Goal: Communication & Community: Answer question/provide support

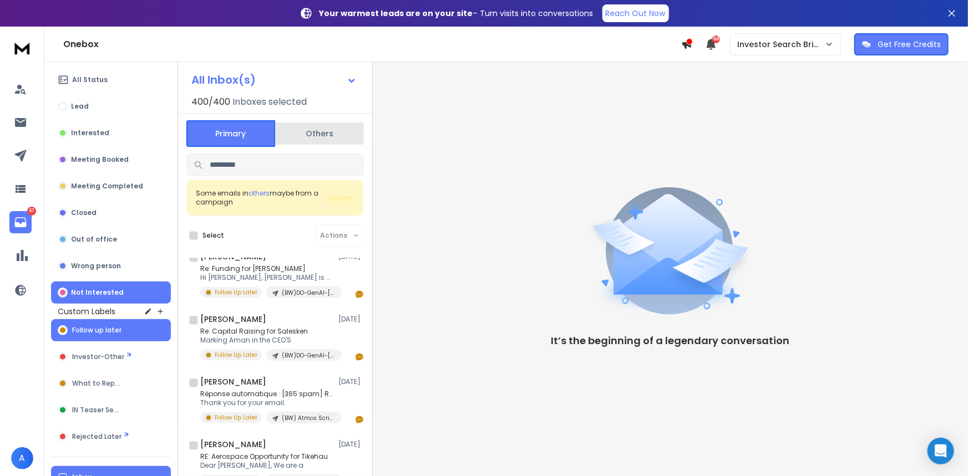
scroll to position [5996, 0]
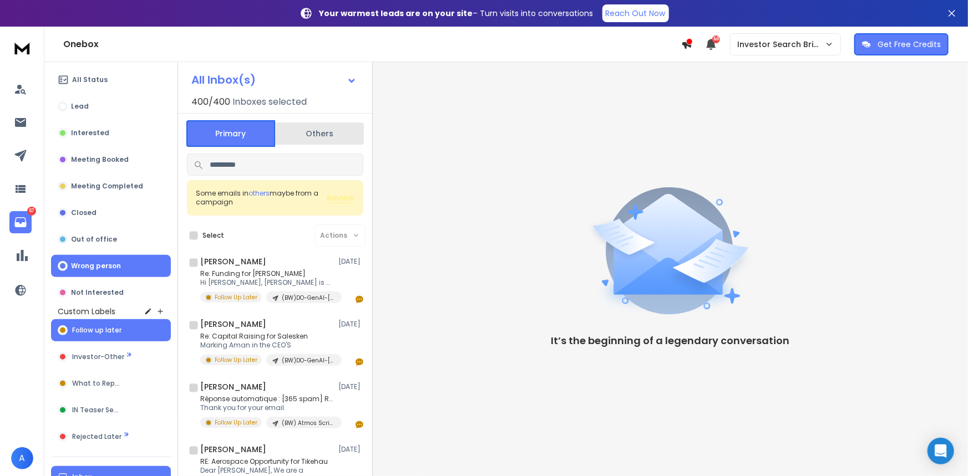
click at [80, 270] on div "Wrong person" at bounding box center [89, 266] width 63 height 10
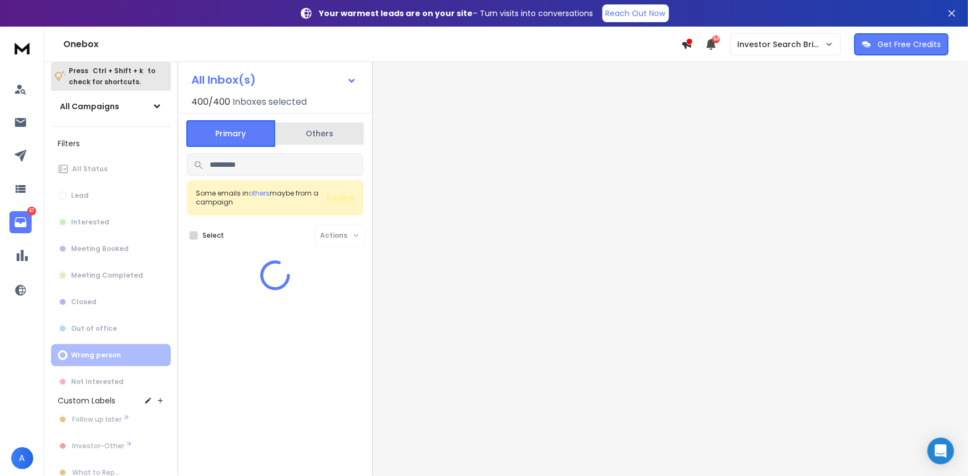
scroll to position [0, 0]
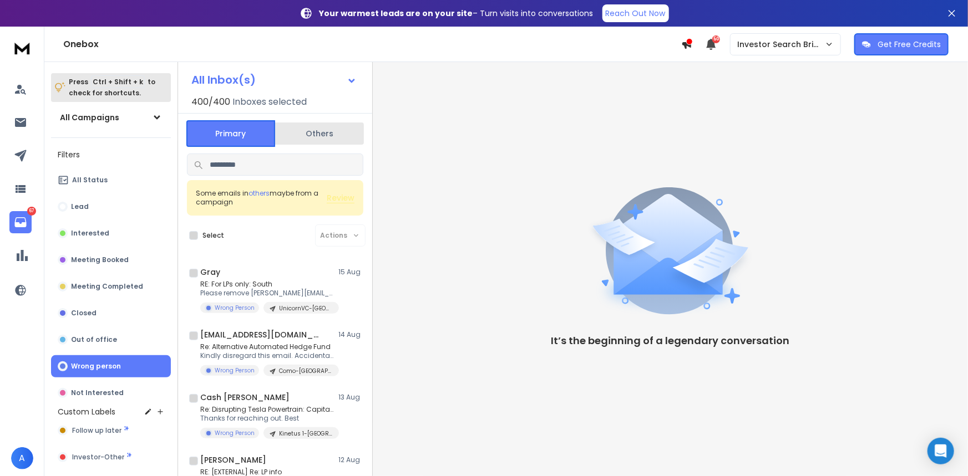
click at [335, 141] on button "Others" at bounding box center [319, 133] width 89 height 24
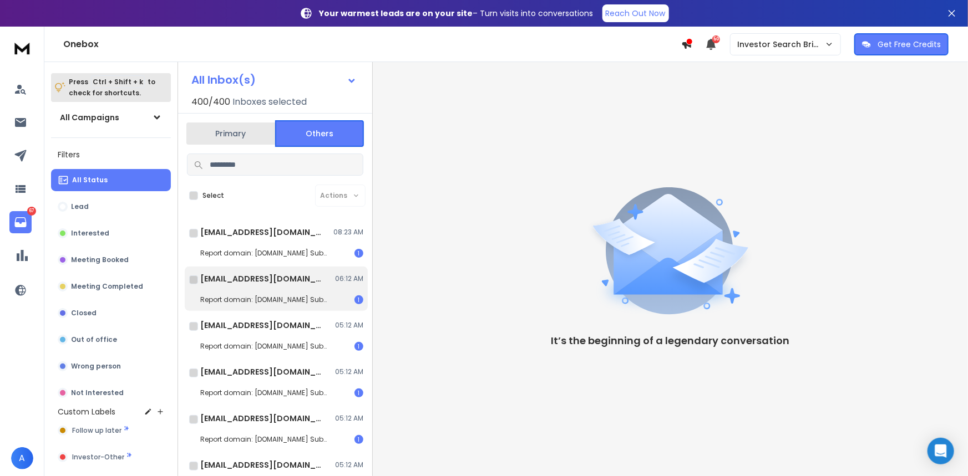
click at [290, 296] on p "Report domain: gobrillwoodcapital.com Submitter: mimecast.org" at bounding box center [266, 300] width 133 height 9
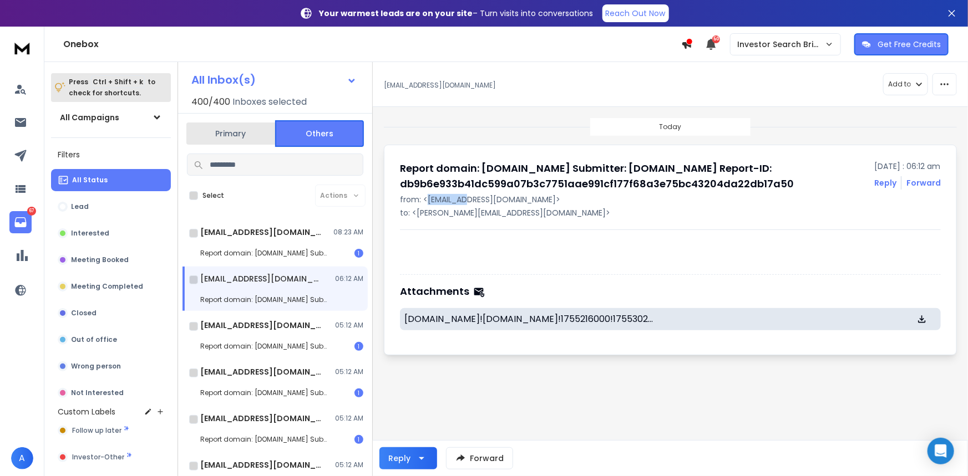
drag, startPoint x: 427, startPoint y: 199, endPoint x: 466, endPoint y: 194, distance: 39.1
click at [466, 194] on p "from: <no-reply@uk-1.mimecastreport.com>" at bounding box center [670, 199] width 541 height 11
copy p "no-reply@"
click at [267, 172] on input at bounding box center [275, 165] width 176 height 22
paste input "*********"
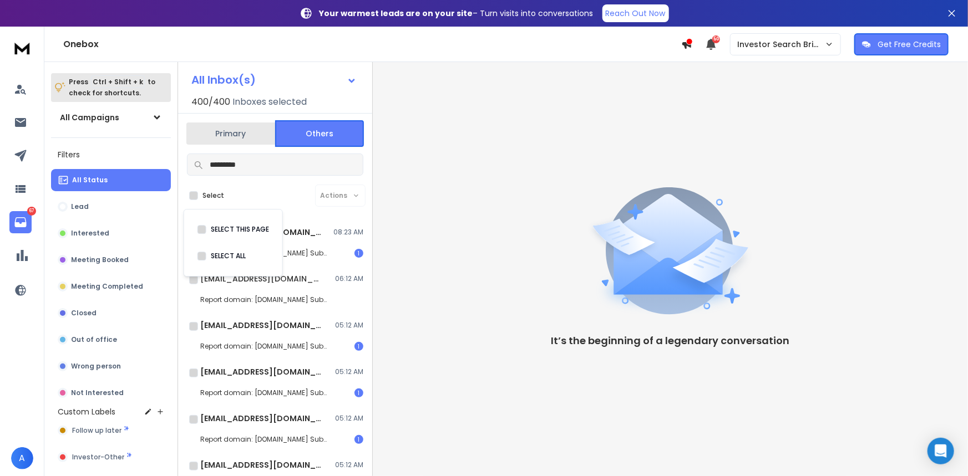
type input "*********"
click at [203, 255] on button "SELECT THIS PAGE" at bounding box center [201, 256] width 9 height 9
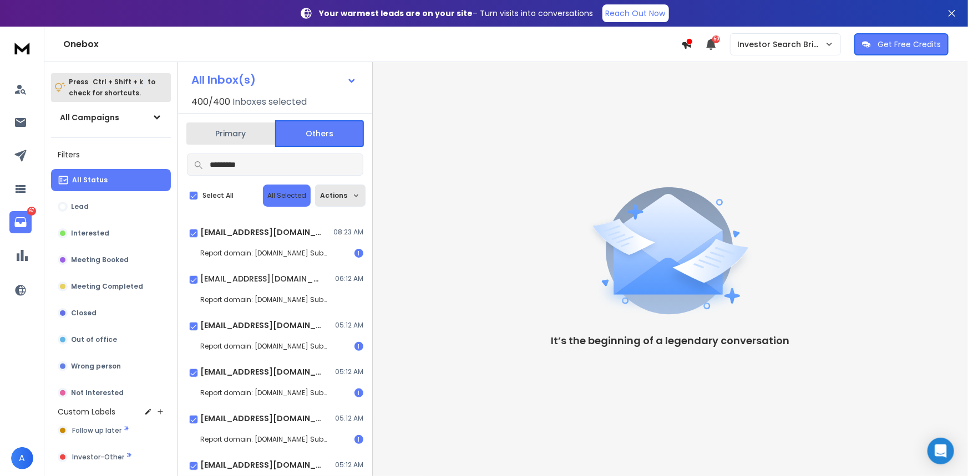
click at [358, 199] on icon "button" at bounding box center [356, 195] width 9 height 9
click at [341, 235] on div "Archive email" at bounding box center [324, 238] width 67 height 11
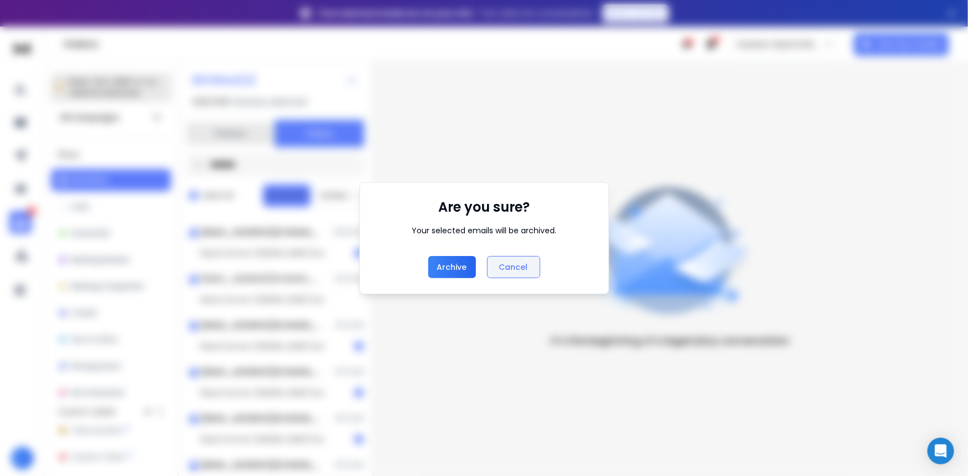
click at [434, 265] on button "archive" at bounding box center [452, 267] width 48 height 22
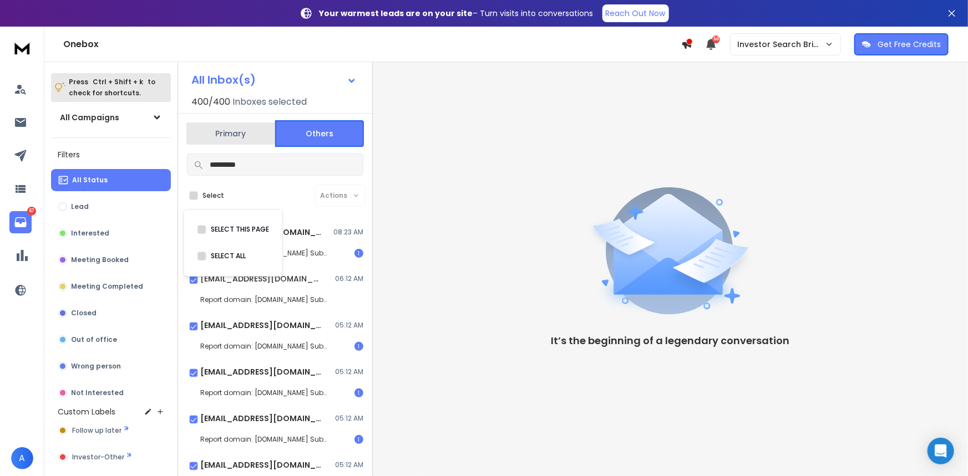
click at [224, 256] on label "SELECT ALL" at bounding box center [228, 256] width 35 height 9
click at [201, 260] on button "SELECT THIS PAGE" at bounding box center [201, 256] width 9 height 9
click at [352, 199] on icon "button" at bounding box center [356, 195] width 9 height 9
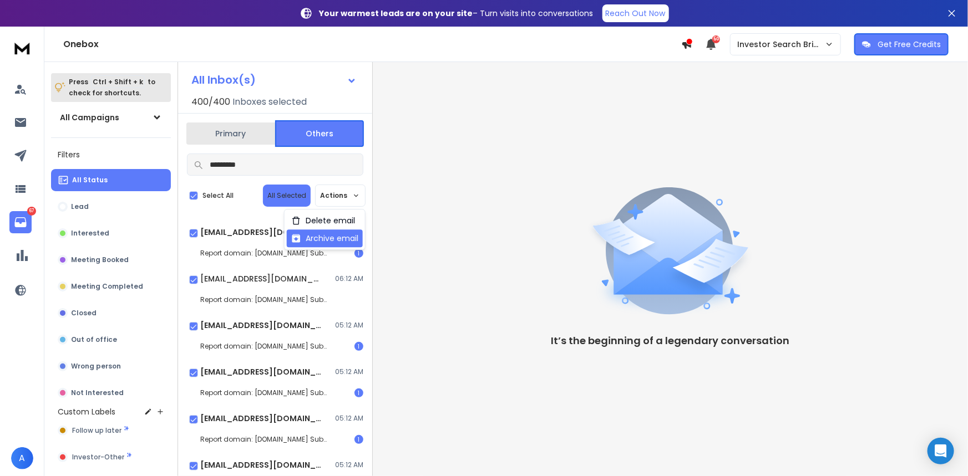
click at [342, 233] on div "Archive email" at bounding box center [324, 238] width 67 height 11
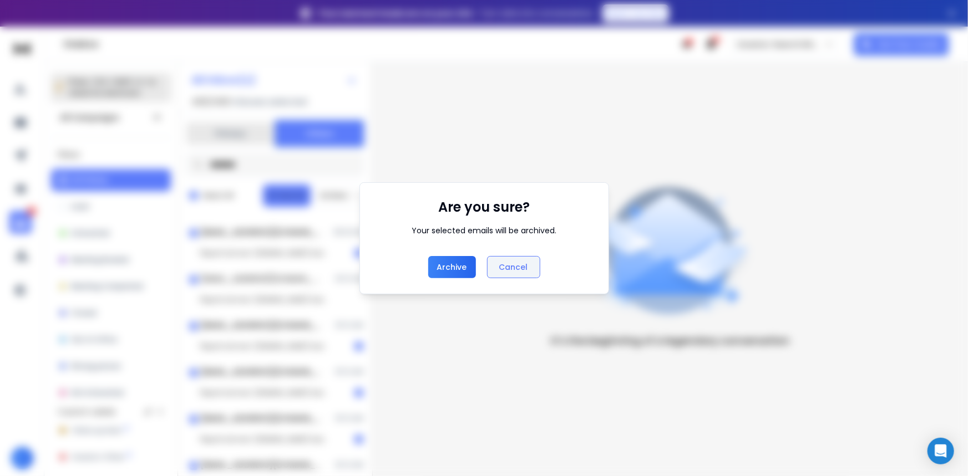
click at [453, 273] on button "archive" at bounding box center [452, 267] width 48 height 22
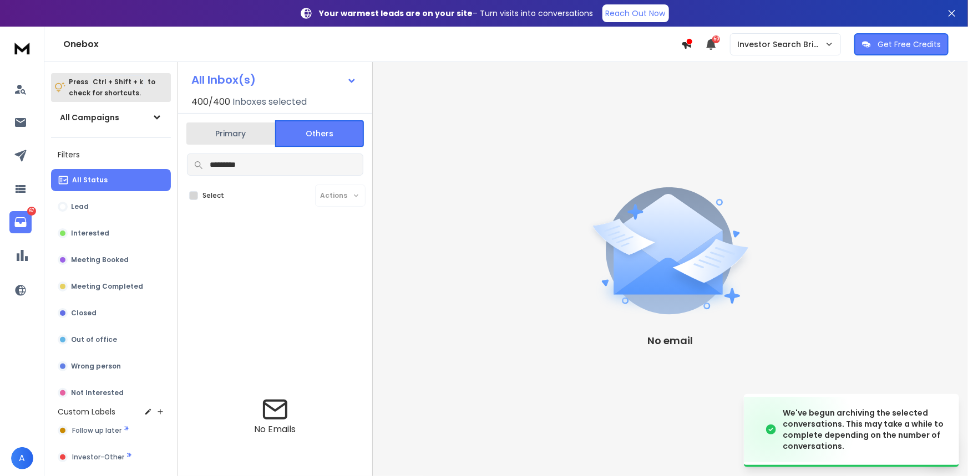
click at [260, 166] on input "*********" at bounding box center [275, 165] width 176 height 22
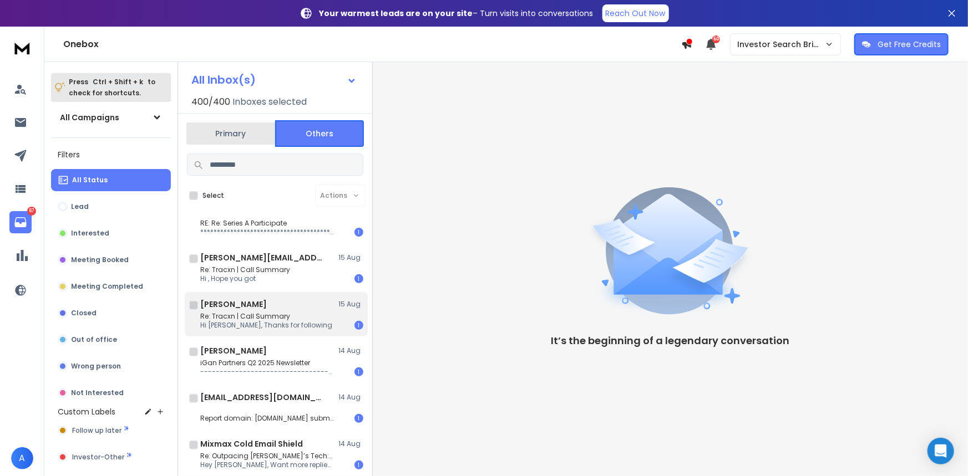
scroll to position [302, 0]
click at [319, 313] on div "Re: Tracxn | Call Summary Hi Anish, Thanks for following 1" at bounding box center [281, 320] width 163 height 18
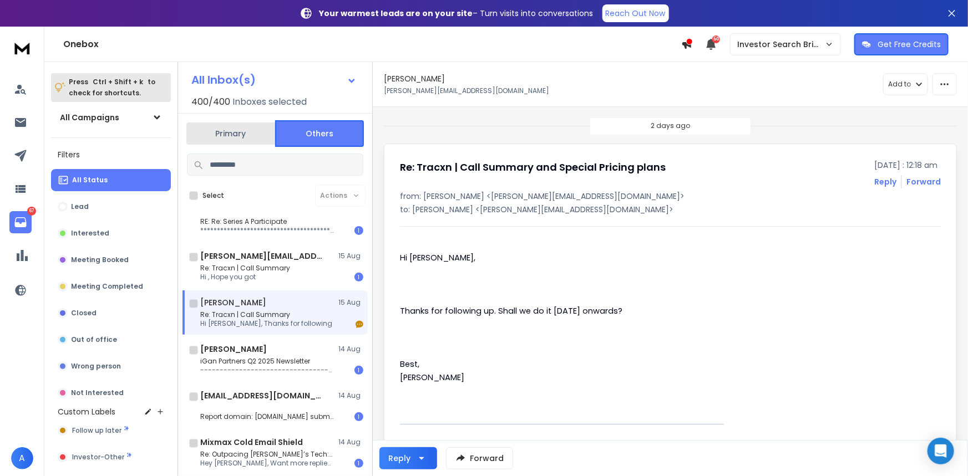
scroll to position [0, 0]
click at [926, 82] on div "Add to" at bounding box center [905, 84] width 44 height 21
click at [839, 109] on div "Sahil Makker SM sam@brillwood.capital Add to 2 days ago Re: Tracxn | Call Summa…" at bounding box center [670, 300] width 595 height 476
click at [292, 361] on p "iGan Partners Q2 2025 Newsletter" at bounding box center [266, 361] width 133 height 9
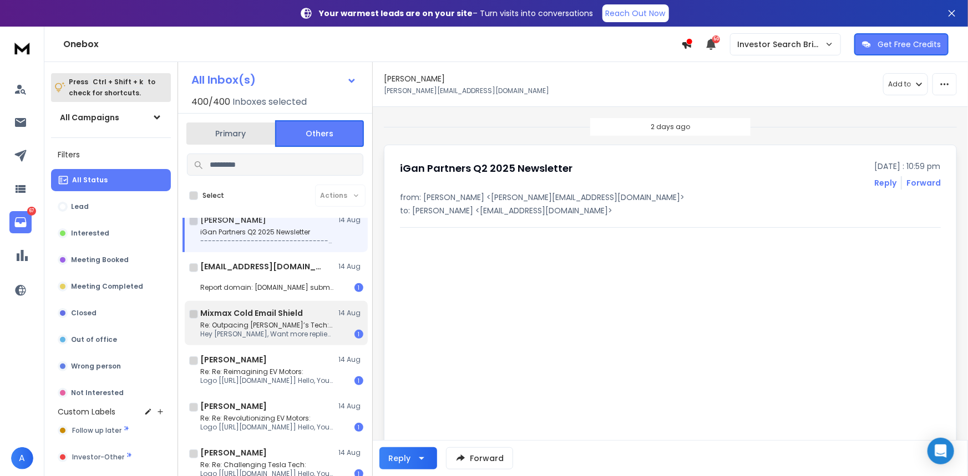
scroll to position [504, 0]
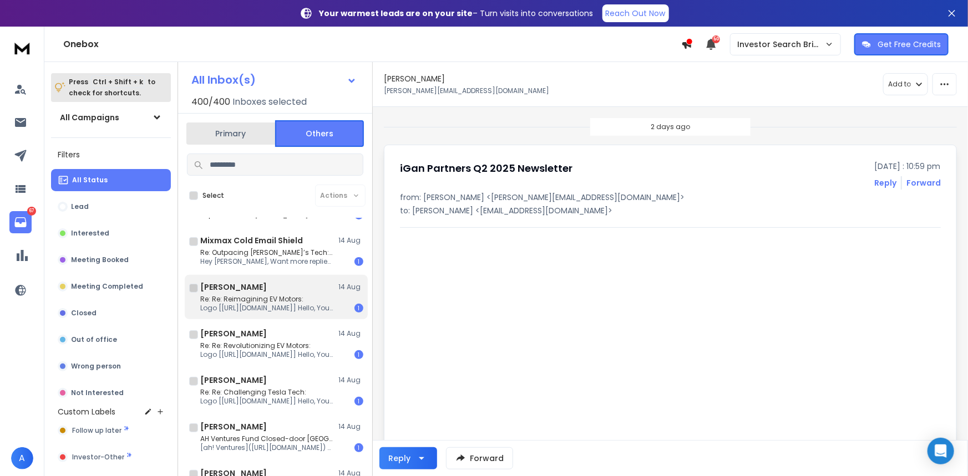
click at [295, 305] on p "Logo [https://app.mailinblack.com/mibc-fr-11/admin/api/v2.0/unauthenticated/log…" at bounding box center [266, 308] width 133 height 9
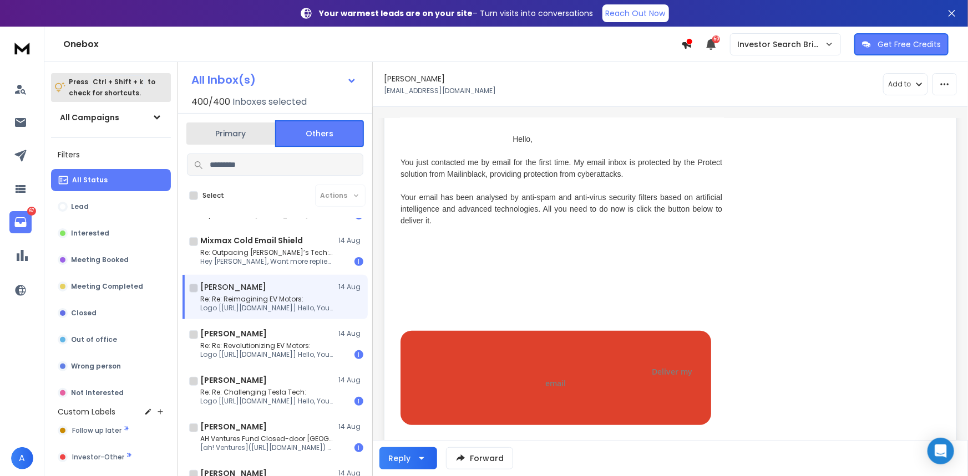
scroll to position [487, 0]
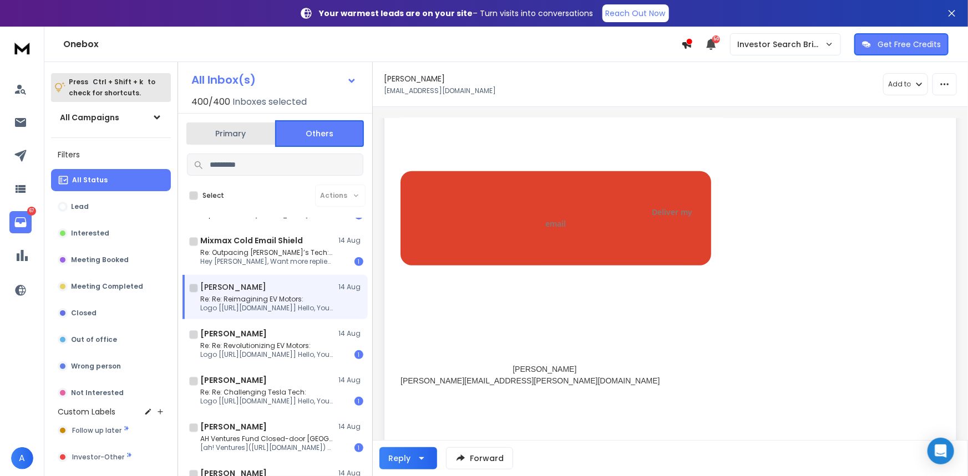
click at [653, 218] on th "Deliver my email" at bounding box center [555, 219] width 297 height 48
click at [627, 211] on link "Deliver my email" at bounding box center [620, 218] width 149 height 22
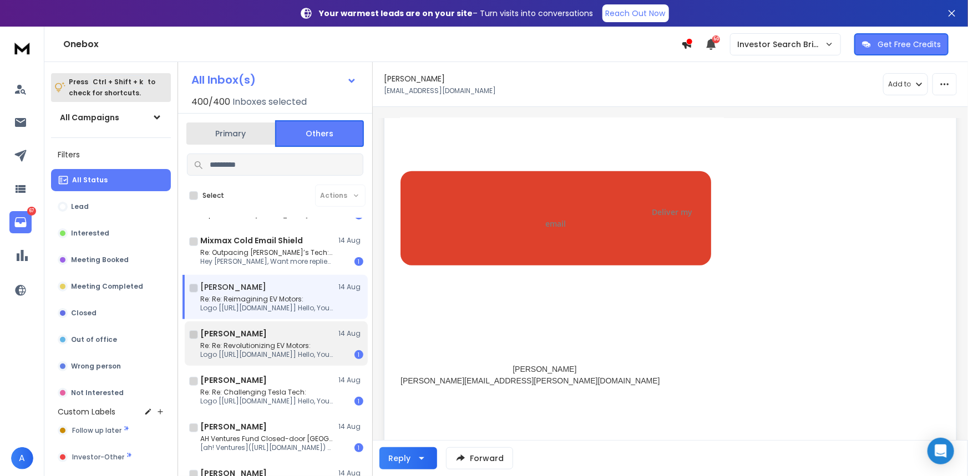
click at [320, 339] on div "Fréderic Leclerc 14 Aug Re: Re: Revolutionizing EV Motors: Logo [https://app.ma…" at bounding box center [281, 343] width 163 height 31
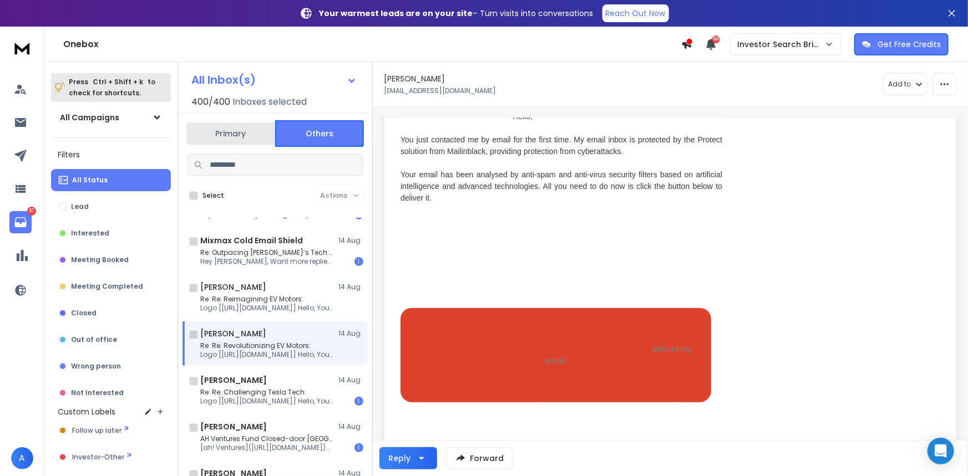
scroll to position [353, 0]
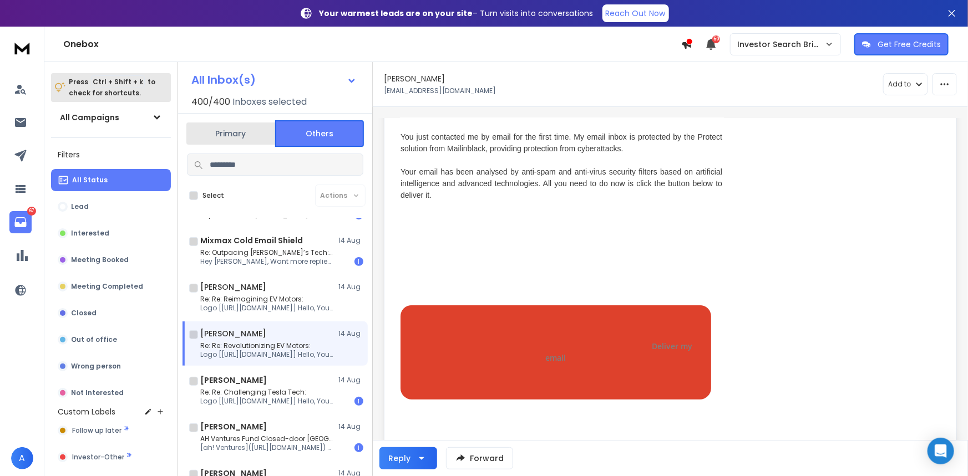
click at [648, 348] on link "Deliver my email" at bounding box center [620, 352] width 149 height 22
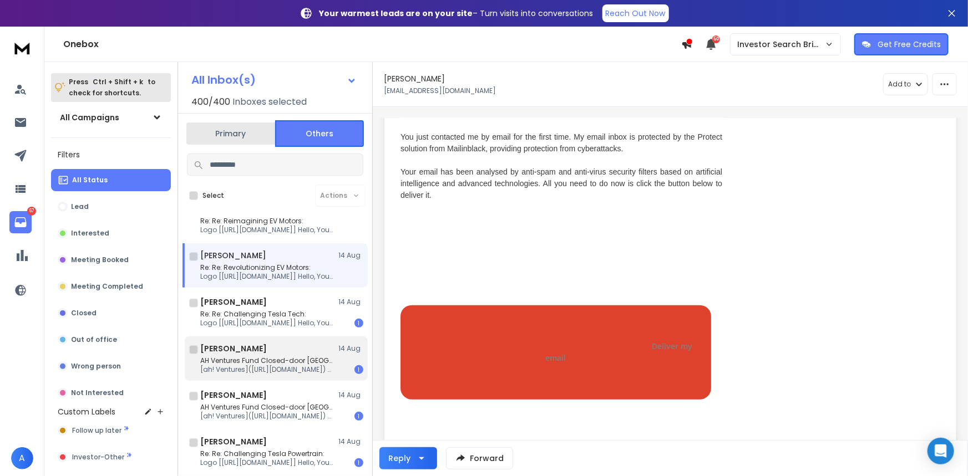
scroll to position [605, 0]
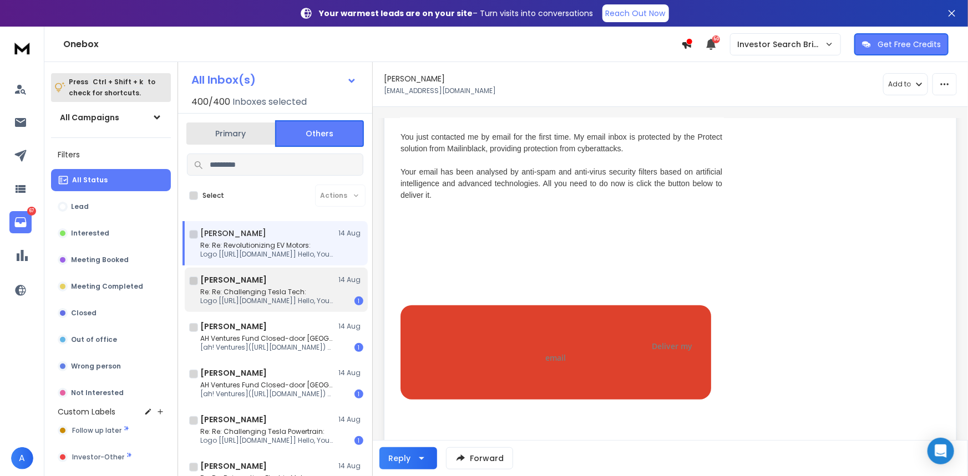
click at [275, 281] on div "Charles Beigbeder 14 Aug" at bounding box center [281, 280] width 163 height 11
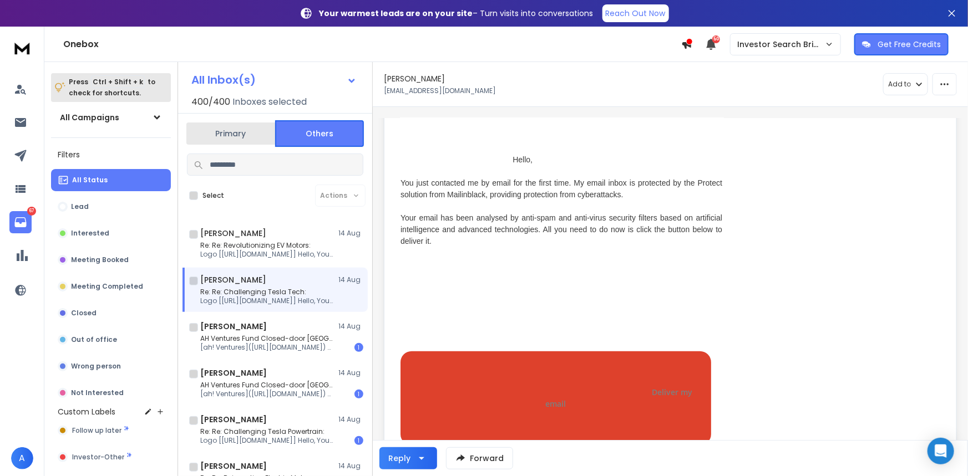
scroll to position [353, 0]
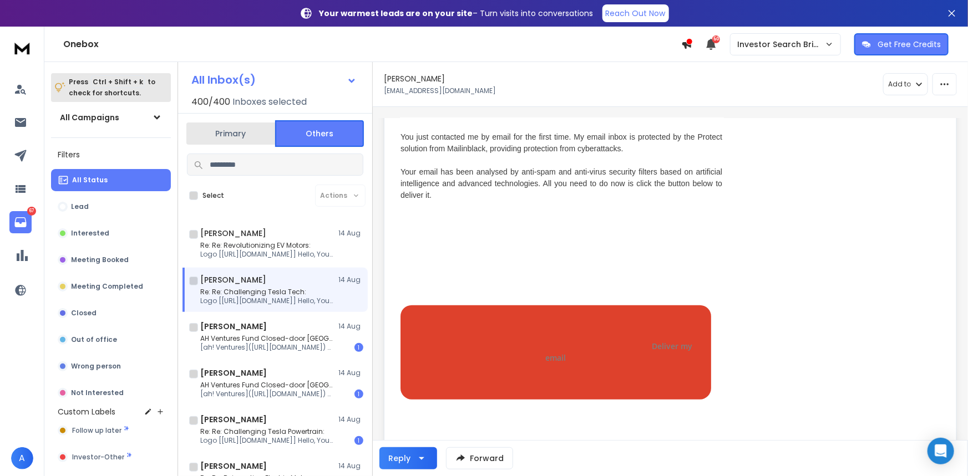
click at [638, 346] on link "Deliver my email" at bounding box center [620, 352] width 149 height 22
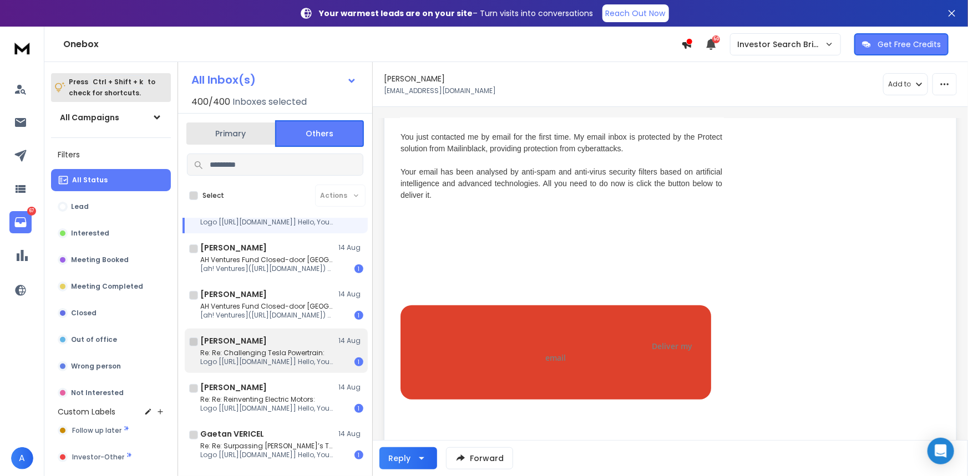
scroll to position [705, 0]
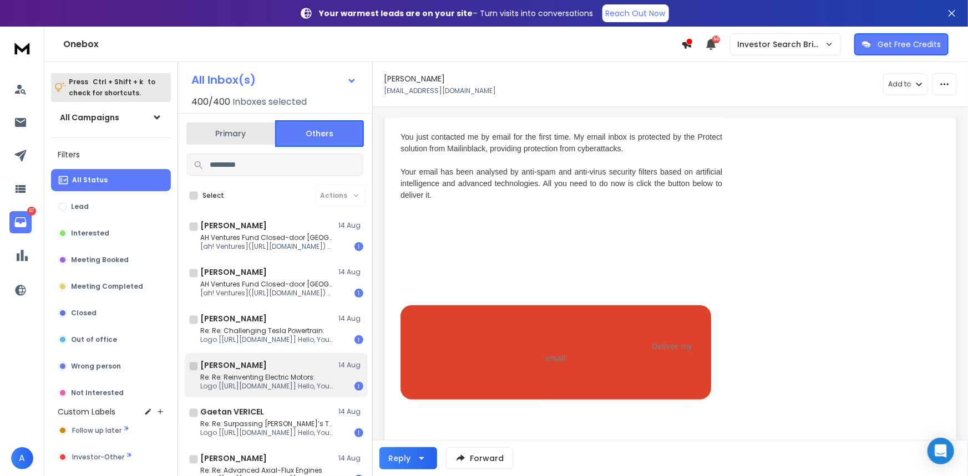
click at [296, 380] on p "Re: Re: Reinventing Electric Motors:" at bounding box center [266, 377] width 133 height 9
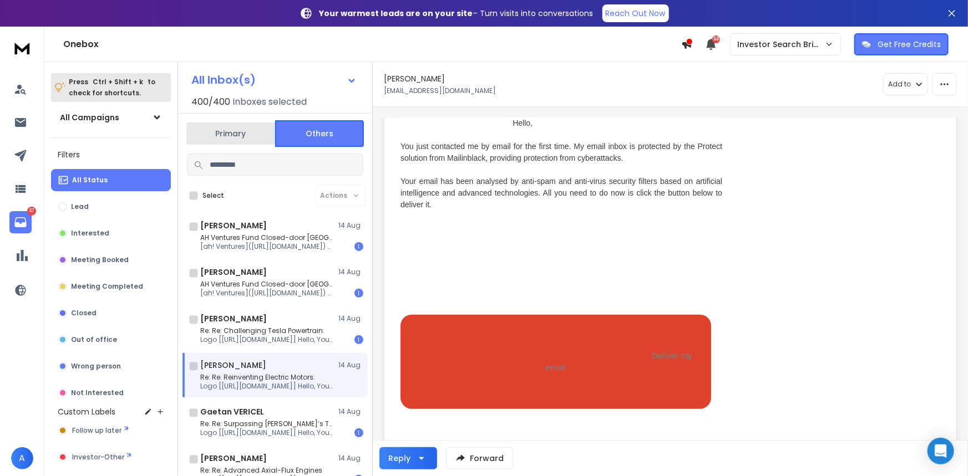
scroll to position [353, 0]
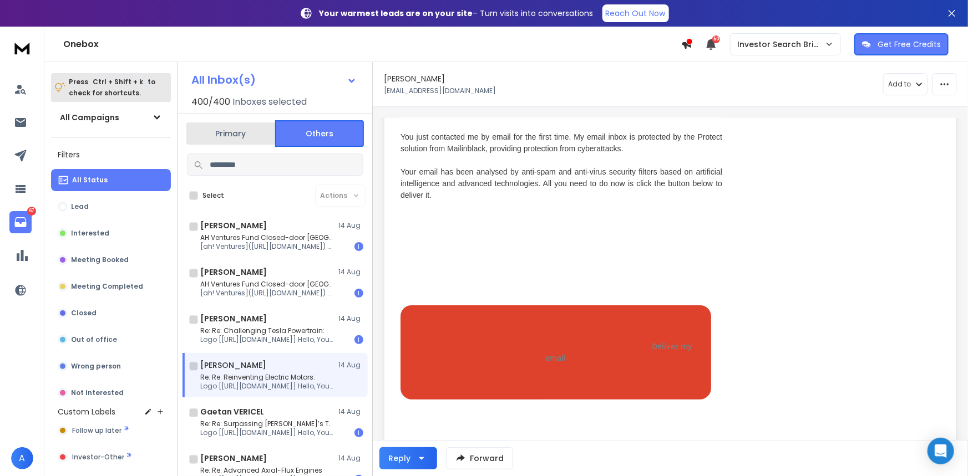
click at [640, 351] on link "Deliver my email" at bounding box center [620, 352] width 149 height 22
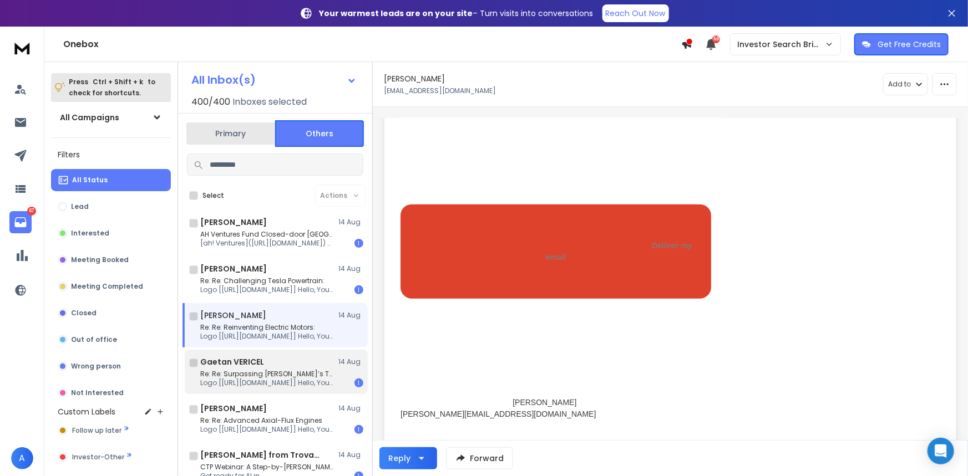
scroll to position [756, 0]
click at [279, 370] on p "Re: Re: Surpassing Tesla’s Tech:" at bounding box center [266, 373] width 133 height 9
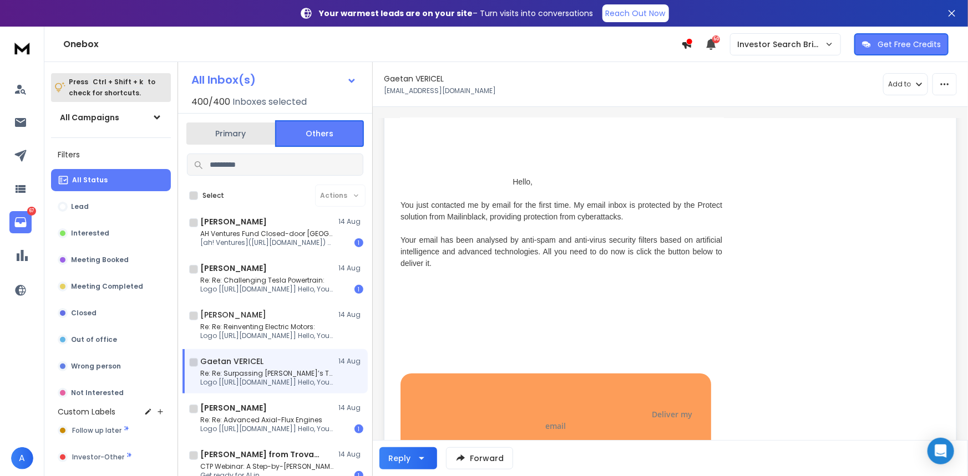
scroll to position [403, 0]
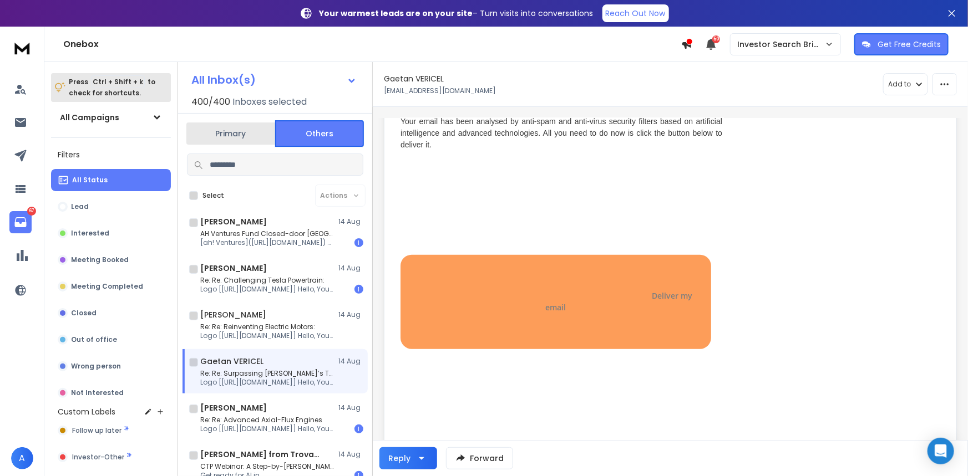
click at [628, 297] on link "Deliver my email" at bounding box center [620, 302] width 149 height 22
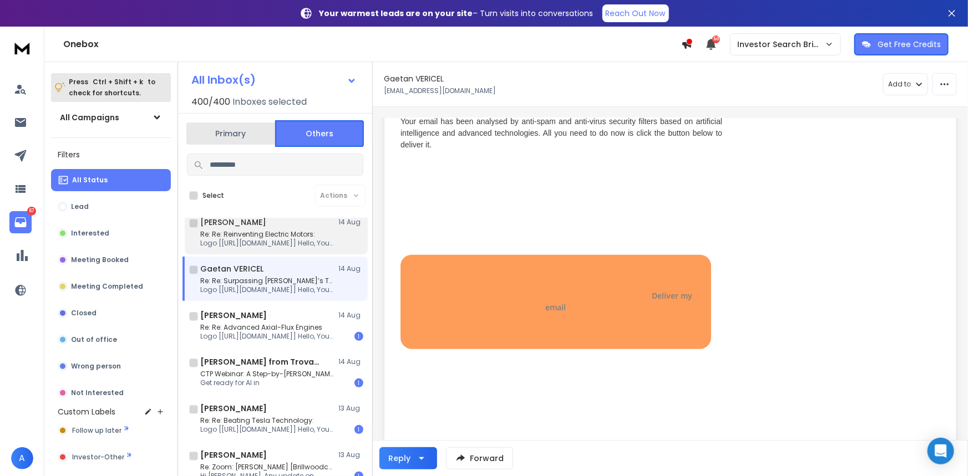
scroll to position [857, 0]
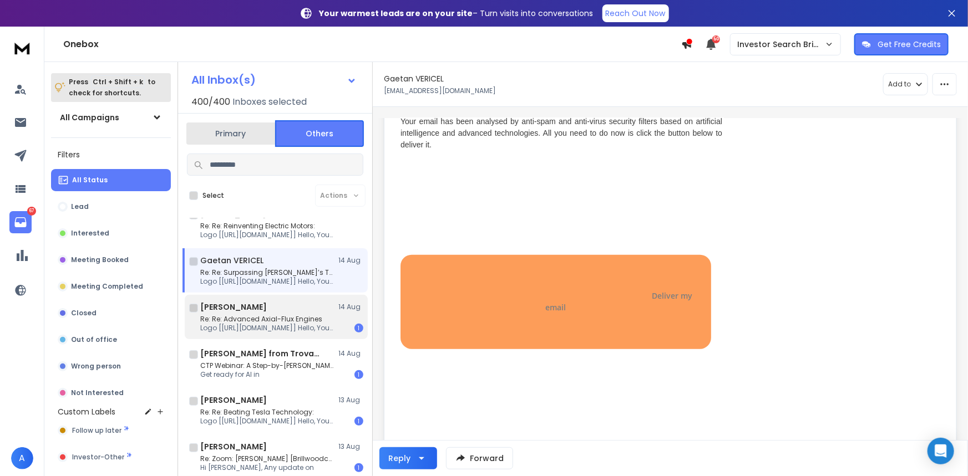
click at [296, 309] on div "David VALET 14 Aug" at bounding box center [281, 307] width 163 height 11
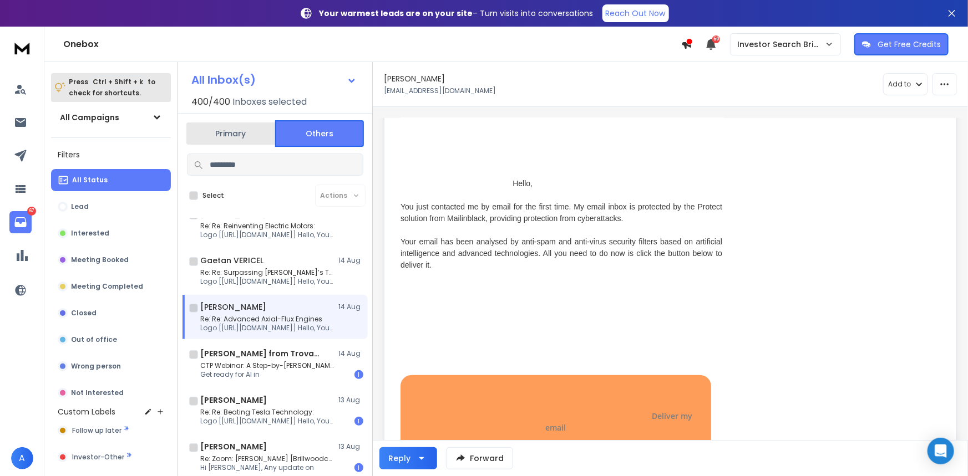
scroll to position [403, 0]
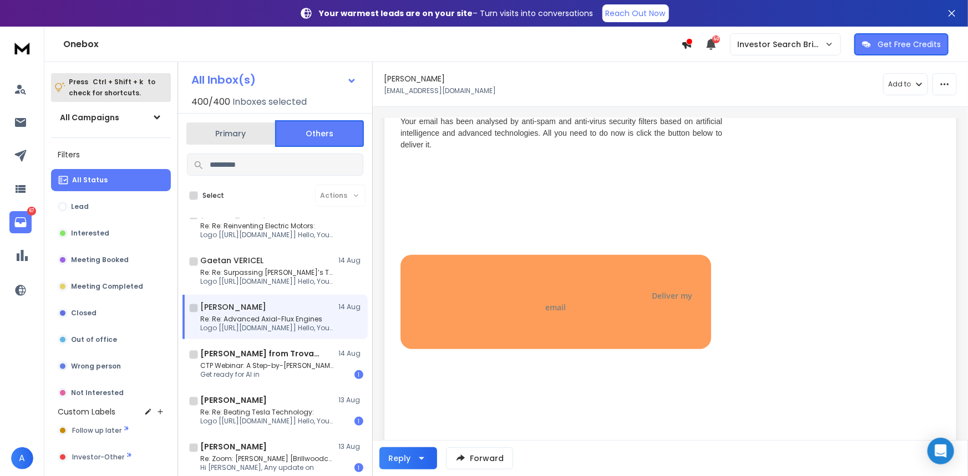
click at [628, 299] on link "Deliver my email" at bounding box center [620, 302] width 149 height 22
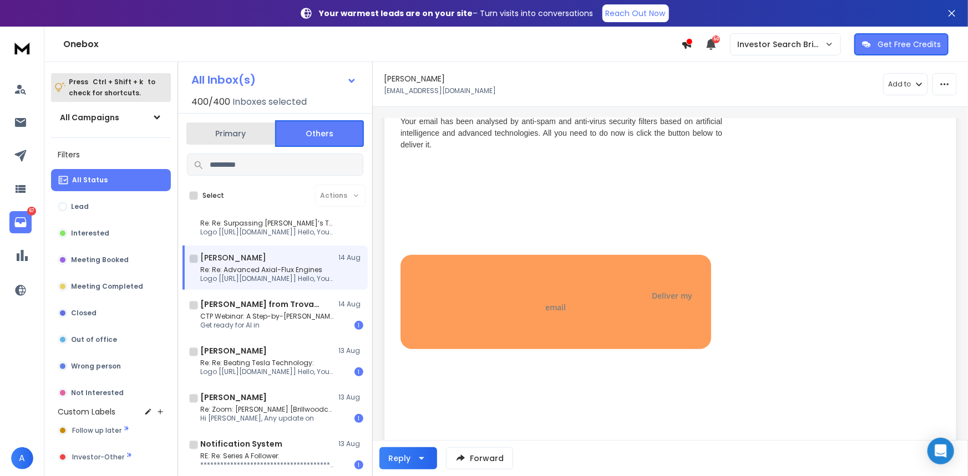
scroll to position [907, 0]
click at [295, 314] on p "CTP Webinar: A Step-by-Step Guide" at bounding box center [266, 315] width 133 height 9
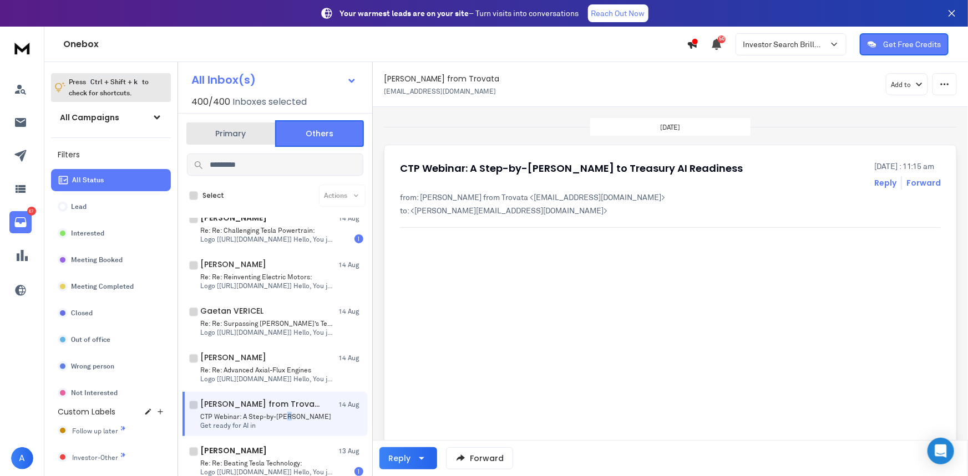
scroll to position [79, 0]
click at [304, 395] on div "Alexa from Trovata 14 Aug CTP Webinar: A Step-by-Step Guide Get ready for AI in" at bounding box center [276, 414] width 183 height 44
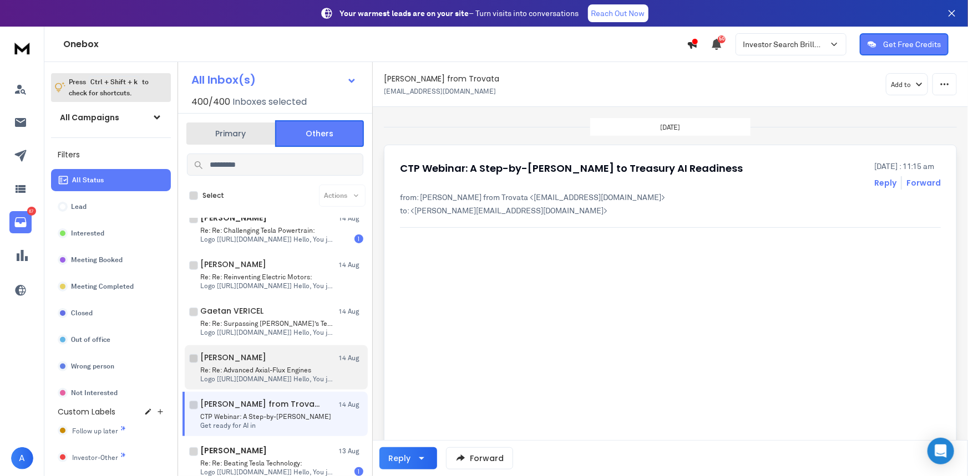
click at [303, 383] on div "David VALET 14 Aug Re: Re: Advanced Axial-Flux Engines Logo [https://app.mailin…" at bounding box center [276, 368] width 183 height 44
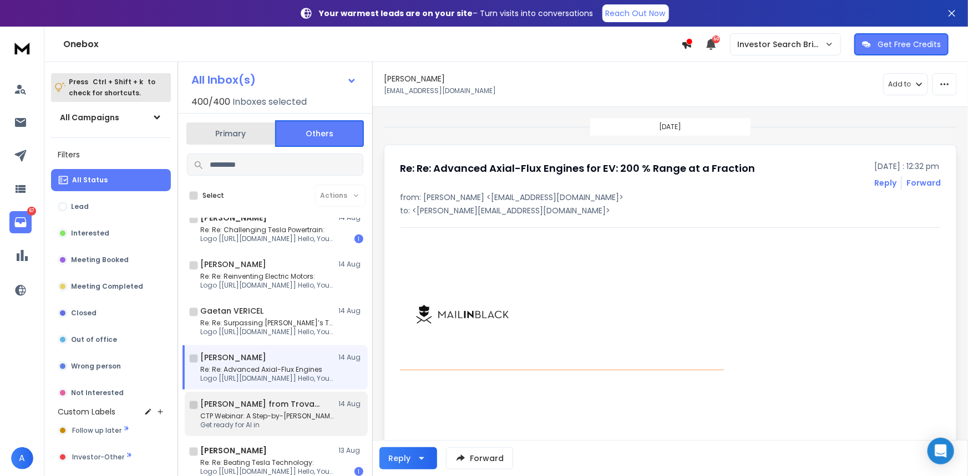
click at [308, 412] on p "CTP Webinar: A Step-by-Step Guide" at bounding box center [266, 416] width 133 height 9
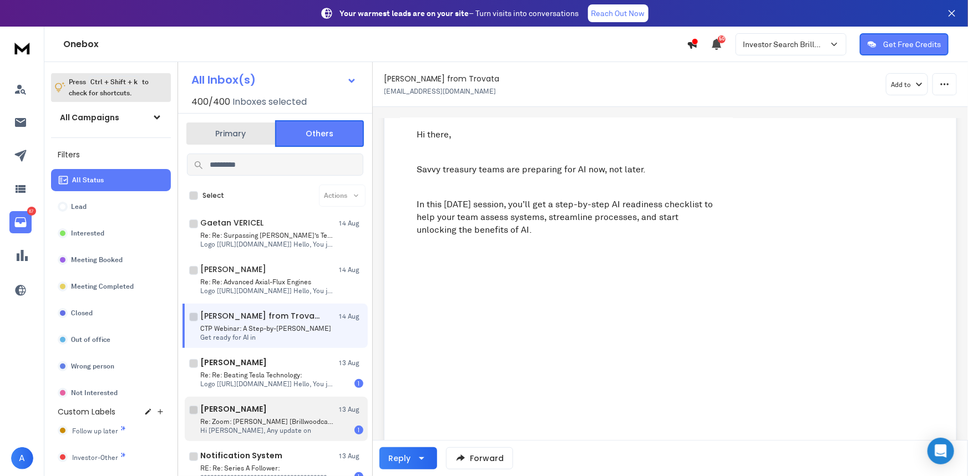
scroll to position [907, 0]
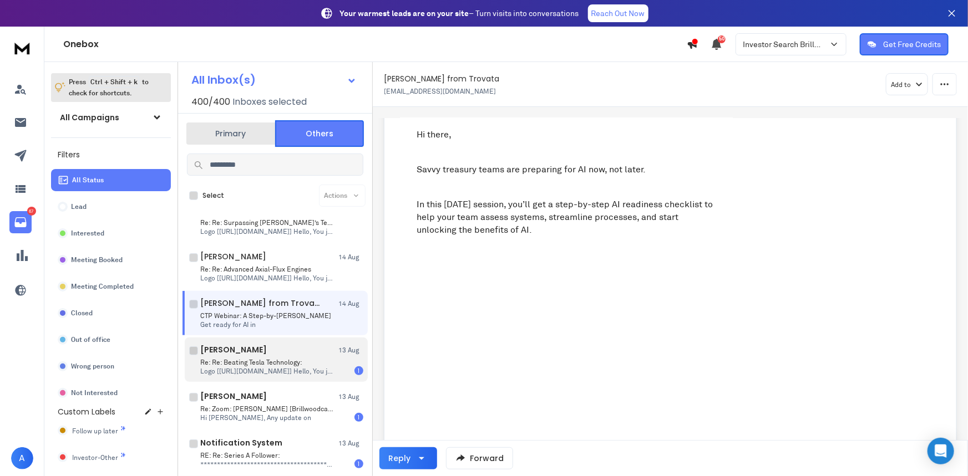
click at [315, 360] on p "Re: Re: Beating Tesla Technology:" at bounding box center [266, 362] width 133 height 9
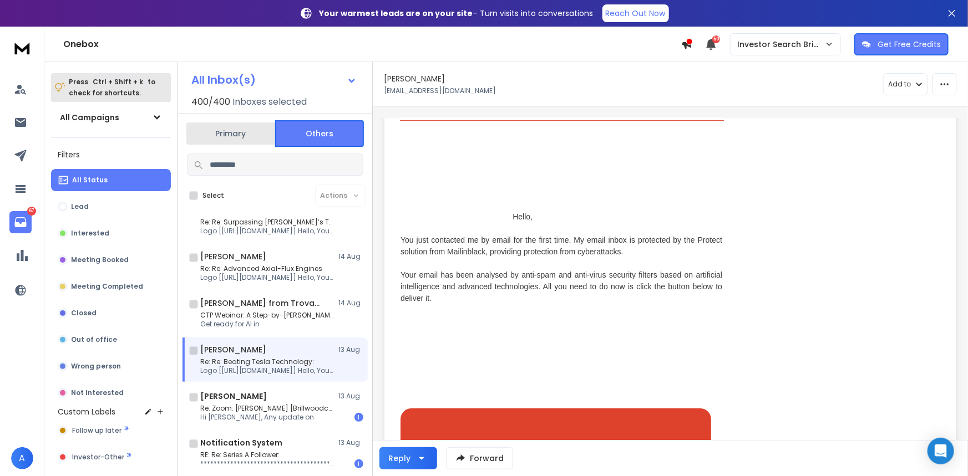
scroll to position [252, 0]
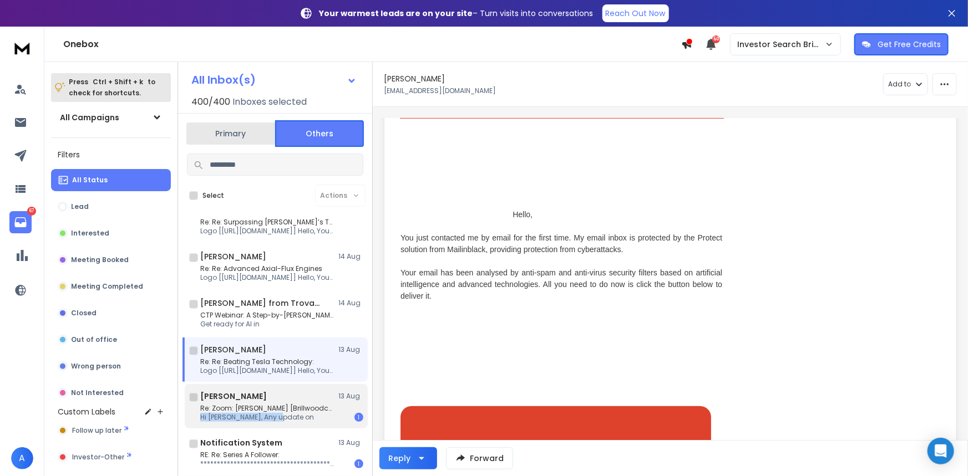
click at [316, 413] on div "Re: Zoom: Sahil [Brillwoodcapitalventures] <> Hi Sahil, Any update on" at bounding box center [266, 413] width 133 height 18
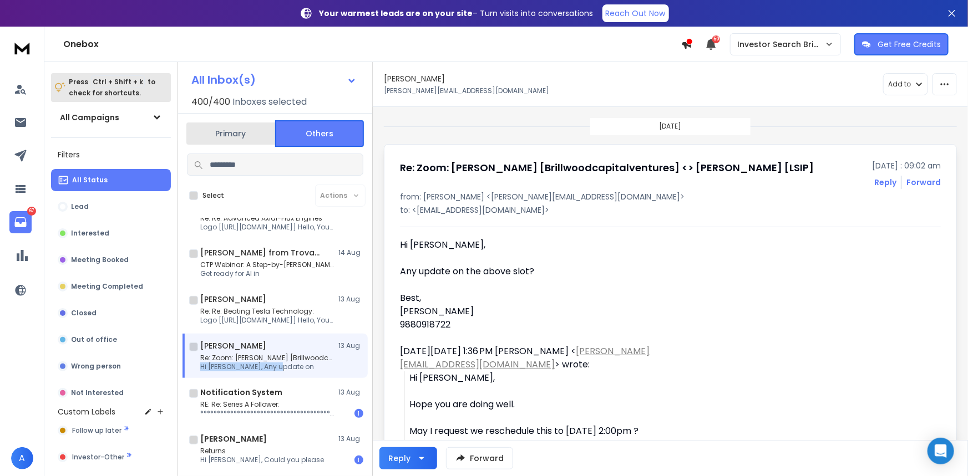
scroll to position [0, 0]
click at [882, 180] on button "Reply" at bounding box center [885, 182] width 22 height 11
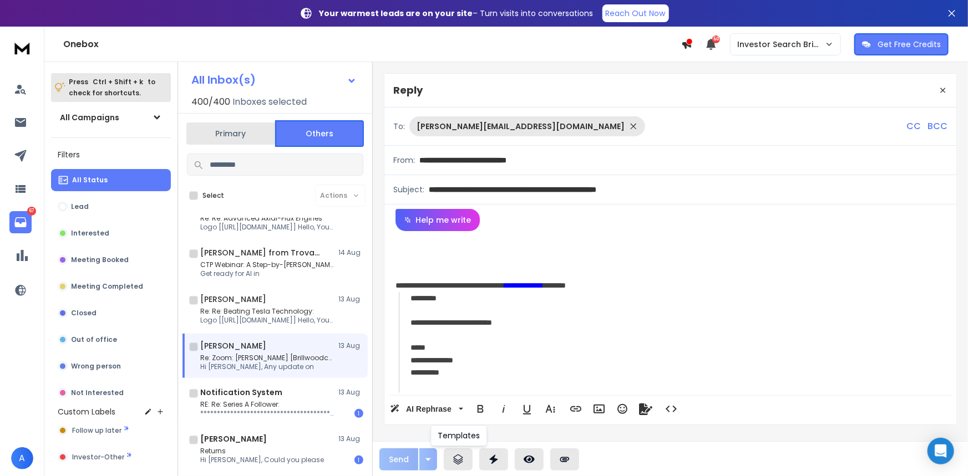
click at [467, 466] on button at bounding box center [458, 460] width 29 height 22
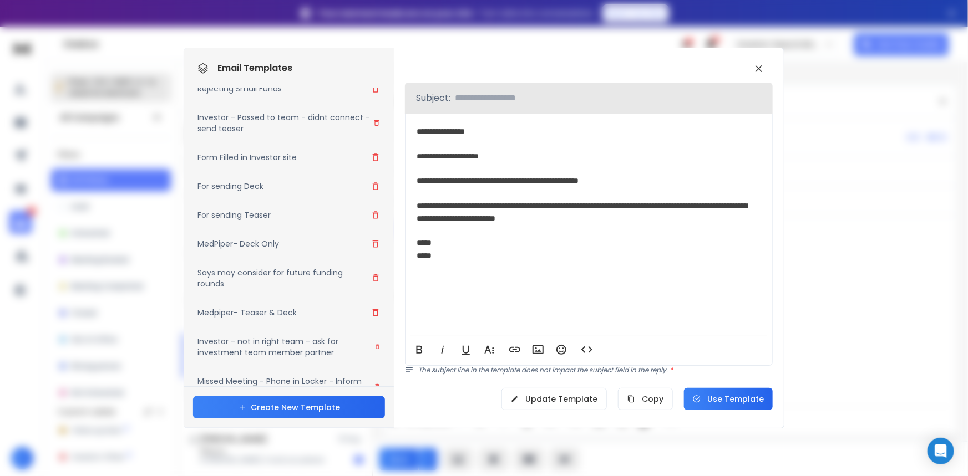
scroll to position [151, 0]
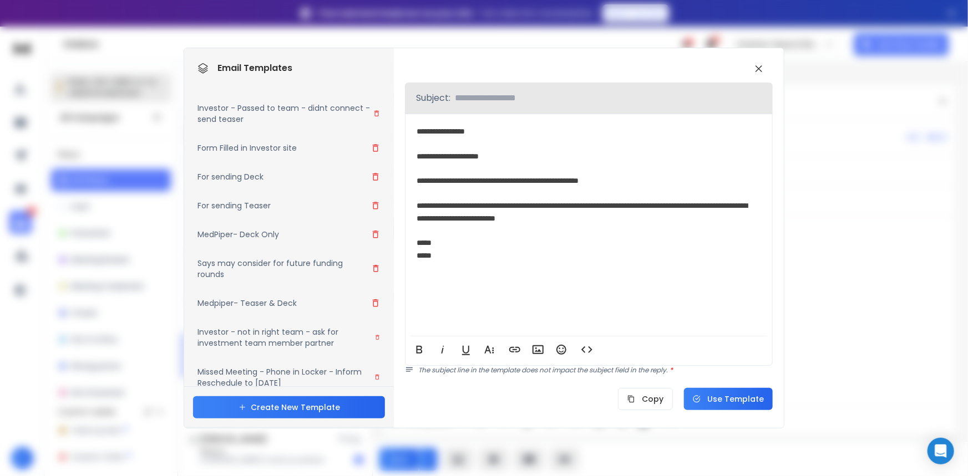
click at [270, 27] on h3 "Investor - not in right team - ask for investment team member partner" at bounding box center [273, 21] width 138 height 11
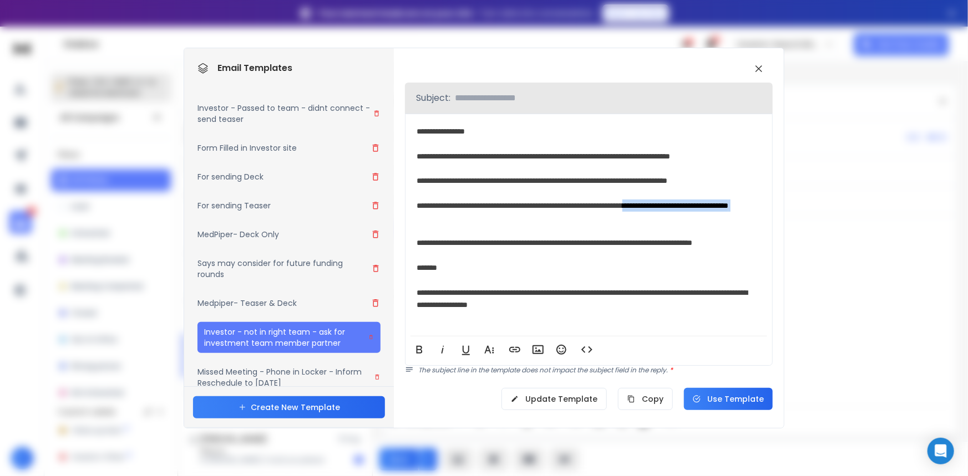
drag, startPoint x: 560, startPoint y: 219, endPoint x: 419, endPoint y: 221, distance: 141.4
click at [419, 221] on div "**********" at bounding box center [589, 212] width 344 height 25
copy div "**********"
click at [765, 75] on div at bounding box center [589, 69] width 368 height 28
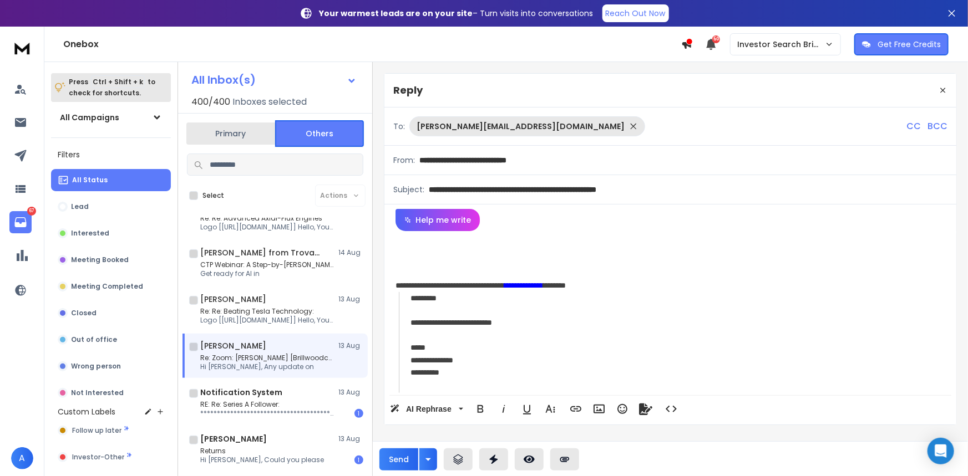
click at [512, 237] on div "**********" at bounding box center [670, 312] width 572 height 162
click at [520, 224] on div "Help me write" at bounding box center [670, 219] width 572 height 29
click at [499, 235] on div "**********" at bounding box center [670, 312] width 572 height 162
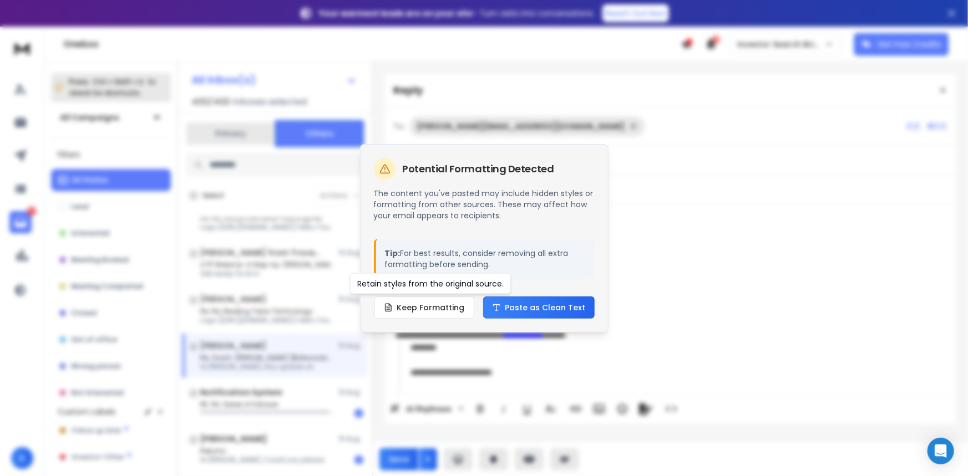
click at [374, 297] on button "Keep Formatting" at bounding box center [424, 308] width 100 height 22
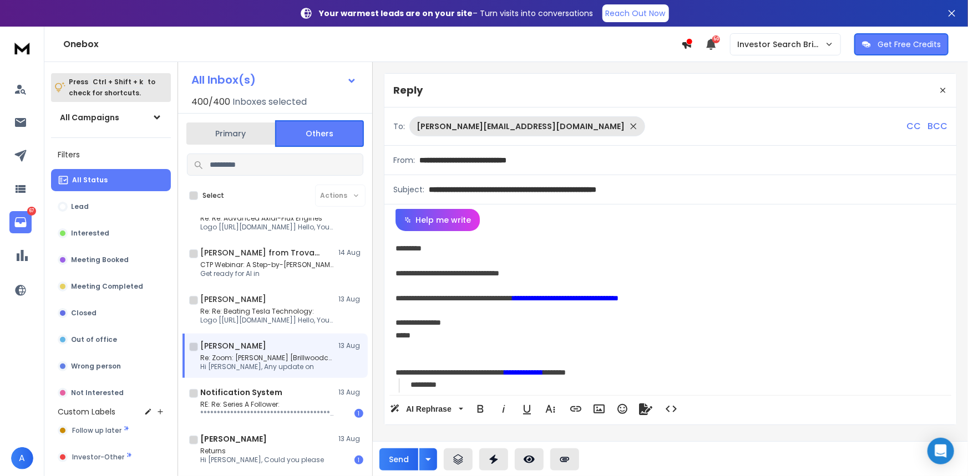
click at [523, 296] on div "**********" at bounding box center [665, 291] width 540 height 99
click at [453, 327] on div "**********" at bounding box center [665, 291] width 540 height 99
click at [428, 320] on div "**********" at bounding box center [665, 291] width 540 height 99
click at [445, 322] on div "**********" at bounding box center [665, 291] width 540 height 99
click at [906, 127] on p "CC" at bounding box center [913, 126] width 14 height 13
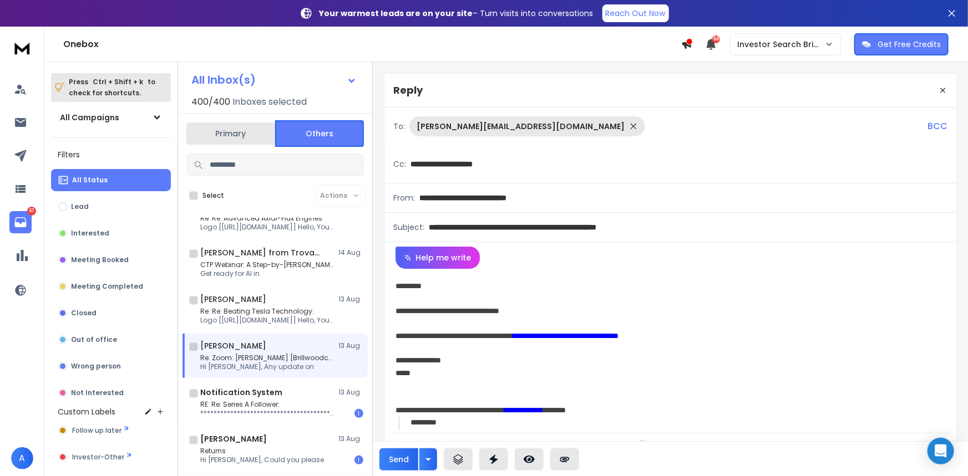
type input "**********"
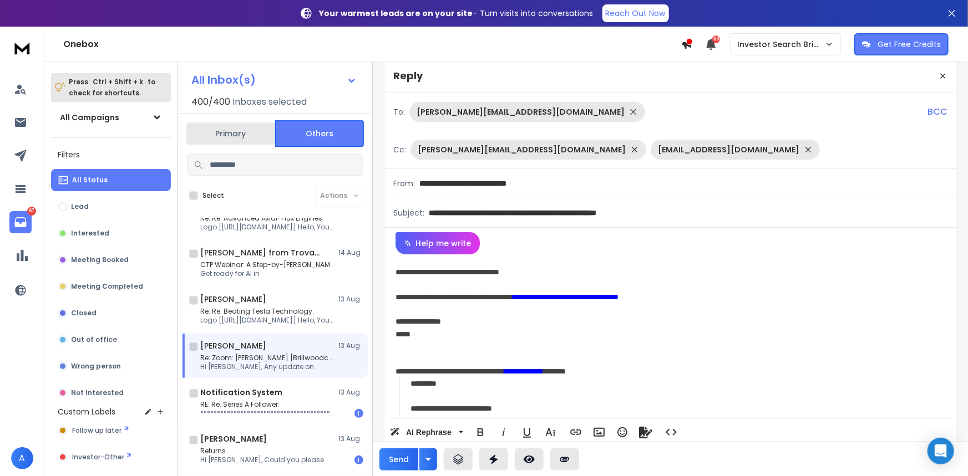
scroll to position [25, 0]
click at [804, 151] on icon at bounding box center [808, 149] width 9 height 9
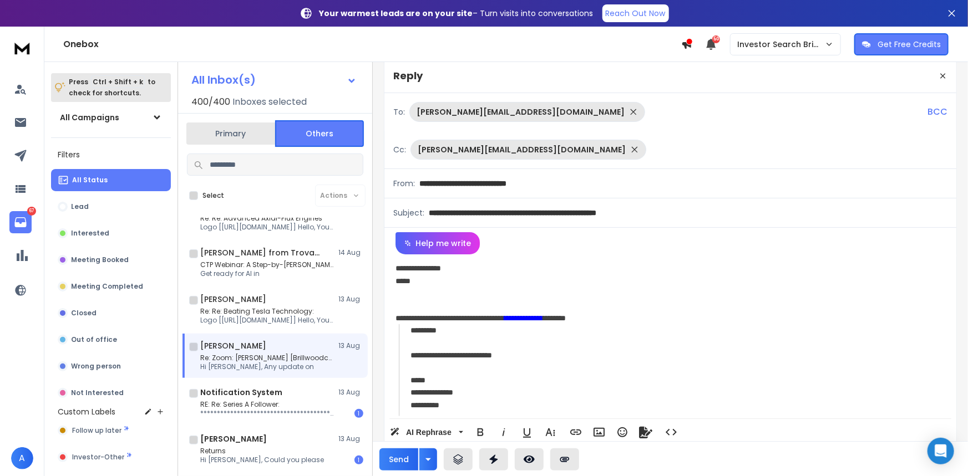
scroll to position [0, 0]
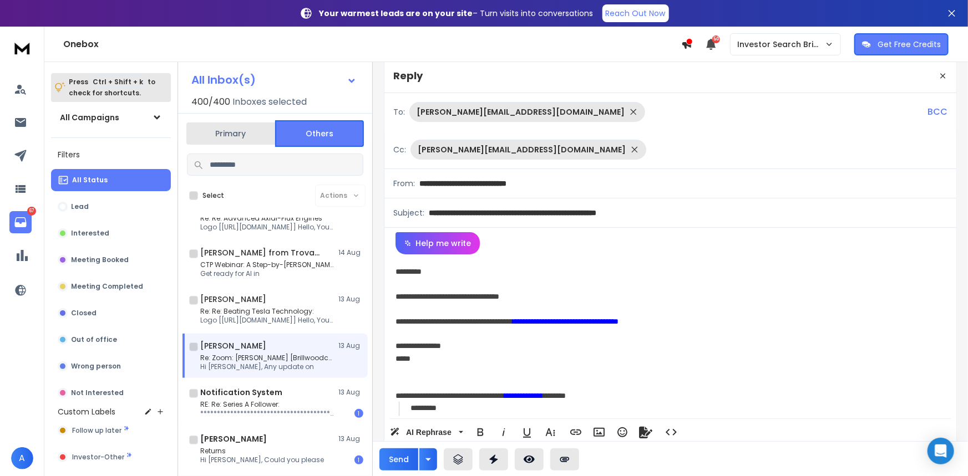
click at [392, 454] on button "Send" at bounding box center [398, 460] width 39 height 22
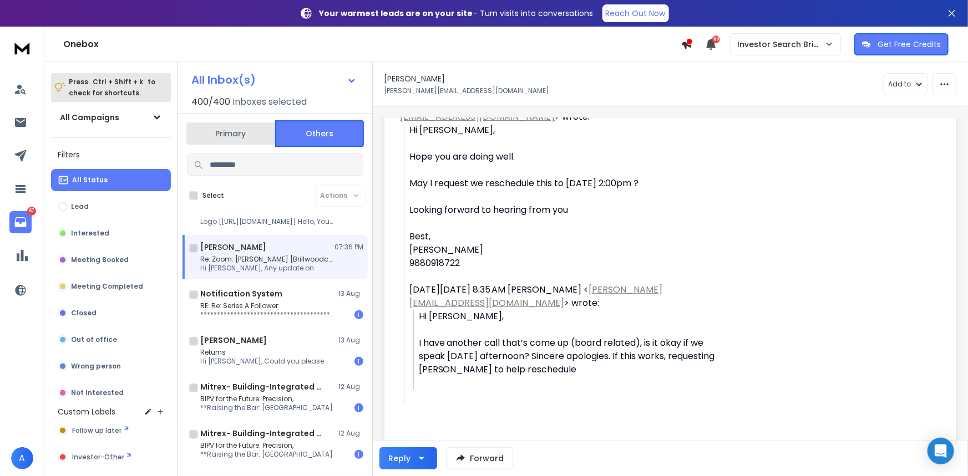
scroll to position [1058, 0]
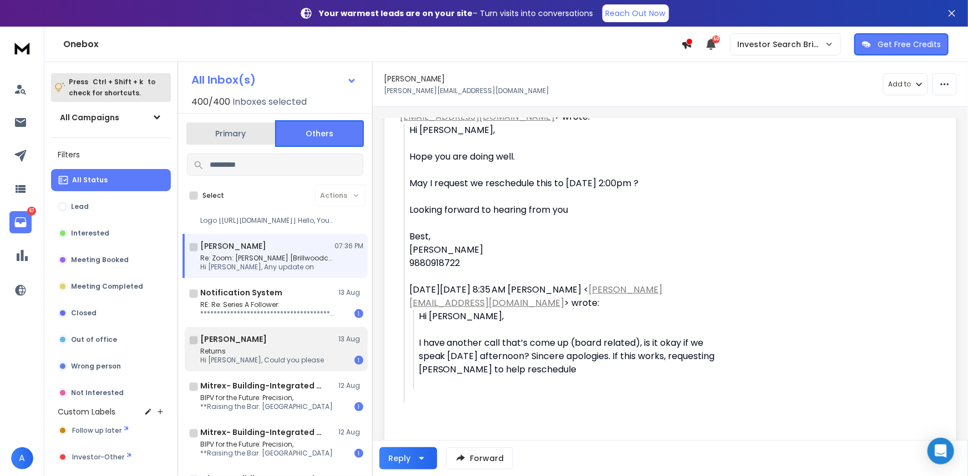
click at [256, 339] on div "Kalib Simpson 13 Aug" at bounding box center [281, 339] width 163 height 11
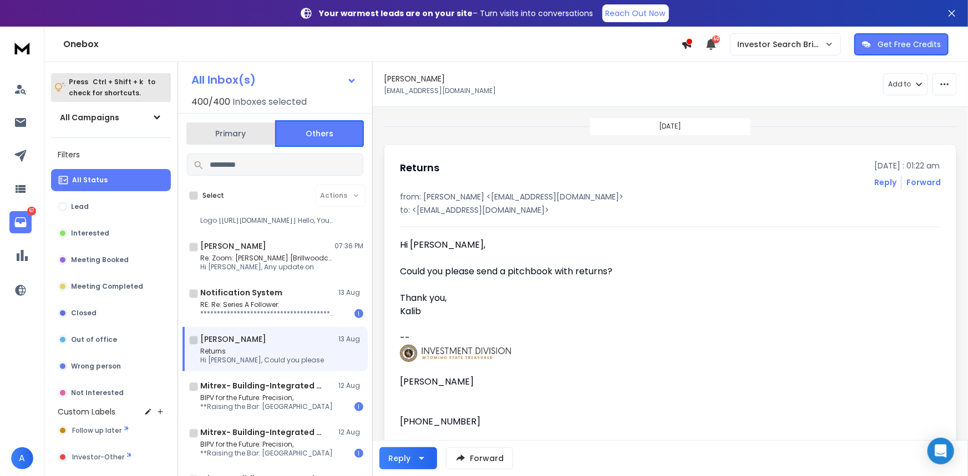
scroll to position [0, 0]
click at [547, 205] on p "to: <sm@brillwoodfinancialsolutions.com>" at bounding box center [670, 210] width 541 height 11
drag, startPoint x: 548, startPoint y: 199, endPoint x: 577, endPoint y: 198, distance: 29.4
click at [577, 198] on p "from: Kalib Simpson <kalib.simpson1@wyo.gov>" at bounding box center [670, 197] width 541 height 11
copy p "wyo.gov"
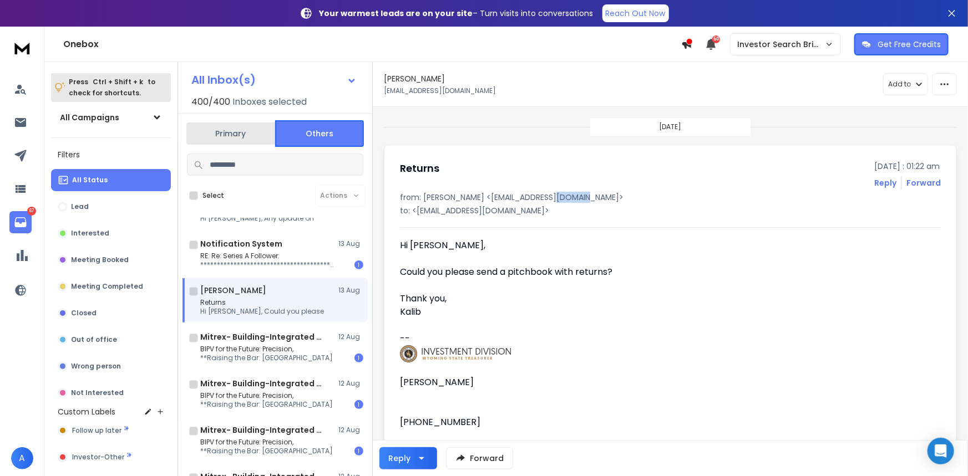
scroll to position [1108, 0]
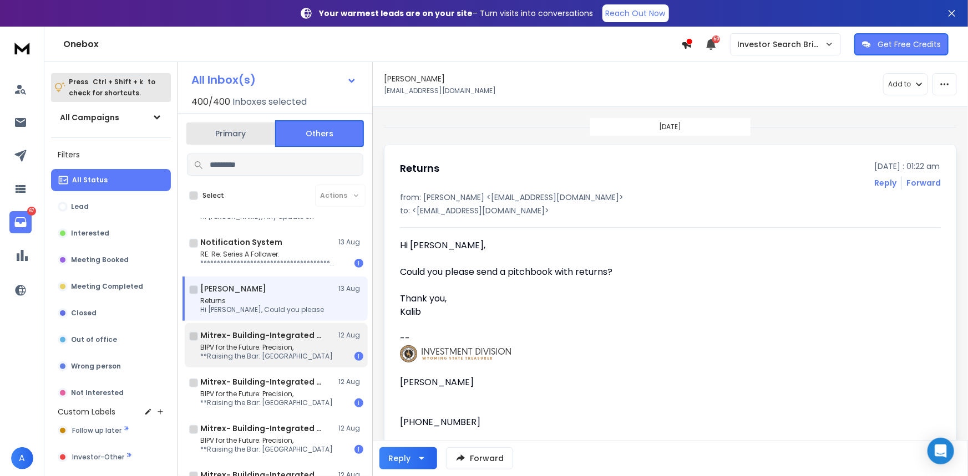
click at [266, 359] on p "**Raising the Bar: New Heights" at bounding box center [266, 356] width 133 height 9
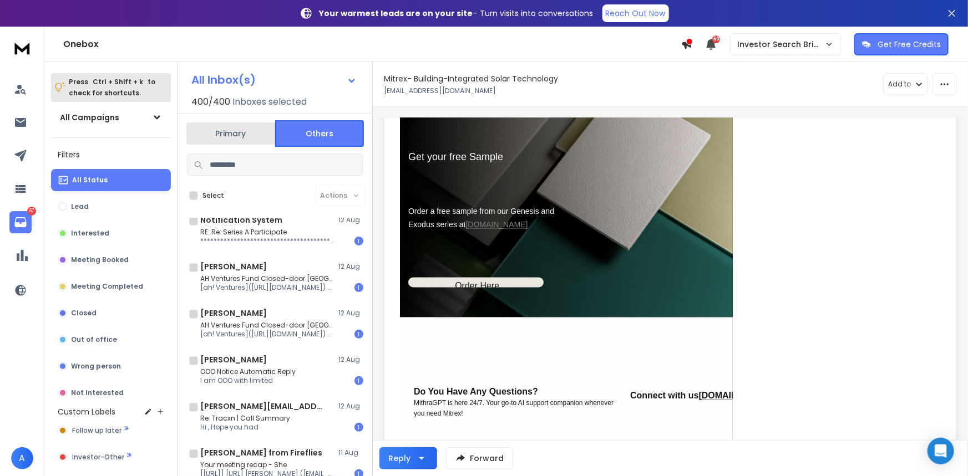
scroll to position [1410, 0]
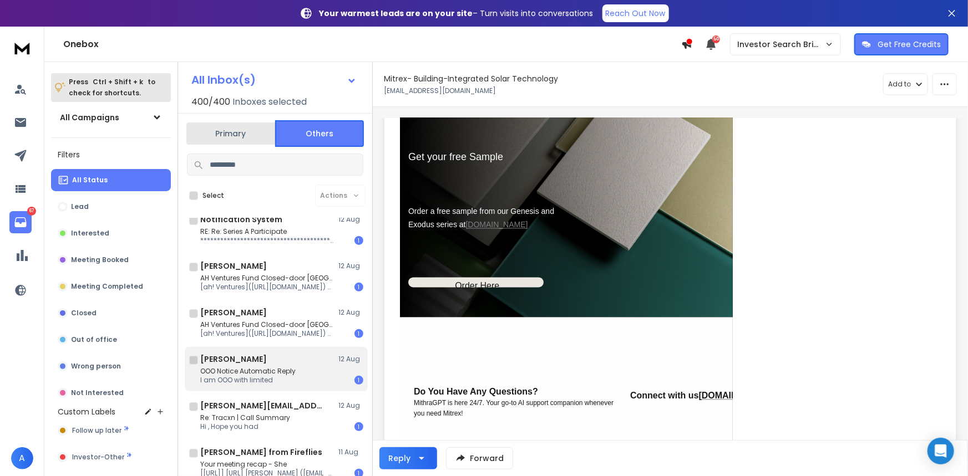
click at [300, 372] on div "OOO Notice Automatic Reply I am OOO with limited 1" at bounding box center [281, 376] width 163 height 18
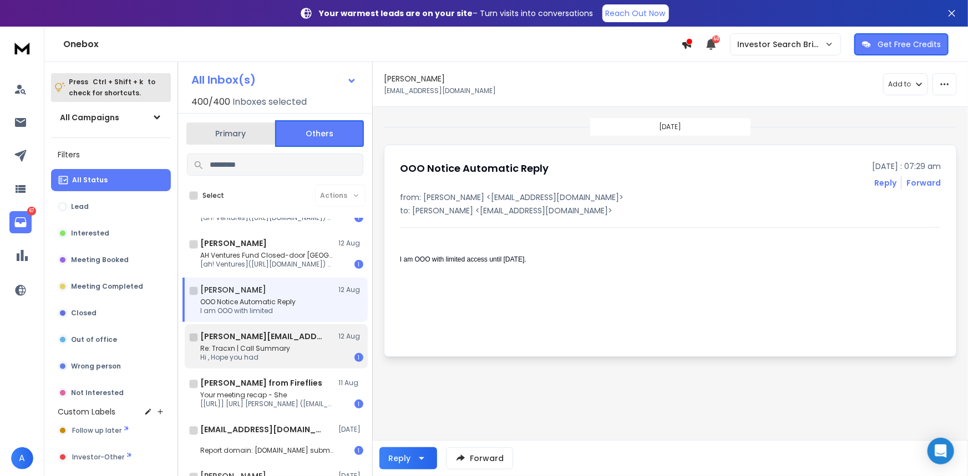
scroll to position [1511, 0]
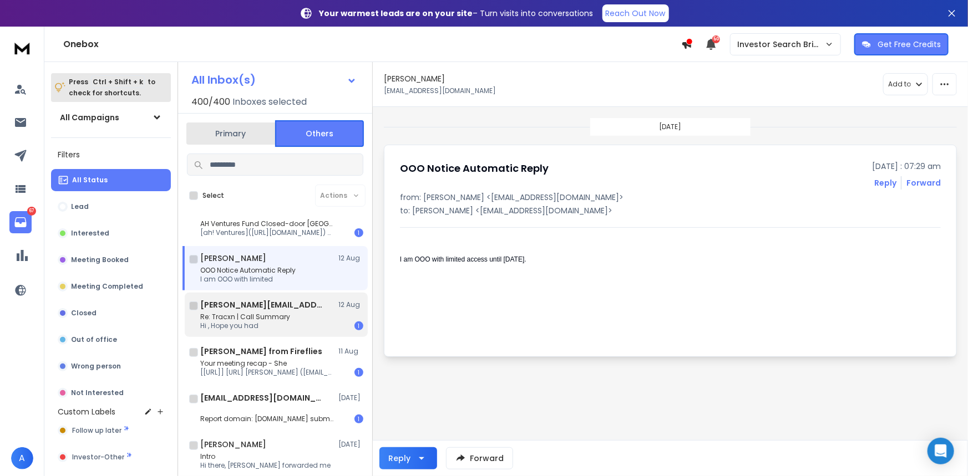
click at [296, 323] on div "Re: Tracxn | Call Summary Hi , Hope you had 1" at bounding box center [281, 322] width 163 height 18
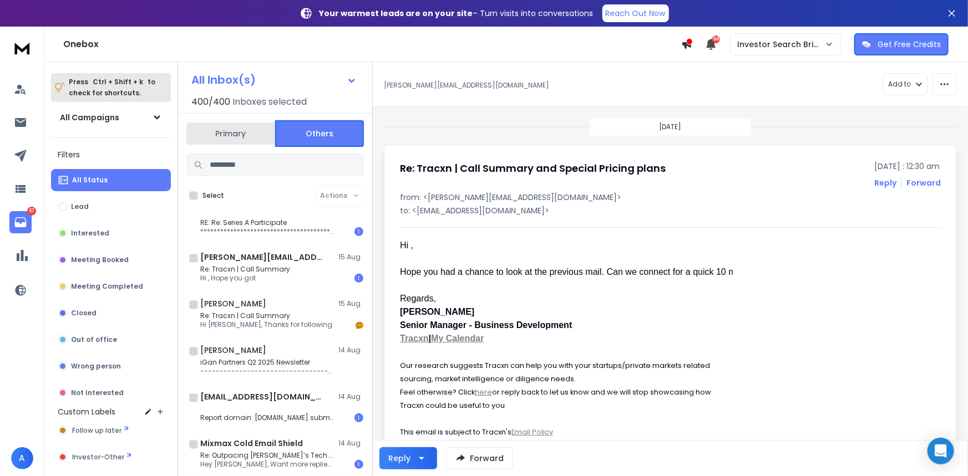
scroll to position [302, 0]
click at [284, 320] on p "Hi Anish, Thanks for following" at bounding box center [266, 323] width 132 height 9
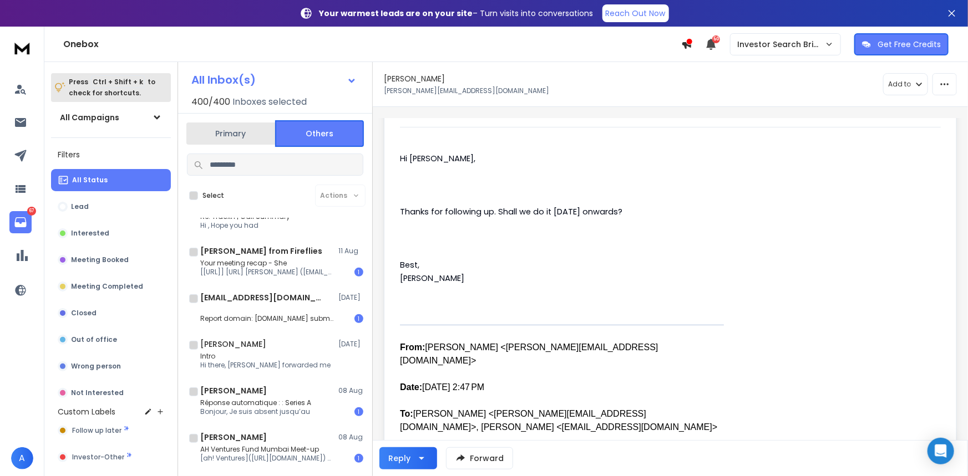
scroll to position [1613, 0]
click at [273, 366] on p "Hi there, Jason forwarded me" at bounding box center [265, 363] width 130 height 9
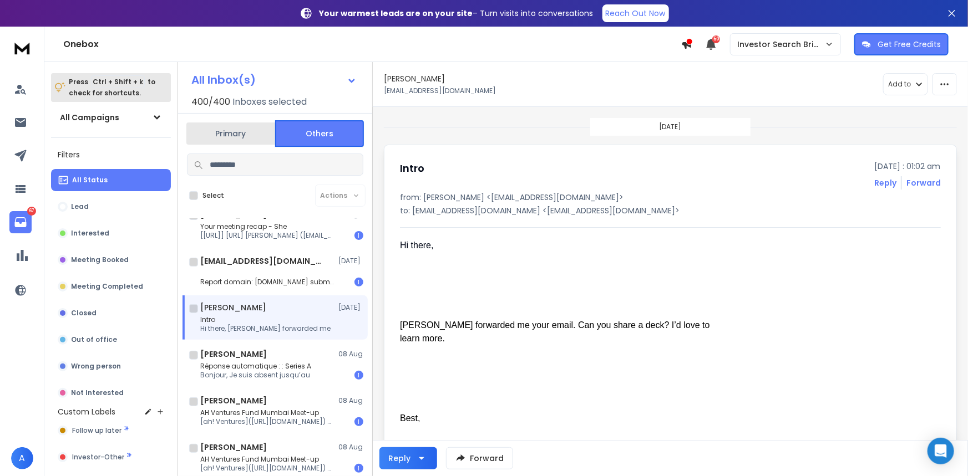
scroll to position [1714, 0]
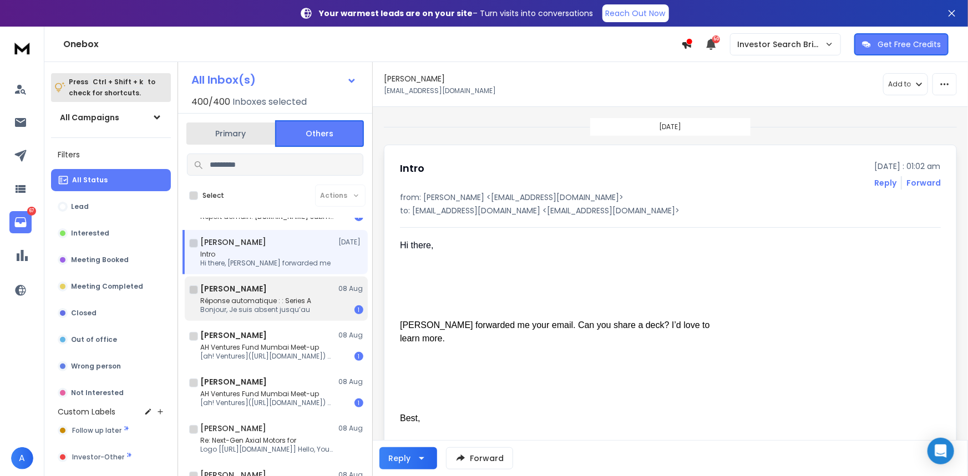
click at [296, 306] on p "Bonjour, Je suis absent jusqu’au" at bounding box center [255, 310] width 111 height 9
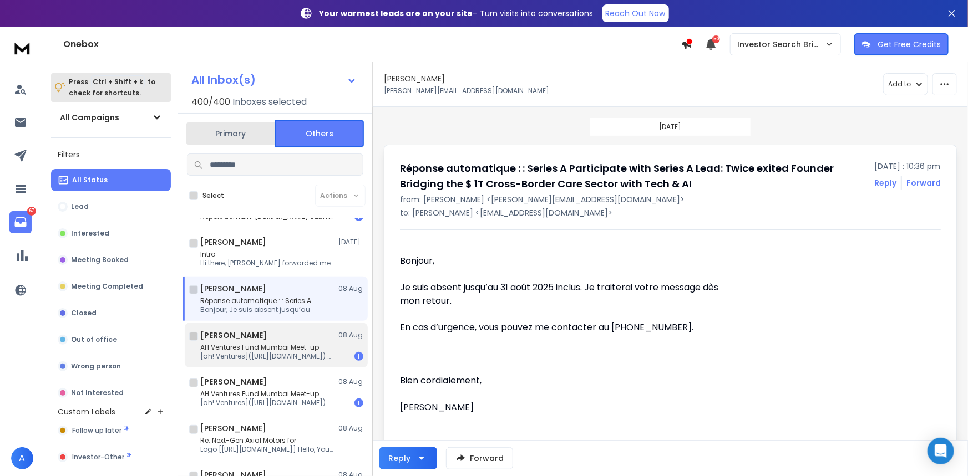
click at [274, 352] on p "[ah! Ventures](https://r.email.ahventures.in/mk/cl/f/sh/7nVU1aA2nfsTSK1461eqVq2…" at bounding box center [266, 356] width 133 height 9
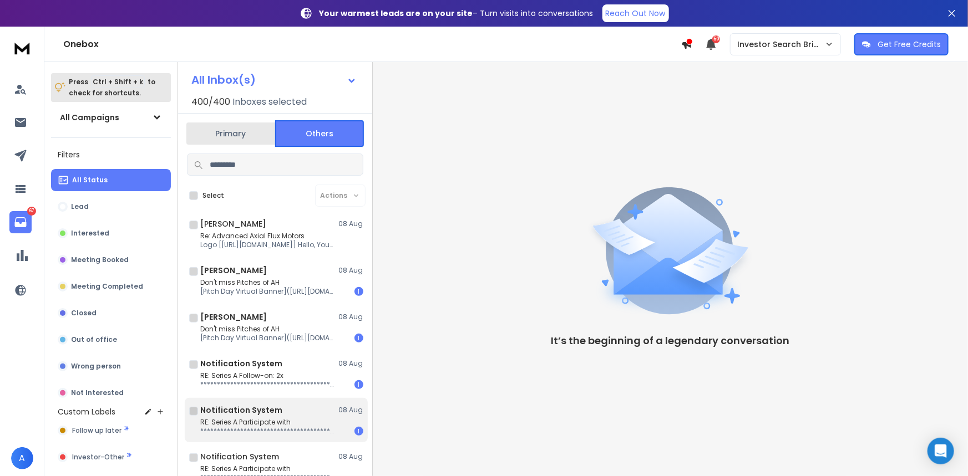
scroll to position [2105, 0]
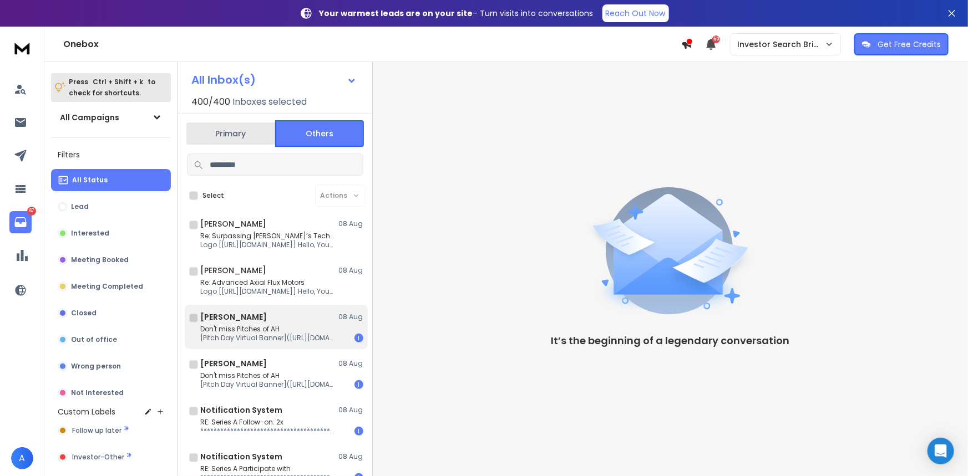
click at [283, 326] on p "Don't miss Pitches of AH" at bounding box center [266, 329] width 133 height 9
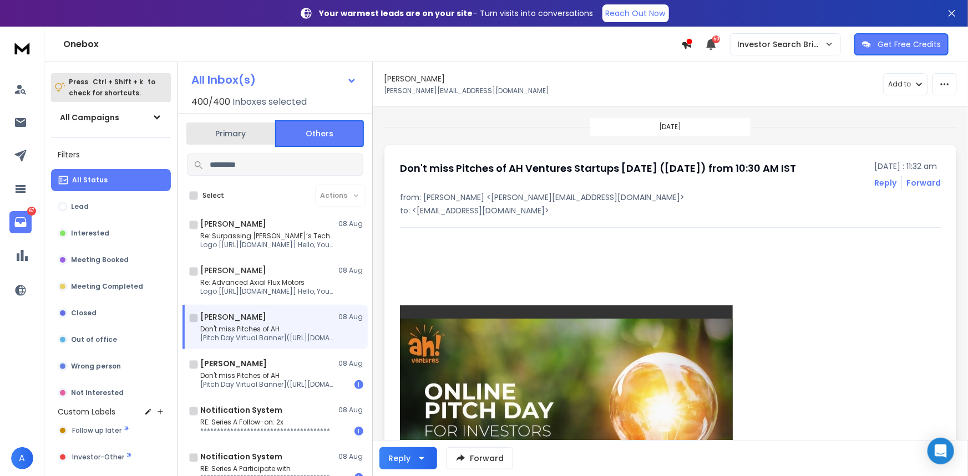
click at [192, 322] on div at bounding box center [193, 327] width 9 height 27
click at [194, 318] on button "button" at bounding box center [193, 318] width 9 height 9
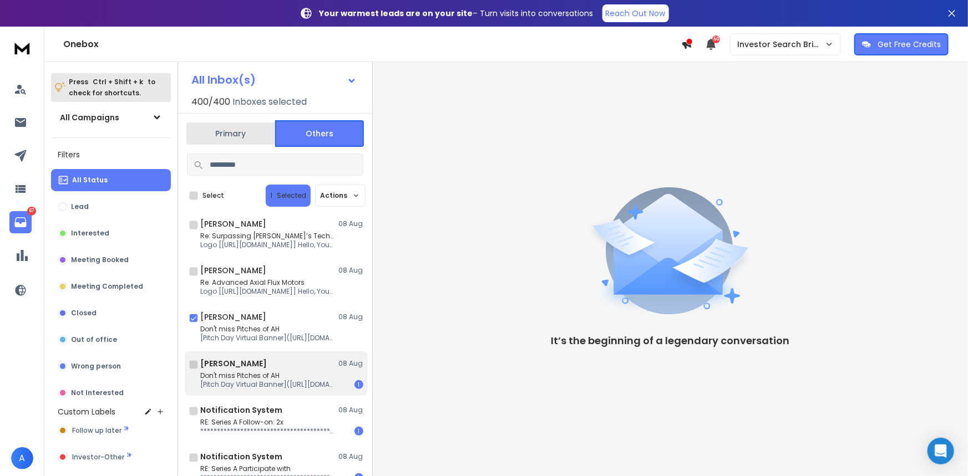
click at [194, 365] on button "button" at bounding box center [193, 364] width 9 height 9
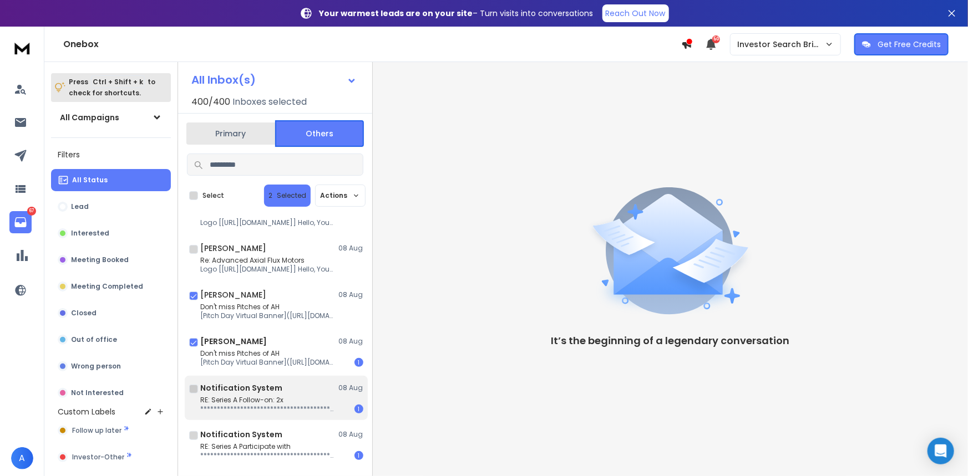
scroll to position [2155, 0]
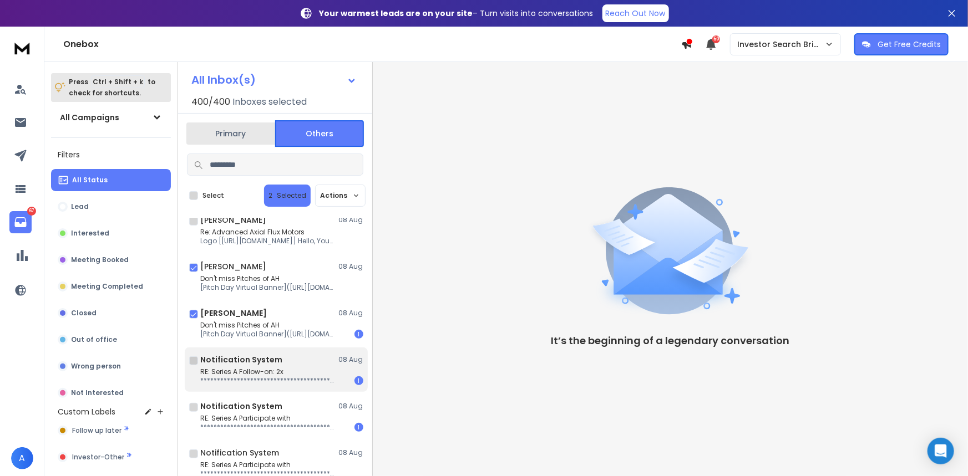
click at [200, 363] on h1 "Notification System" at bounding box center [241, 359] width 82 height 11
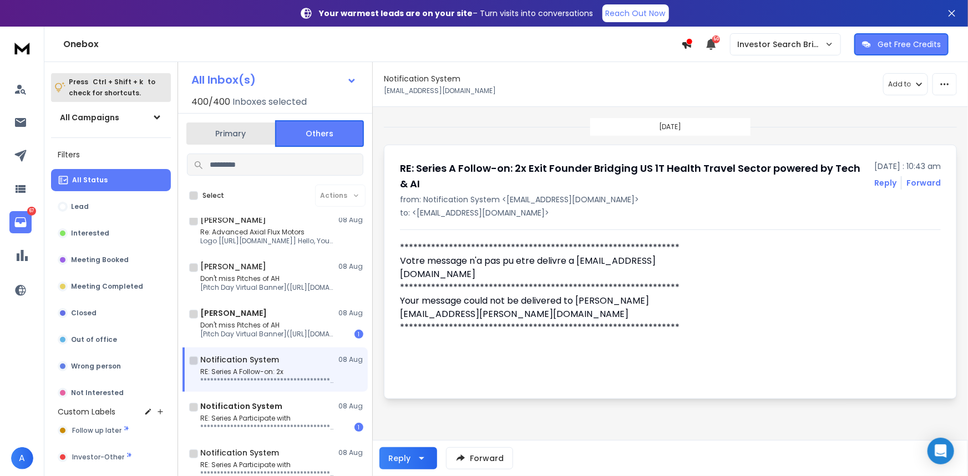
click at [193, 360] on button "button" at bounding box center [193, 361] width 9 height 9
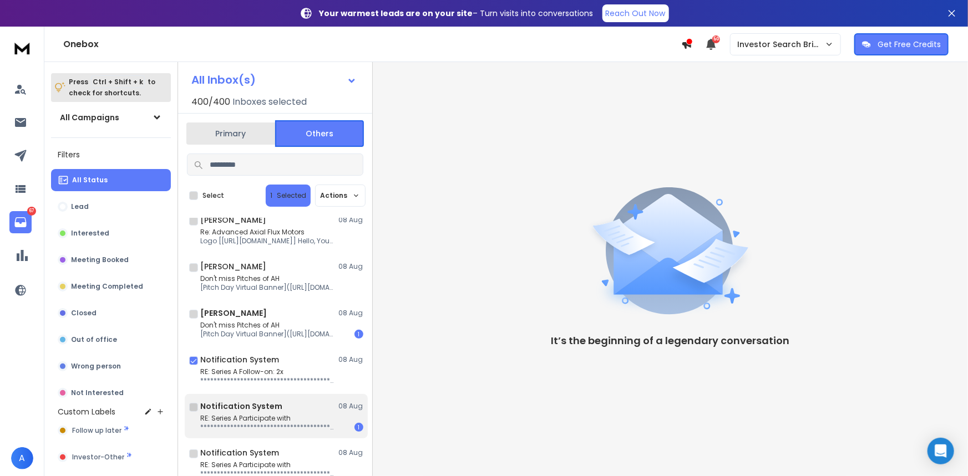
click at [195, 405] on button "button" at bounding box center [193, 407] width 9 height 9
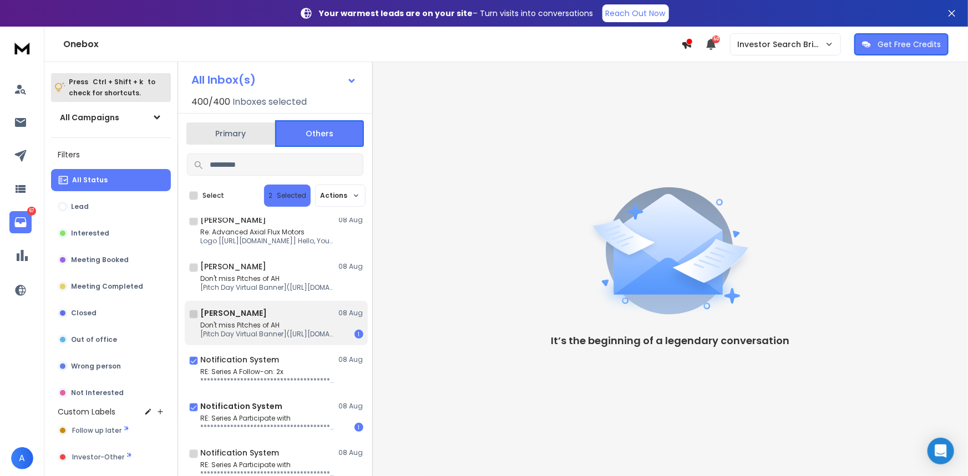
click at [196, 313] on button "button" at bounding box center [193, 314] width 9 height 9
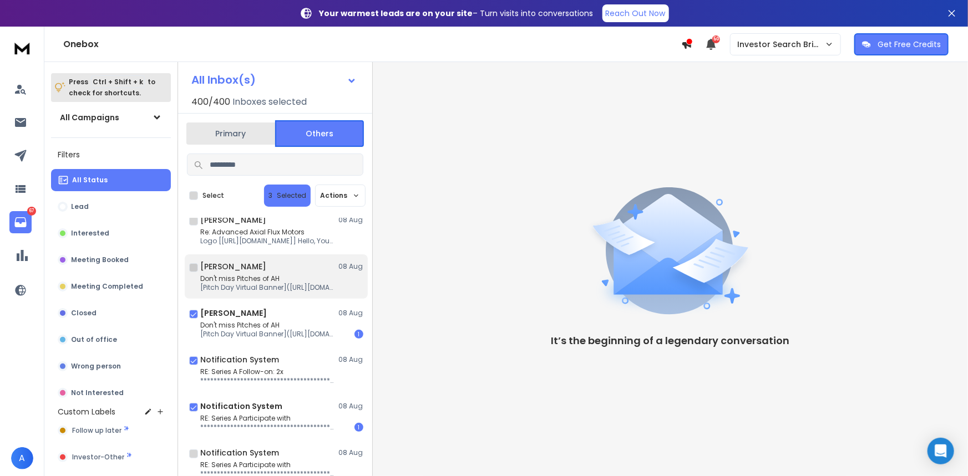
click at [194, 266] on button "button" at bounding box center [193, 267] width 9 height 9
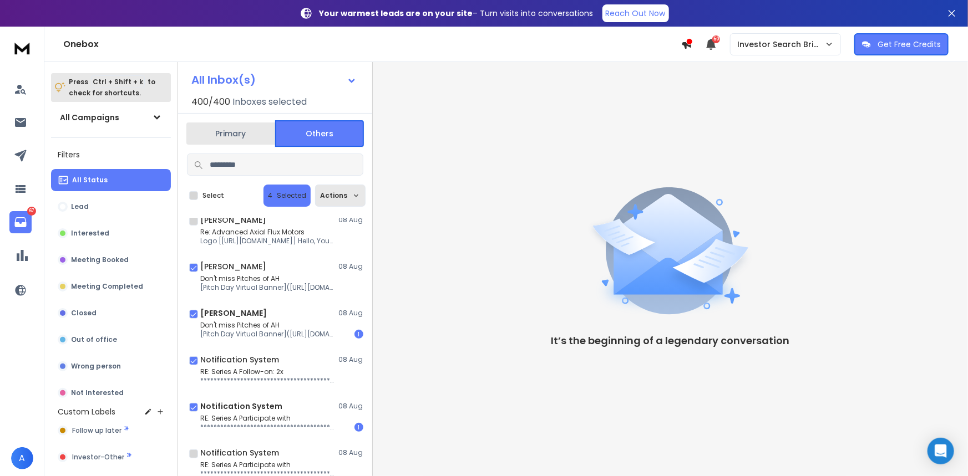
click at [349, 199] on button "Actions" at bounding box center [340, 196] width 50 height 22
click at [335, 244] on div "Archive email" at bounding box center [325, 239] width 76 height 18
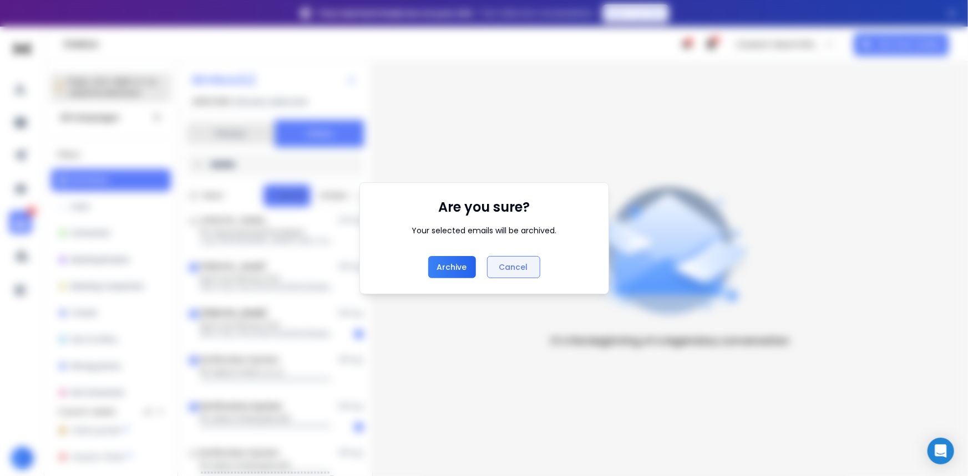
click at [453, 273] on button "archive" at bounding box center [452, 267] width 48 height 22
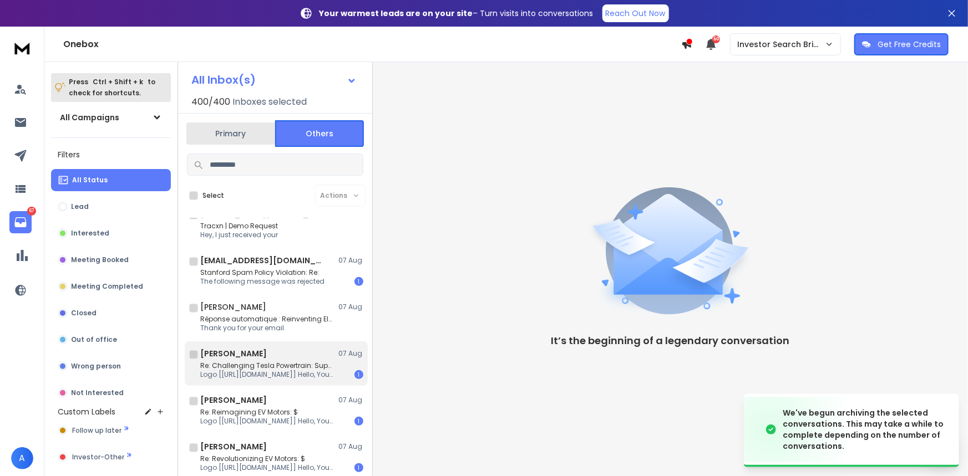
scroll to position [2256, 0]
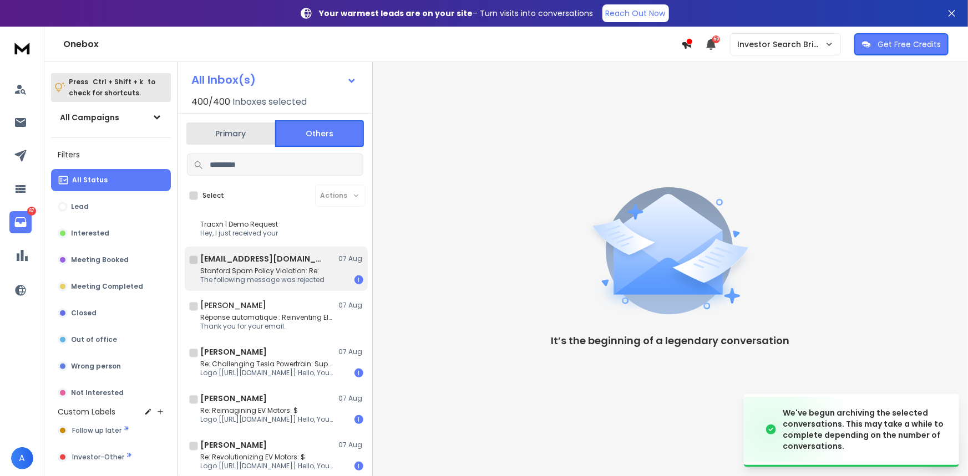
click at [218, 282] on p "The following message was rejected" at bounding box center [262, 280] width 124 height 9
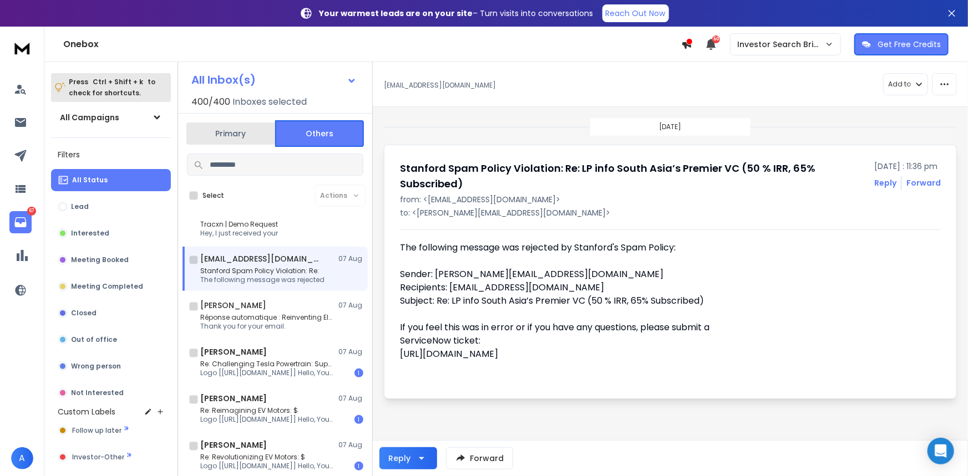
click at [195, 262] on button "button" at bounding box center [193, 260] width 9 height 9
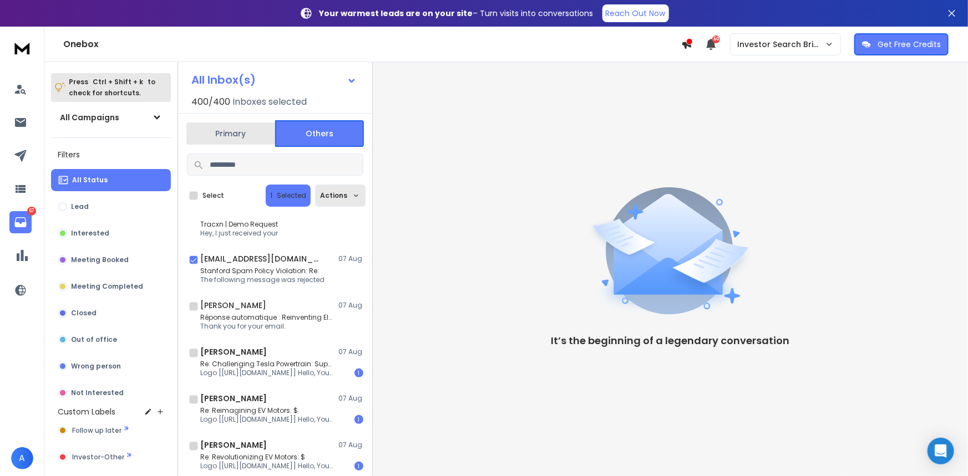
click at [336, 194] on p "Actions" at bounding box center [333, 195] width 27 height 9
click at [318, 242] on div "Archive email" at bounding box center [324, 238] width 67 height 11
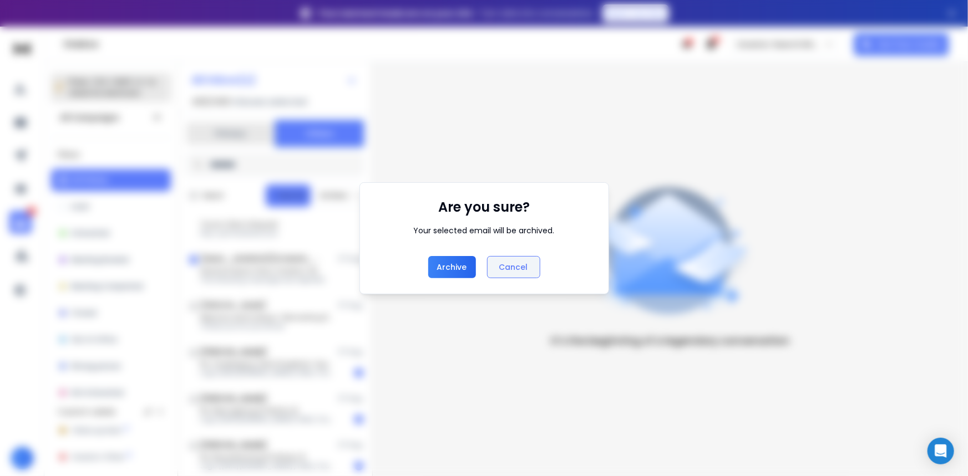
click at [450, 273] on button "archive" at bounding box center [452, 267] width 48 height 22
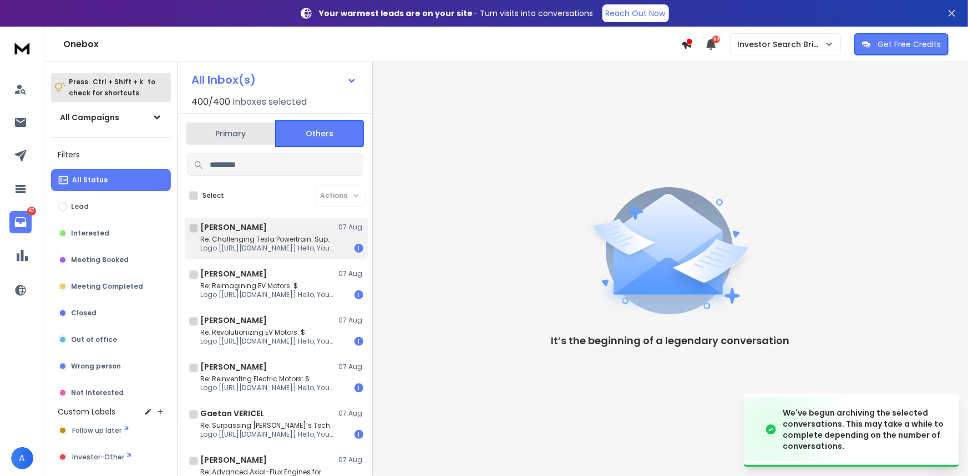
scroll to position [2357, 0]
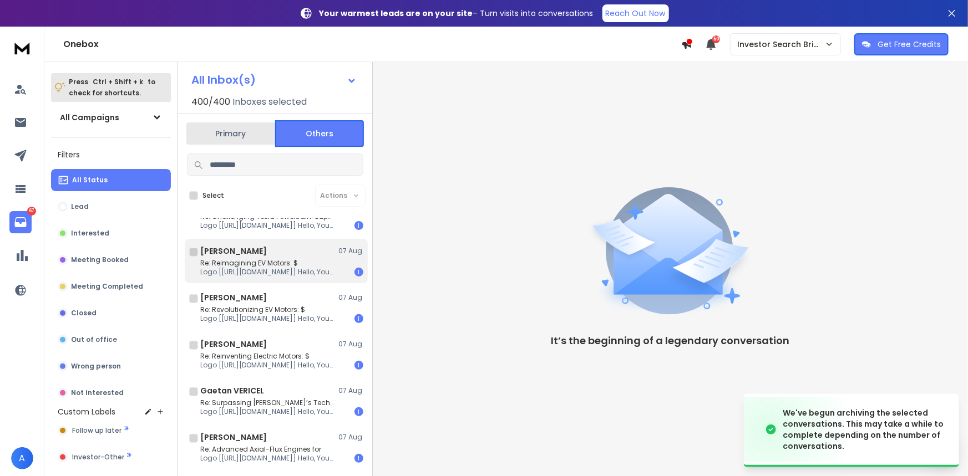
click at [295, 260] on p "Re: Reimagining EV Motors: $" at bounding box center [266, 263] width 133 height 9
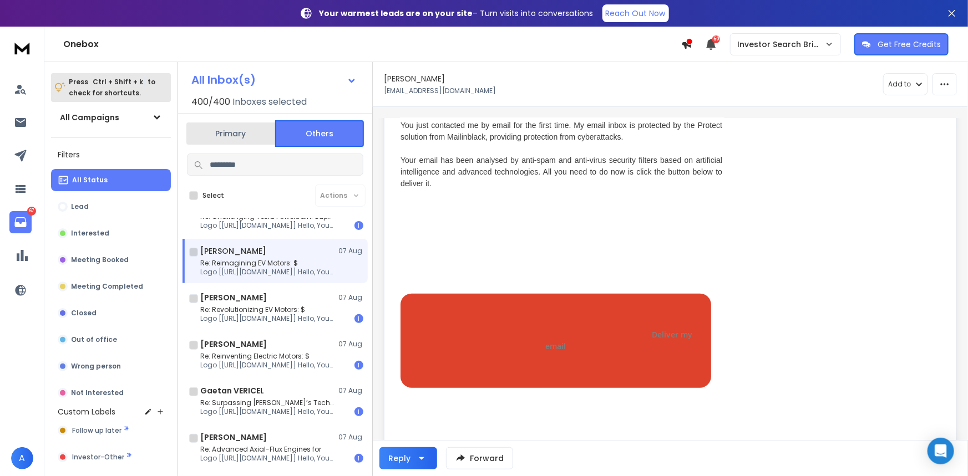
scroll to position [386, 0]
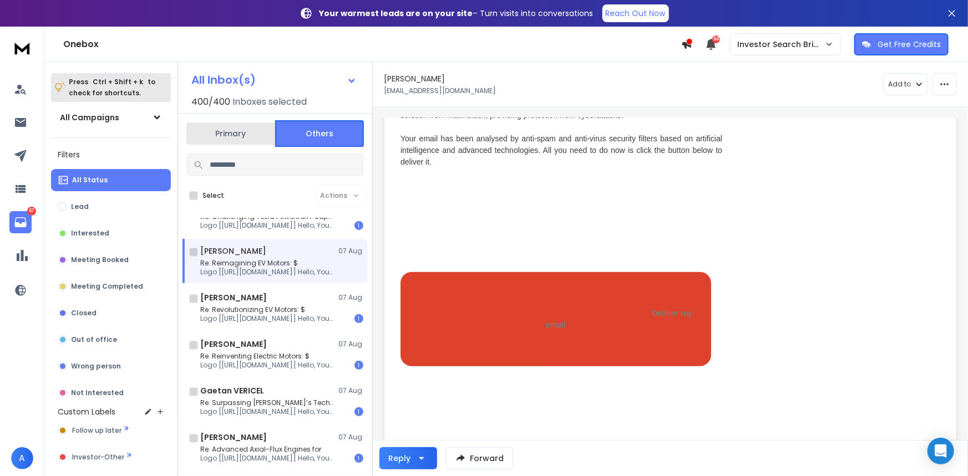
click at [634, 320] on th "Deliver my email" at bounding box center [555, 320] width 297 height 48
click at [626, 314] on link "Deliver my email" at bounding box center [620, 319] width 149 height 22
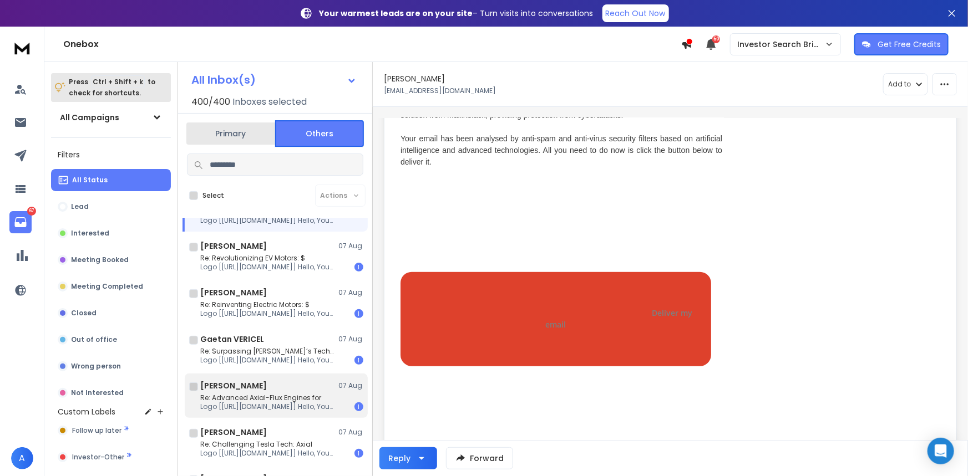
scroll to position [2407, 0]
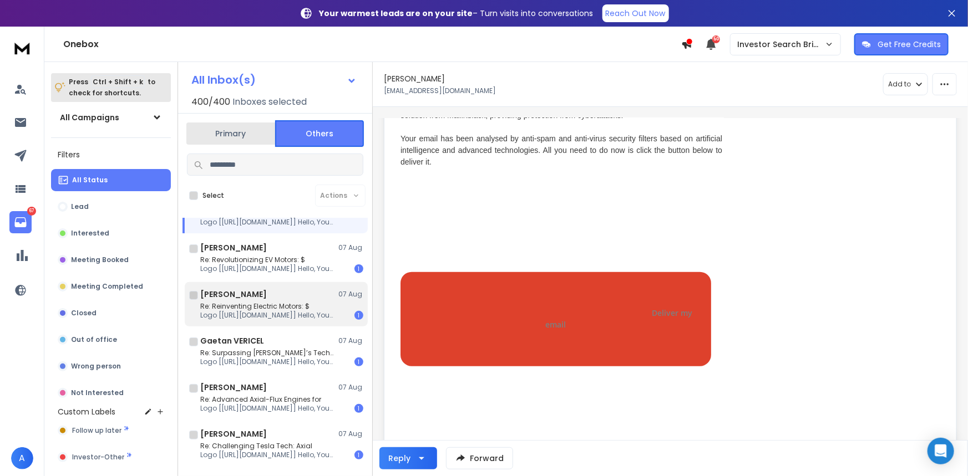
click at [278, 316] on p "Logo [https://app.mailinblack.com/mibc-fr-11/admin/api/v2.0/unauthenticated/log…" at bounding box center [266, 315] width 133 height 9
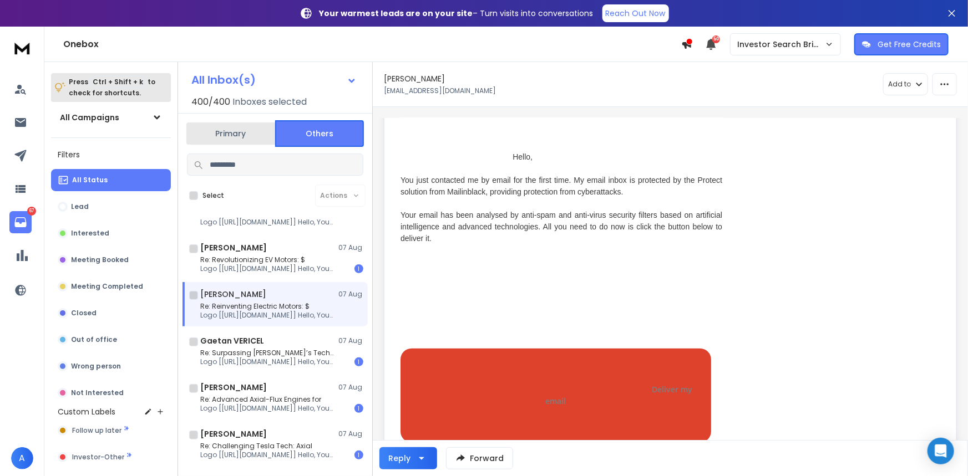
scroll to position [353, 0]
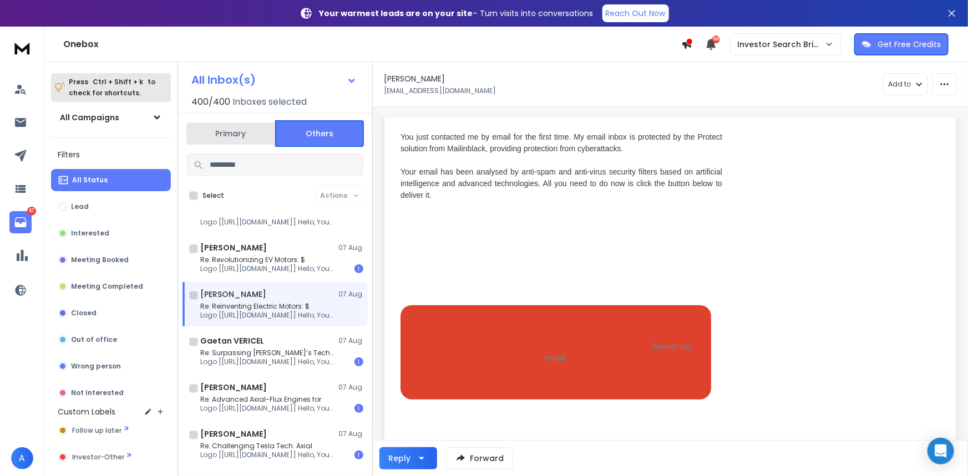
click at [619, 353] on th "Deliver my email" at bounding box center [555, 353] width 297 height 48
click at [619, 349] on link "Deliver my email" at bounding box center [620, 352] width 149 height 22
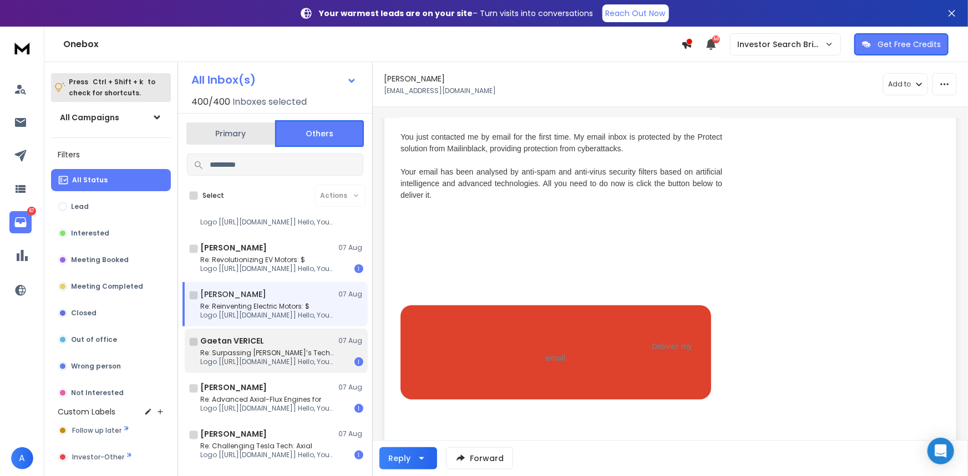
click at [272, 349] on p "Re: Surpassing Tesla’s Tech: Axial" at bounding box center [266, 353] width 133 height 9
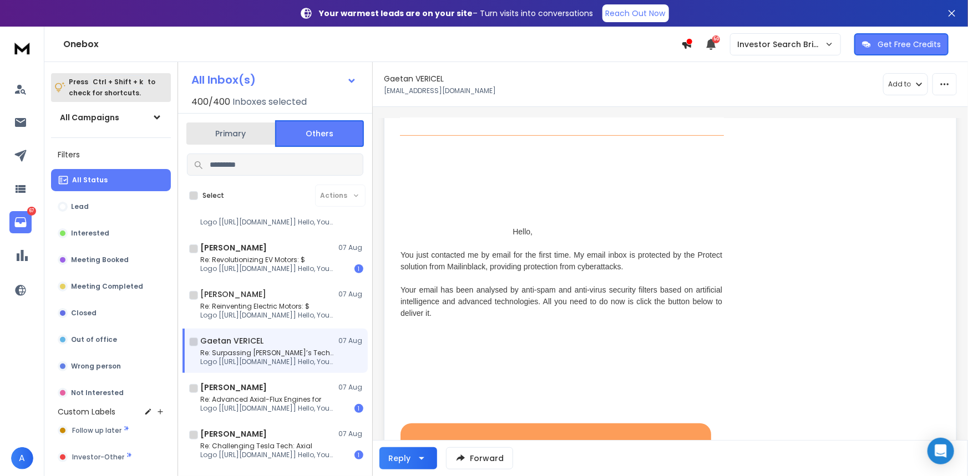
scroll to position [403, 0]
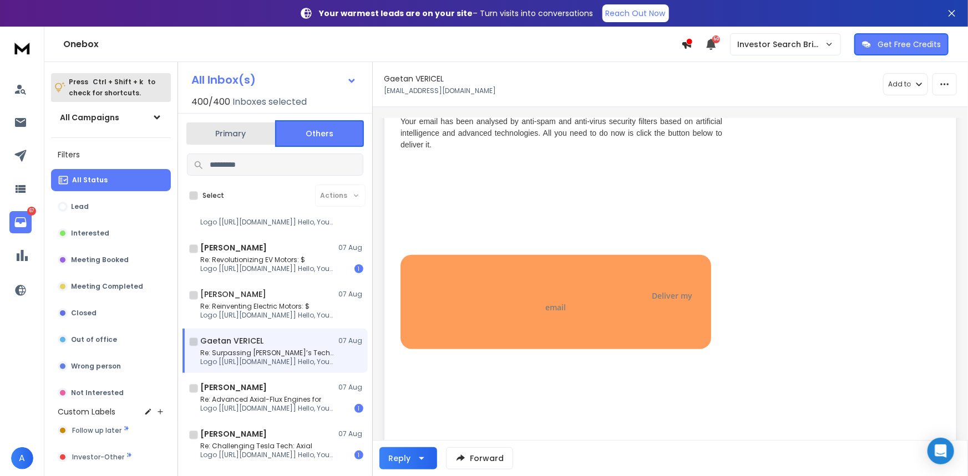
click at [638, 298] on link "Deliver my email" at bounding box center [620, 302] width 149 height 22
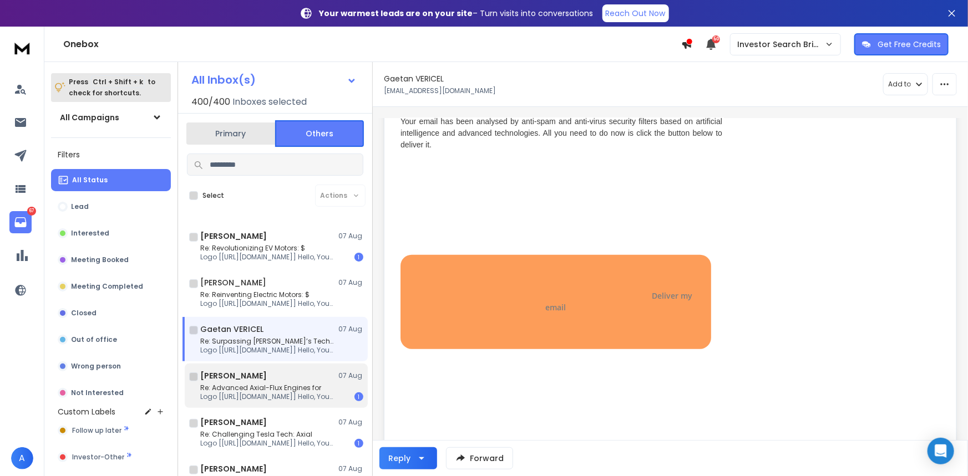
scroll to position [2457, 0]
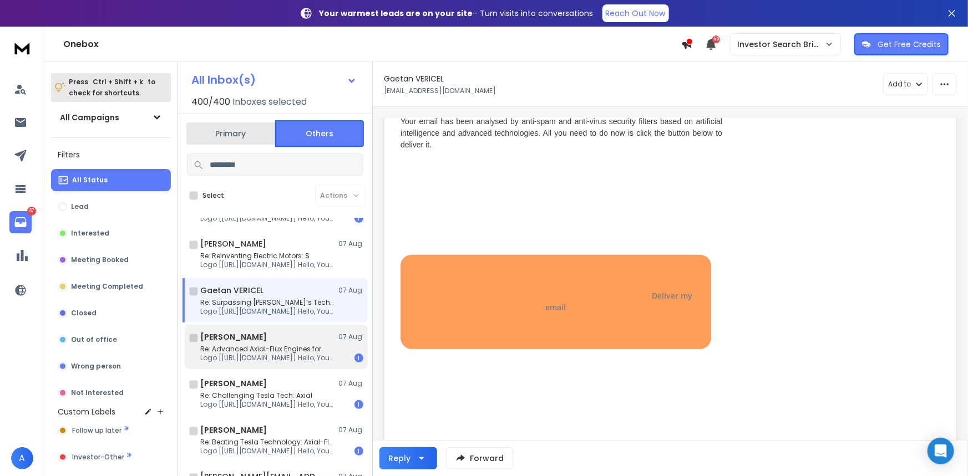
click at [281, 345] on p "Re: Advanced Axial-Flux Engines for" at bounding box center [266, 349] width 133 height 9
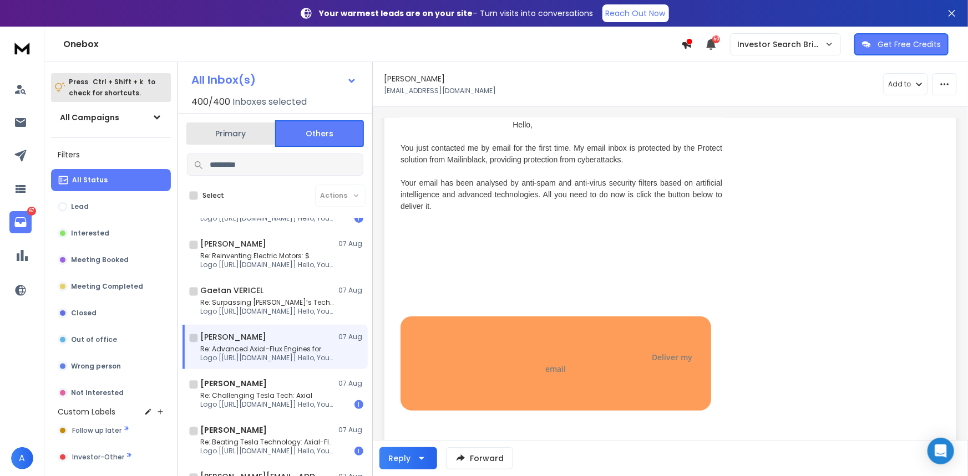
scroll to position [353, 0]
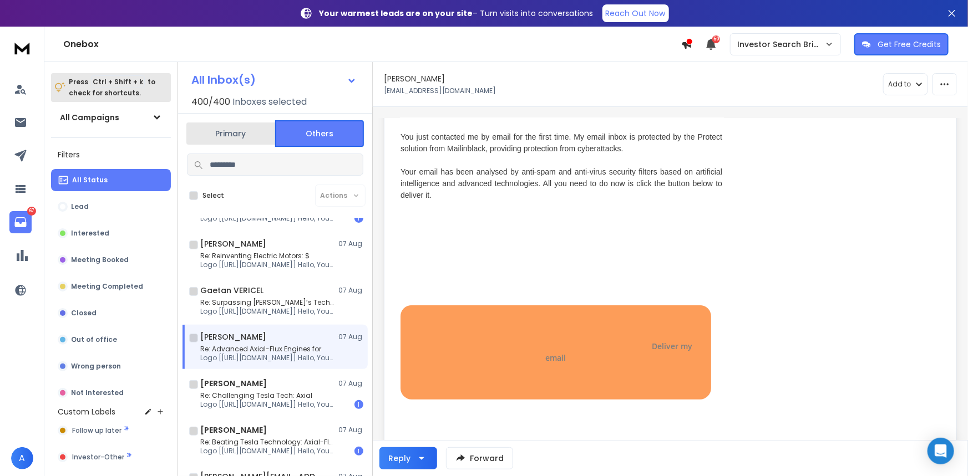
click at [634, 347] on link "Deliver my email" at bounding box center [620, 352] width 149 height 22
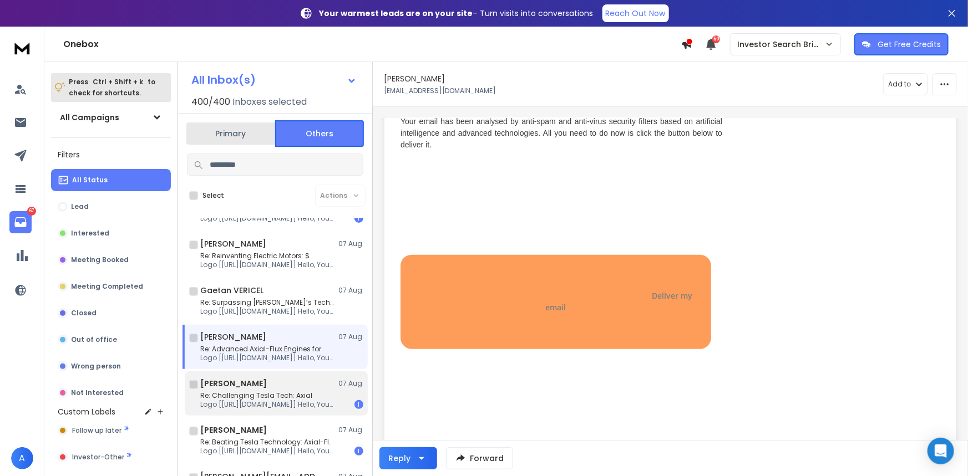
scroll to position [2508, 0]
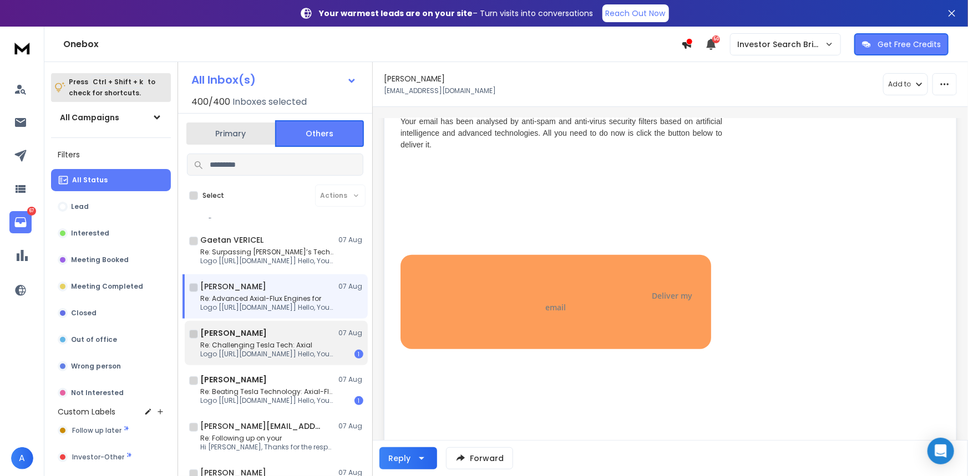
click at [283, 358] on p "Logo [https://app.mailinblack.com/mibc-fr-11/admin/api/v2.0/unauthenticated/log…" at bounding box center [266, 354] width 133 height 9
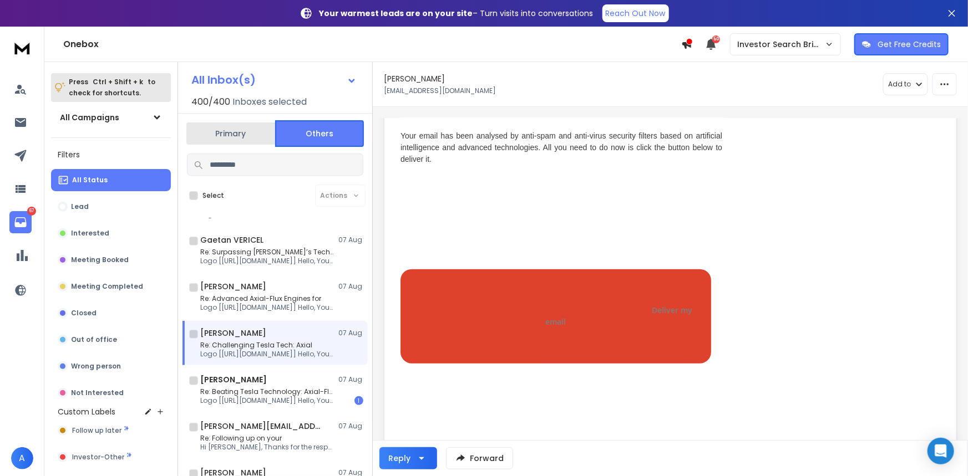
scroll to position [403, 0]
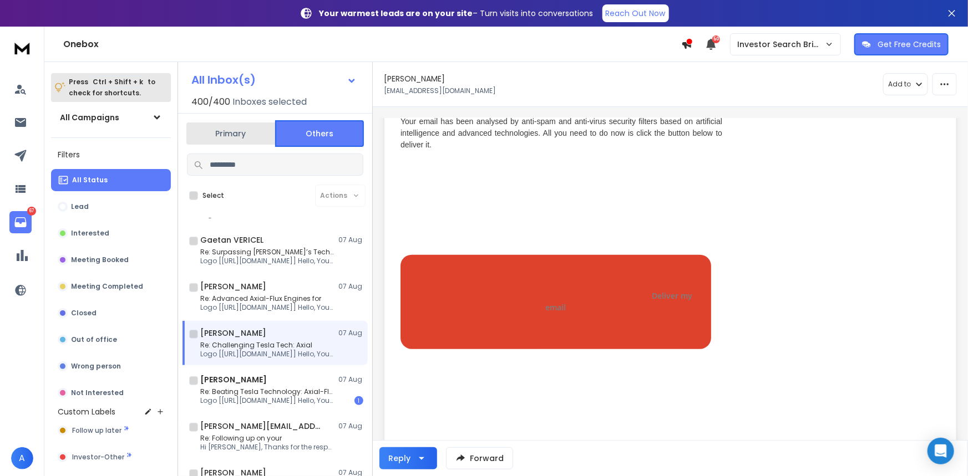
click at [627, 297] on link "Deliver my email" at bounding box center [620, 302] width 149 height 22
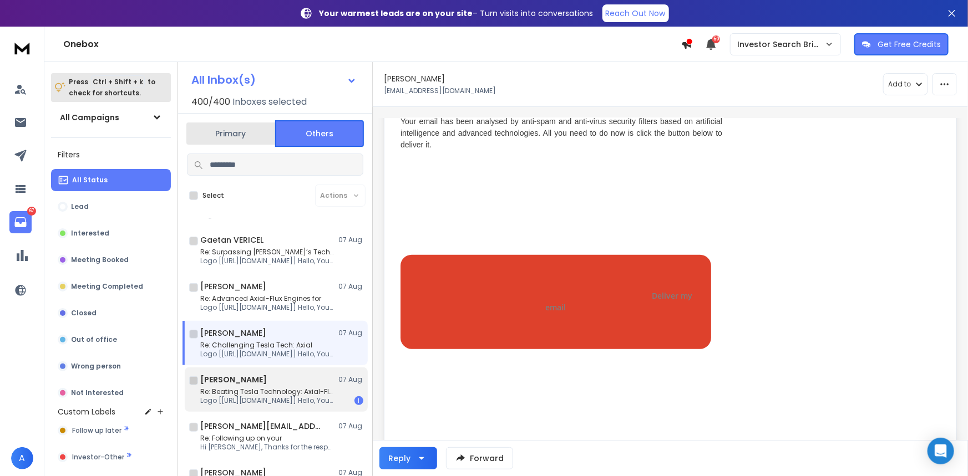
click at [298, 377] on div "Cedric JAMES 07 Aug" at bounding box center [281, 379] width 163 height 11
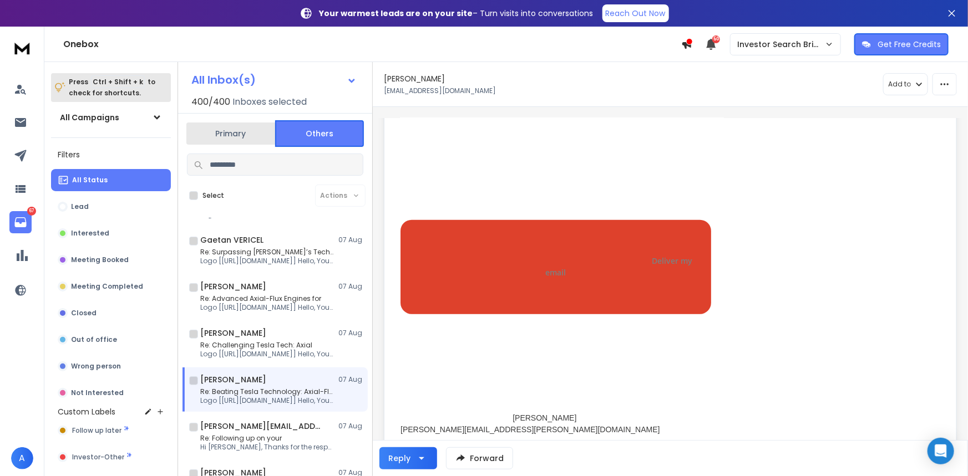
scroll to position [454, 0]
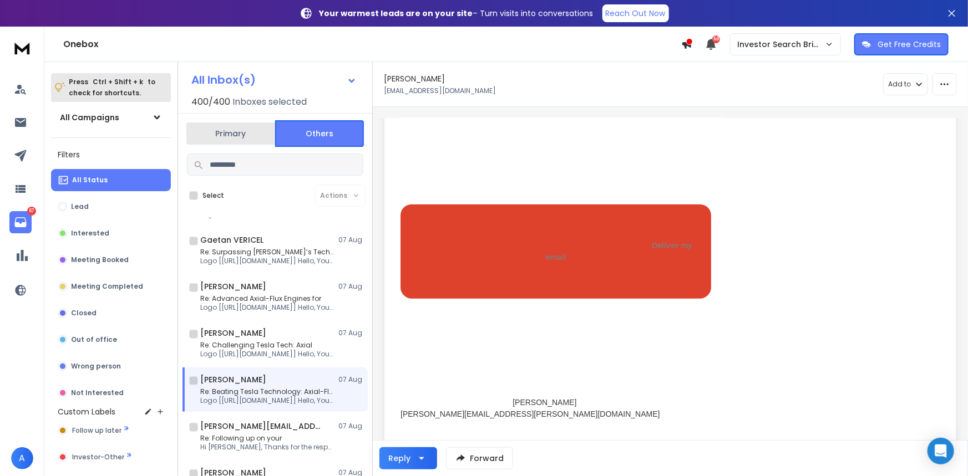
click at [644, 247] on link "Deliver my email" at bounding box center [620, 251] width 149 height 22
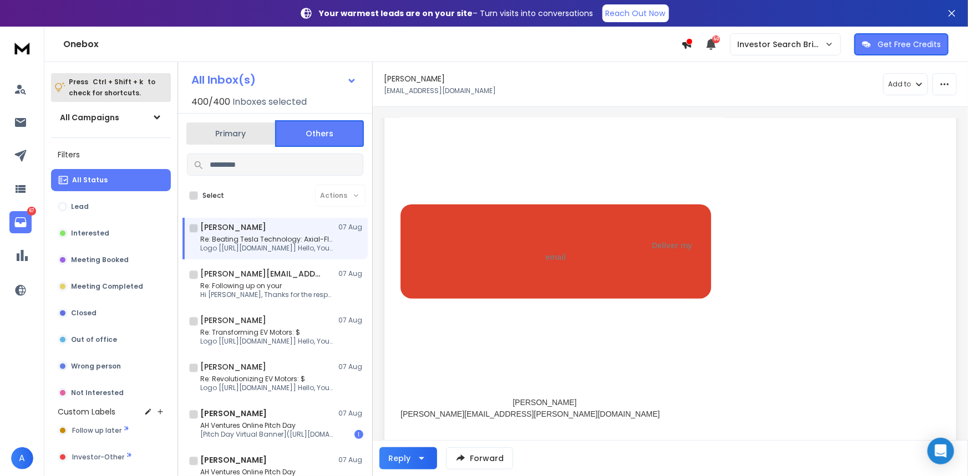
scroll to position [2710, 0]
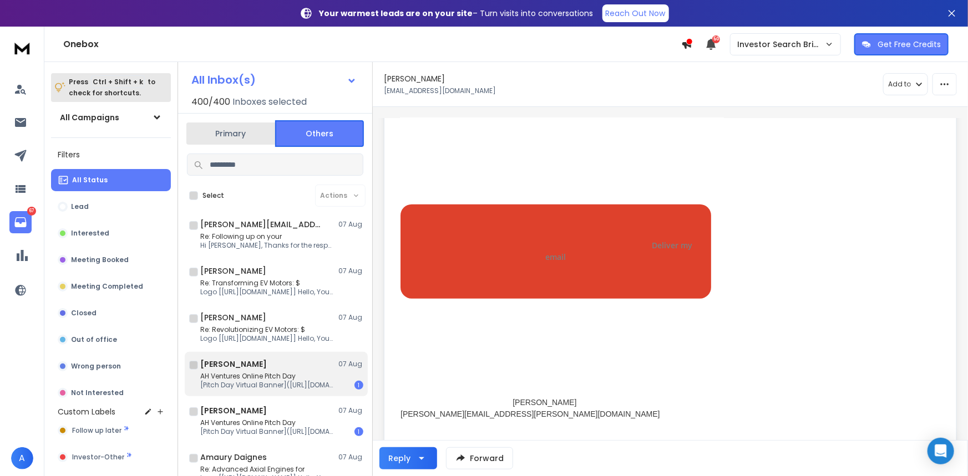
click at [249, 382] on p "[Pitch Day Virtual Banner](https://r.email.ahventures.in/mk/cl/f/sh/7nVU1aA2nfs…" at bounding box center [266, 385] width 133 height 9
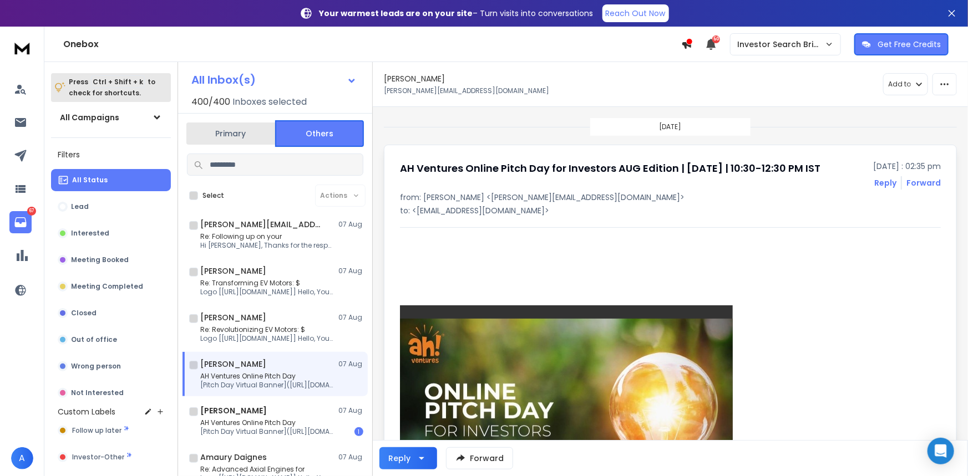
click at [193, 368] on button "button" at bounding box center [193, 365] width 9 height 9
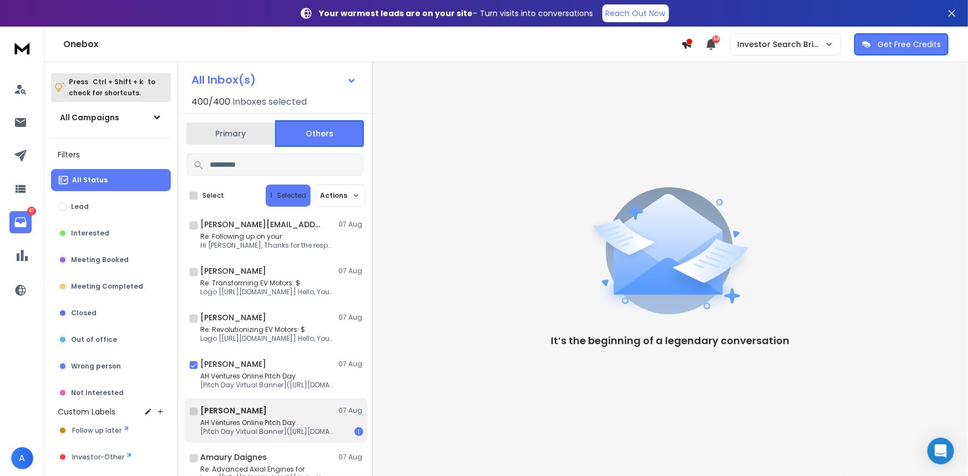
click at [200, 409] on h1 "Abhijeet Kumar" at bounding box center [233, 410] width 67 height 11
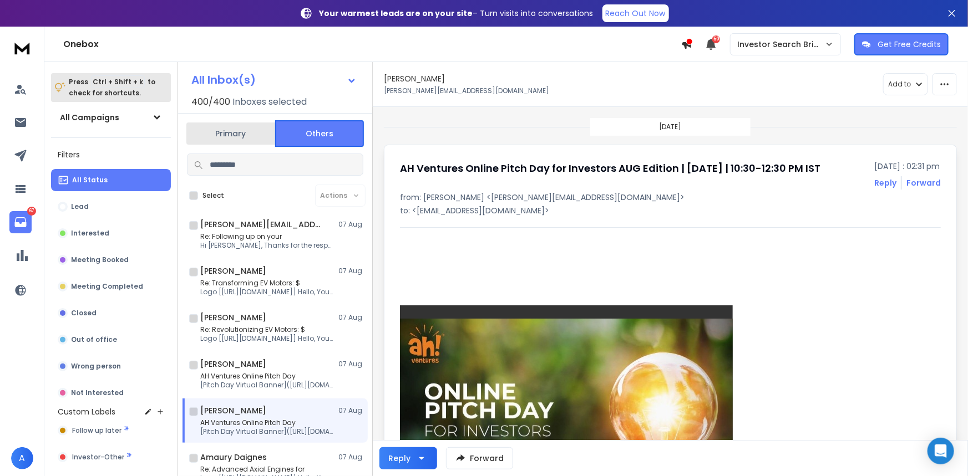
click at [197, 410] on button "button" at bounding box center [193, 412] width 9 height 9
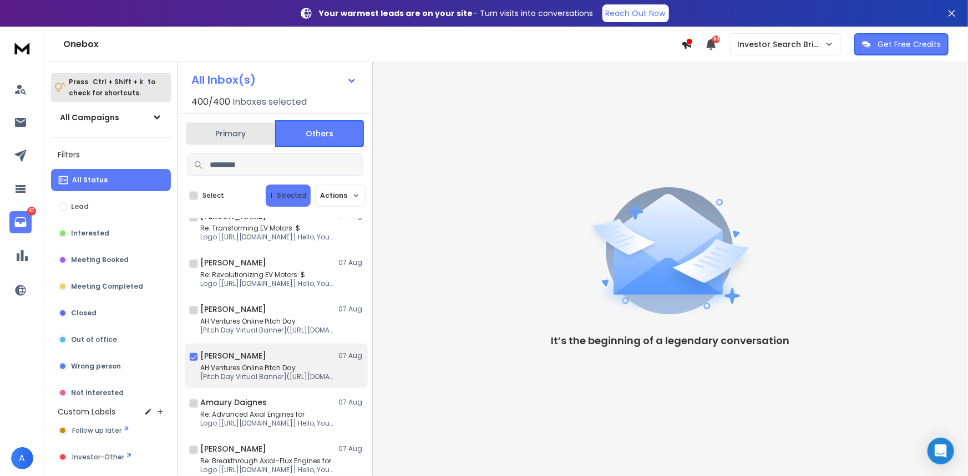
scroll to position [2811, 0]
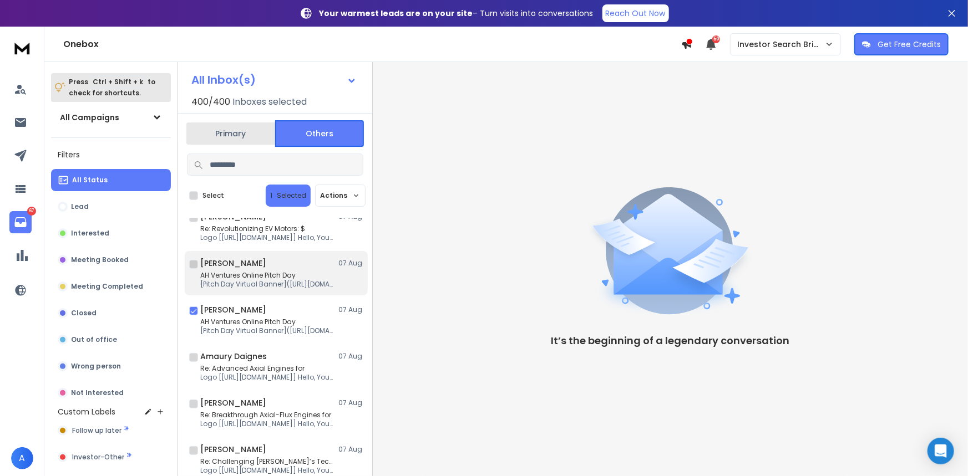
click at [194, 265] on button "button" at bounding box center [193, 264] width 9 height 9
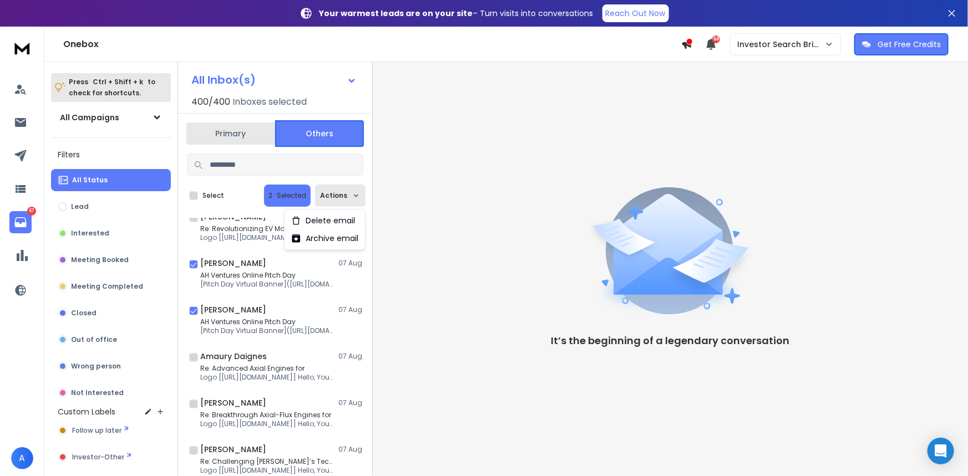
click at [355, 194] on icon "button" at bounding box center [356, 195] width 9 height 9
click at [329, 242] on div "Archive email" at bounding box center [324, 238] width 67 height 11
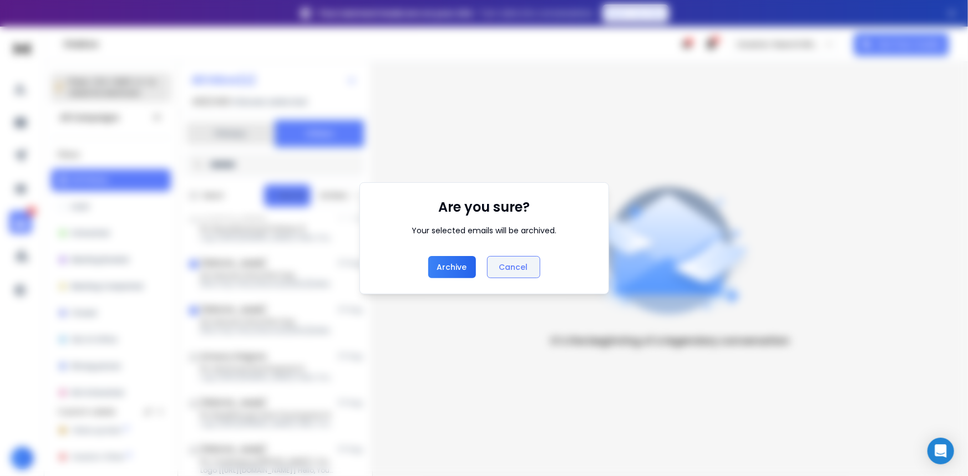
click at [444, 277] on button "archive" at bounding box center [452, 267] width 48 height 22
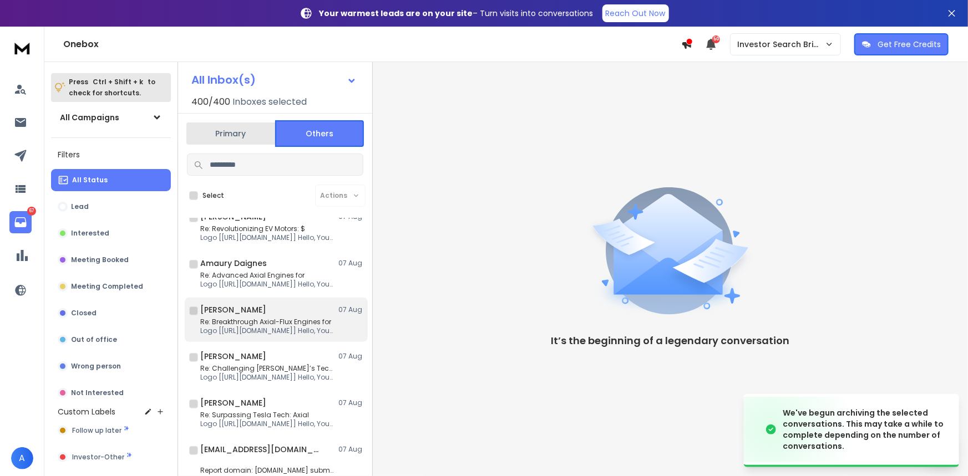
click at [278, 319] on p "Re: Breakthrough Axial-Flux Engines for" at bounding box center [266, 322] width 133 height 9
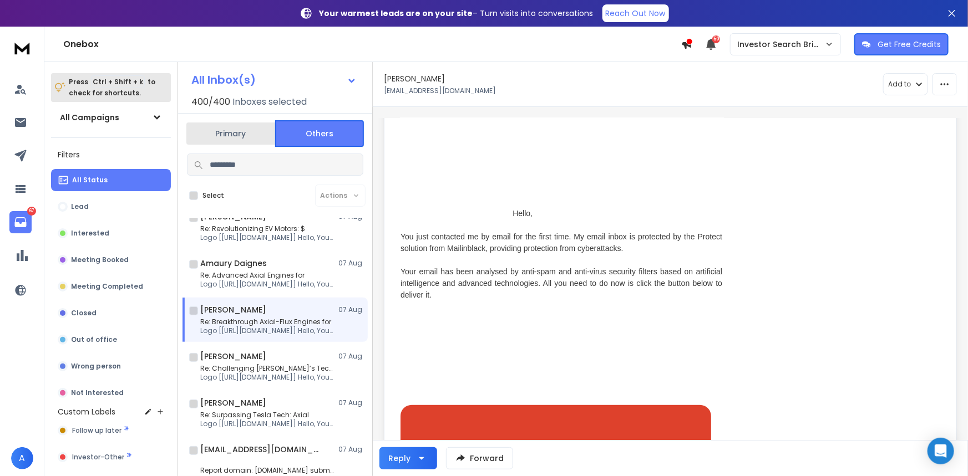
scroll to position [403, 0]
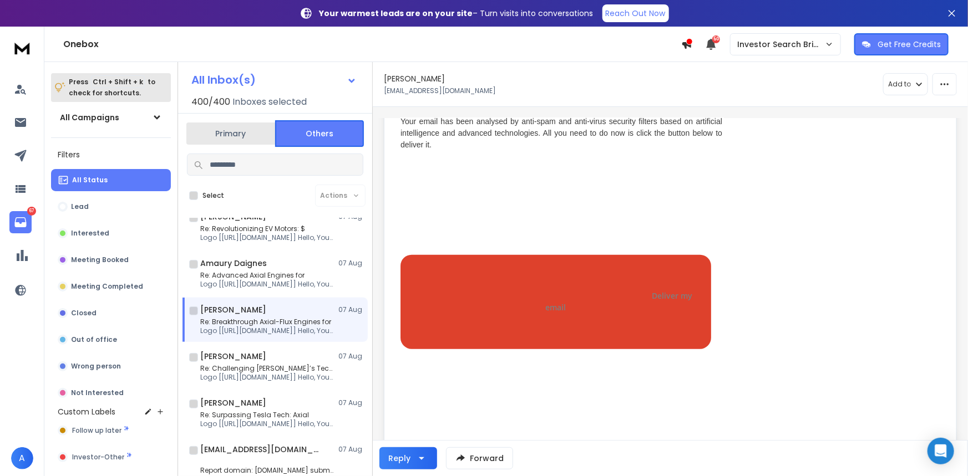
click at [623, 301] on link "Deliver my email" at bounding box center [620, 302] width 149 height 22
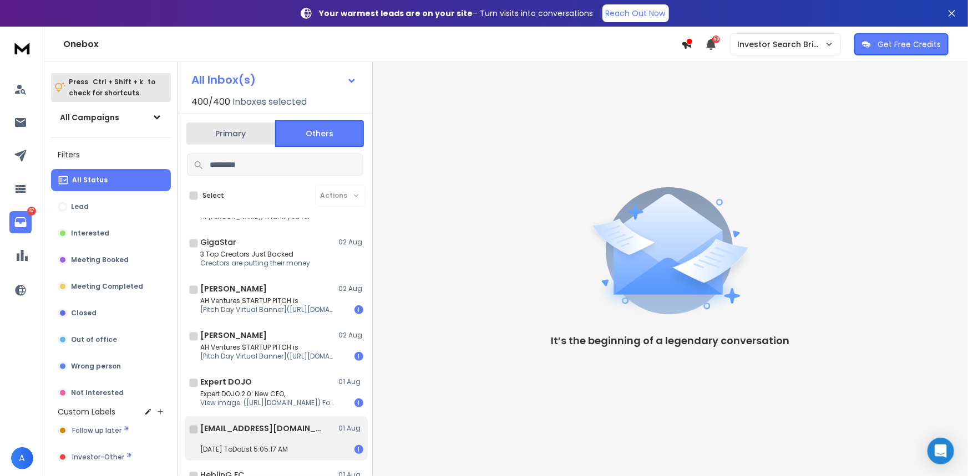
scroll to position [3819, 0]
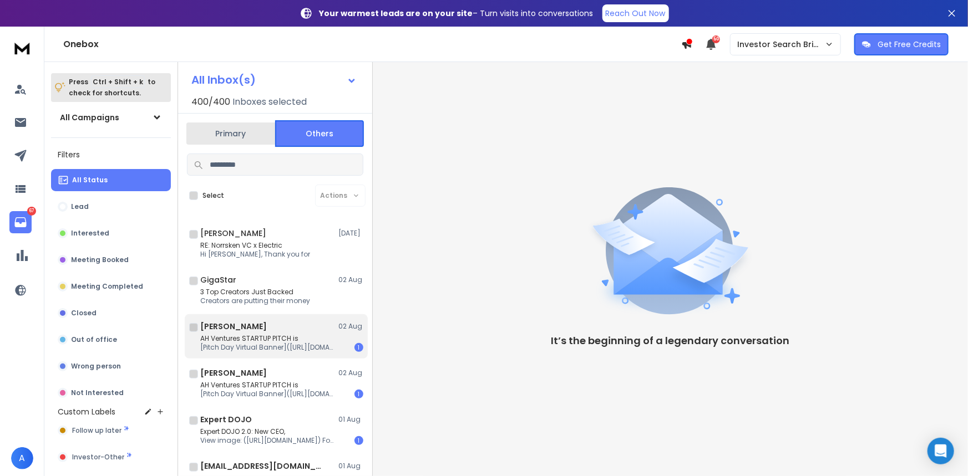
click at [196, 326] on button "button" at bounding box center [193, 327] width 9 height 9
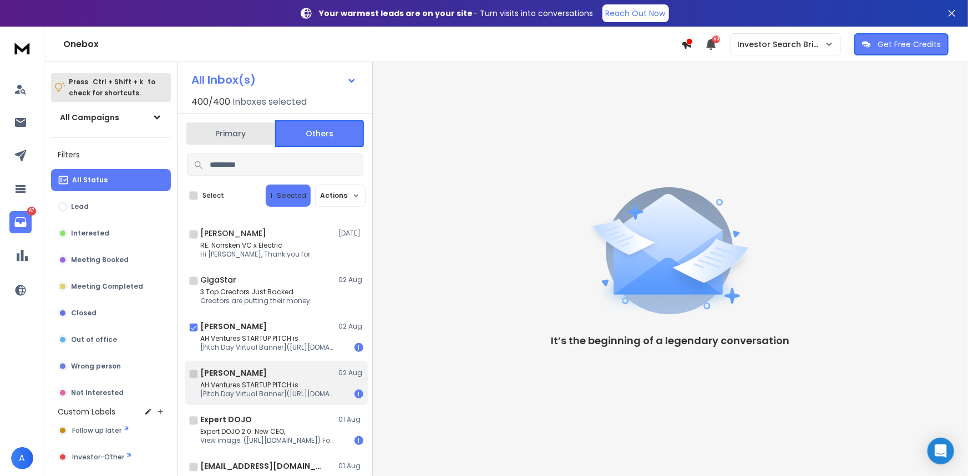
click at [195, 373] on button "button" at bounding box center [193, 374] width 9 height 9
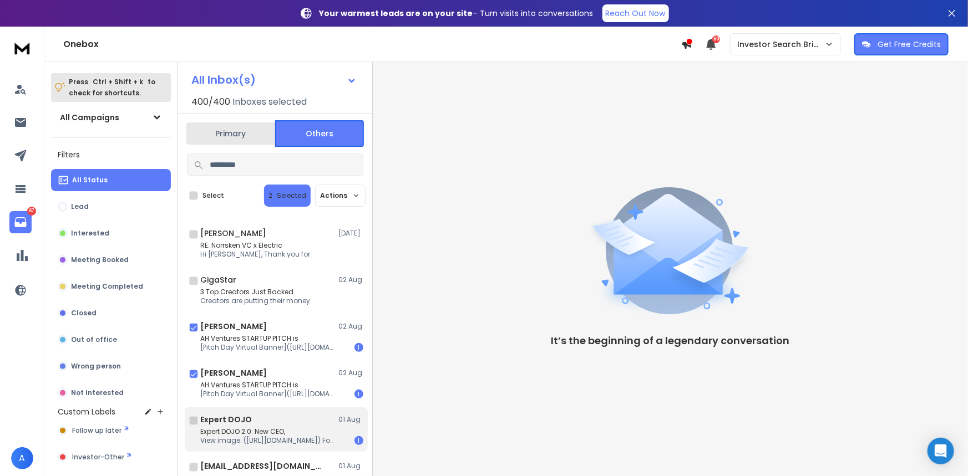
click at [190, 419] on button "button" at bounding box center [193, 421] width 9 height 9
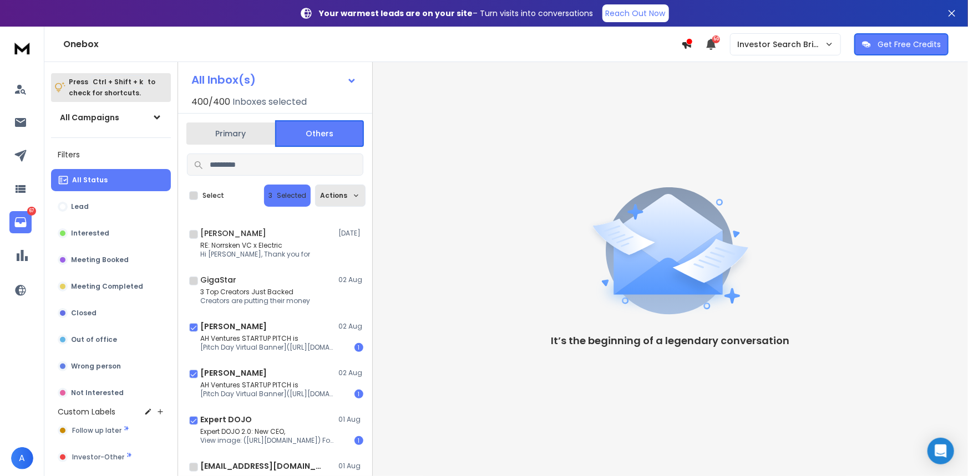
click at [340, 198] on p "Actions" at bounding box center [333, 195] width 27 height 9
click at [334, 245] on div "Archive email" at bounding box center [325, 239] width 76 height 18
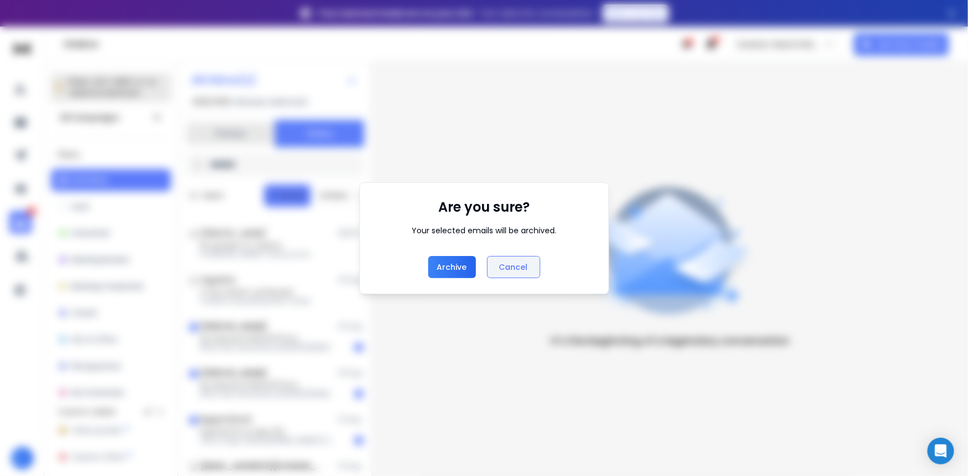
click at [446, 265] on p "archive" at bounding box center [452, 267] width 30 height 11
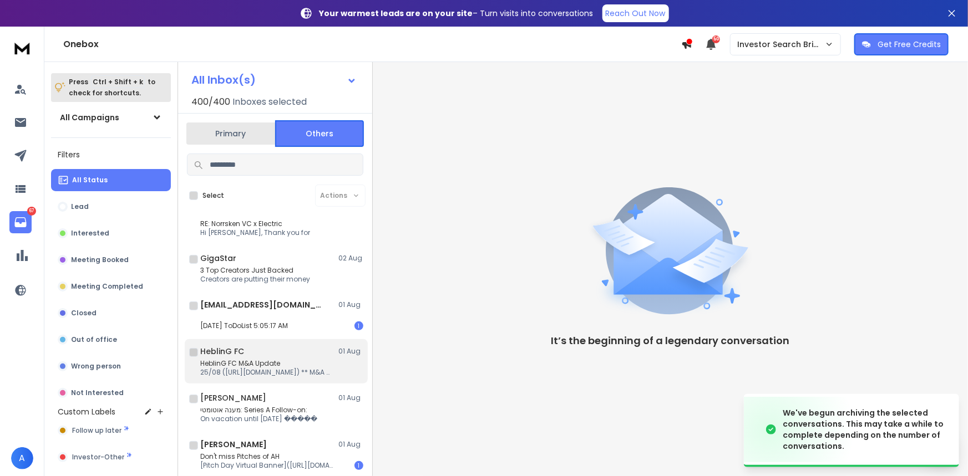
scroll to position [3869, 0]
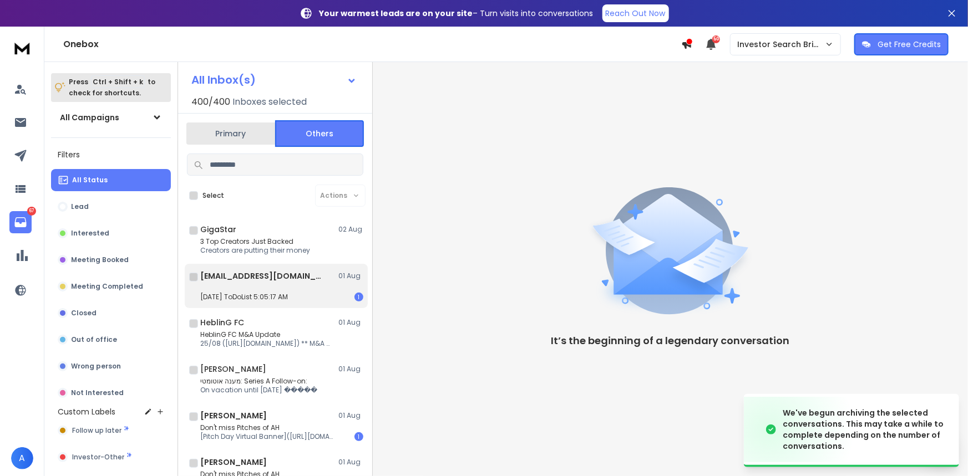
click at [277, 289] on div "Today's ToDoList 5:05:17 AM 1" at bounding box center [281, 293] width 163 height 18
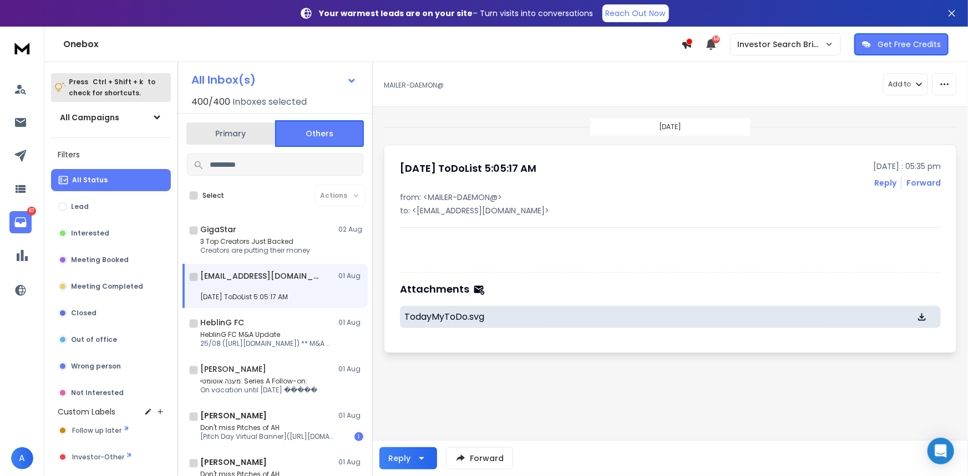
click at [493, 320] on div "TodayMyToDo.svg" at bounding box center [529, 317] width 250 height 13
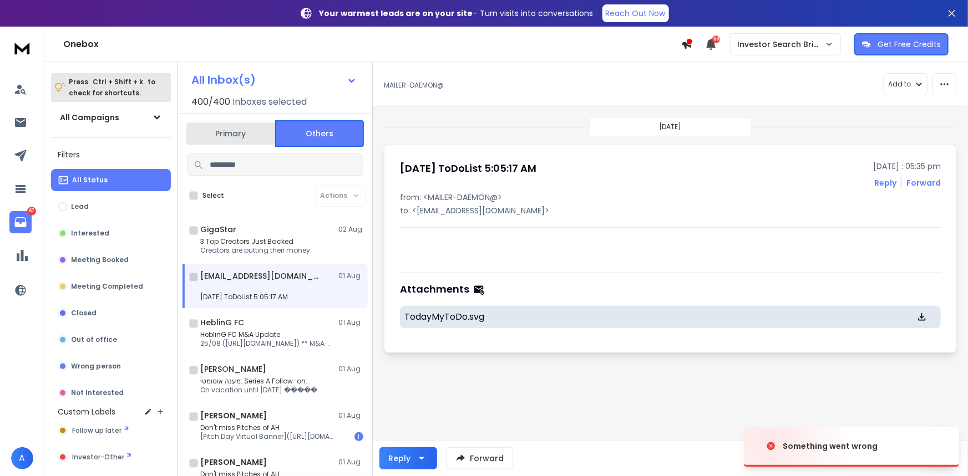
click at [680, 334] on div "Attachments TodayMyToDo.svg" at bounding box center [670, 304] width 541 height 65
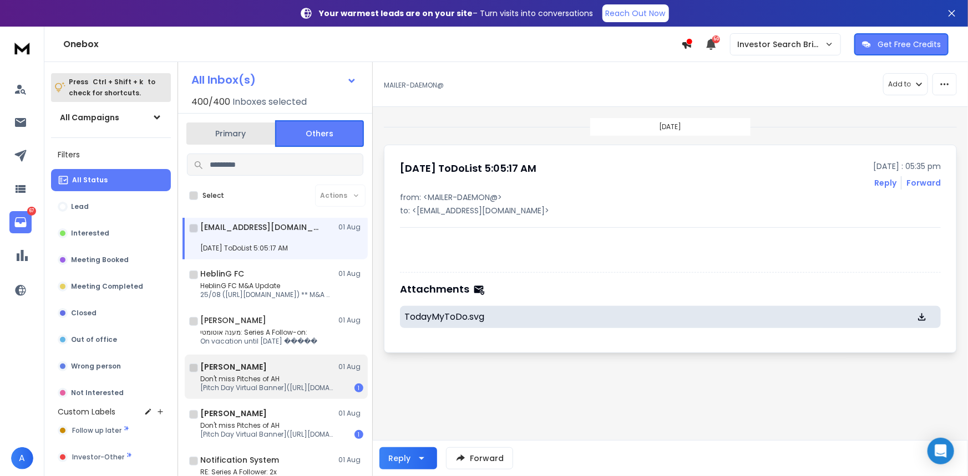
scroll to position [3920, 0]
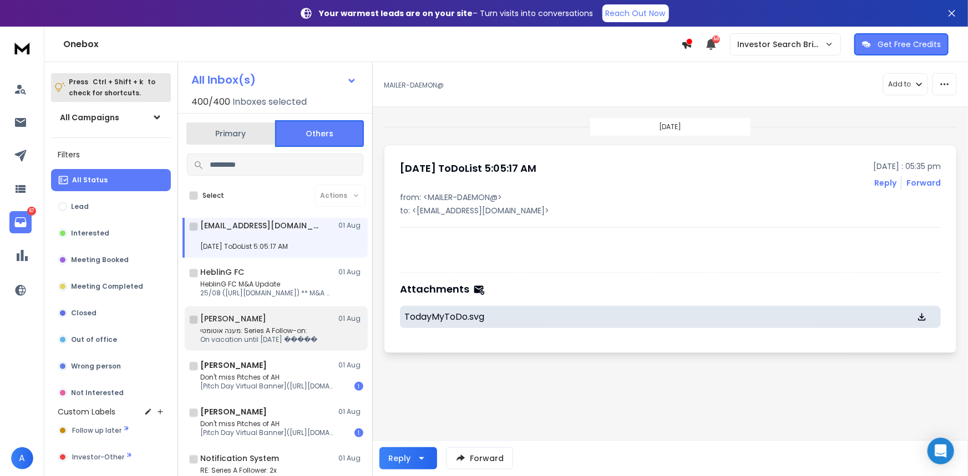
click at [274, 338] on p "On vacation until Monday �����" at bounding box center [258, 340] width 117 height 9
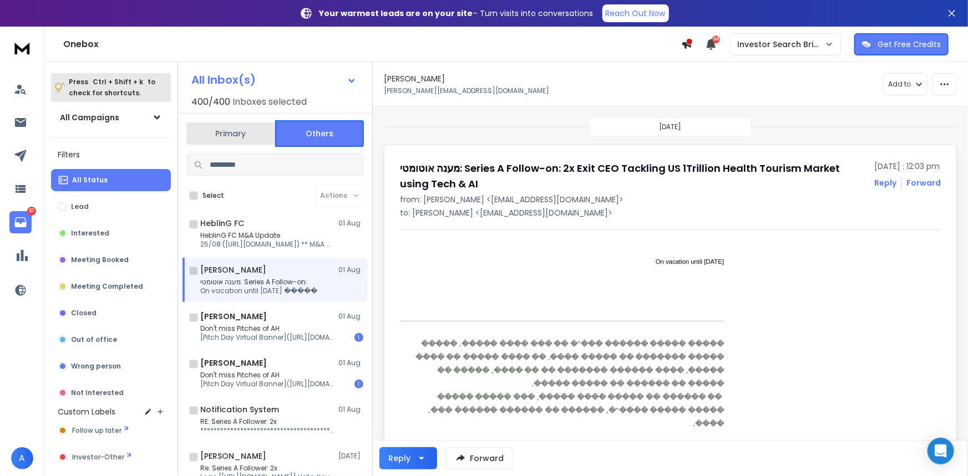
scroll to position [3970, 0]
click at [296, 338] on p "[Pitch Day Virtual Banner](https://r.email.ahventures.in/mk/cl/f/sh/7nVU1aA2nfs…" at bounding box center [266, 336] width 133 height 9
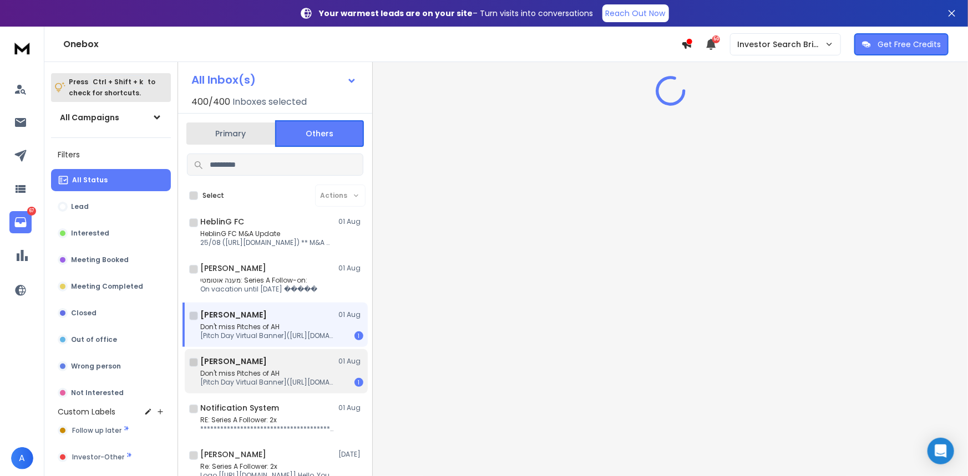
click at [282, 366] on div "Abhijeet Kumar 01 Aug" at bounding box center [281, 361] width 163 height 11
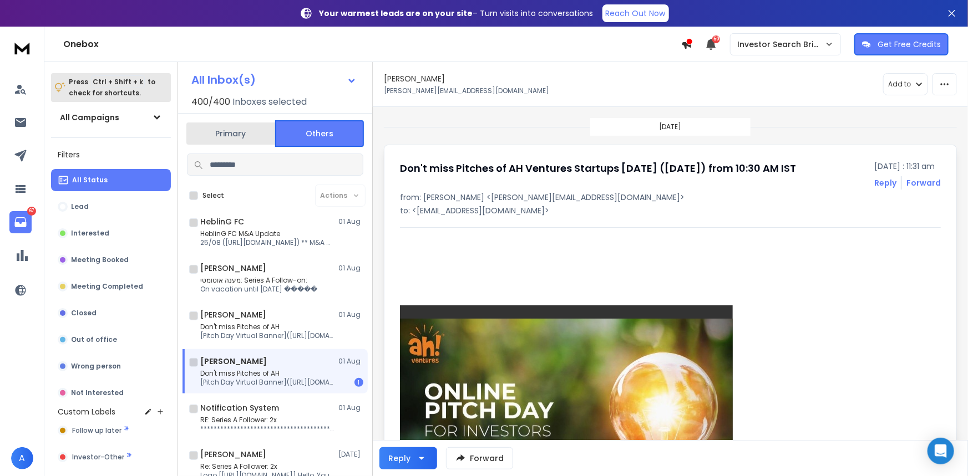
click at [194, 362] on button "button" at bounding box center [193, 362] width 9 height 9
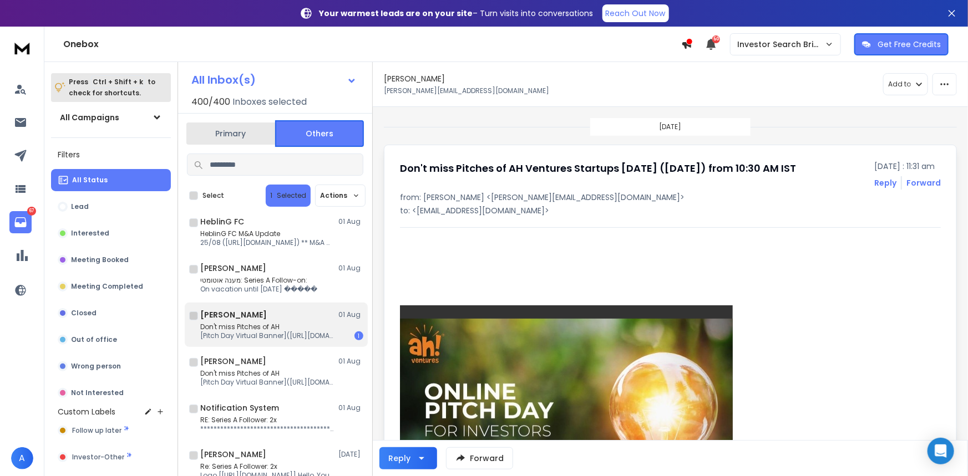
drag, startPoint x: 196, startPoint y: 316, endPoint x: 194, endPoint y: 336, distance: 19.5
click at [196, 316] on button "button" at bounding box center [193, 316] width 9 height 9
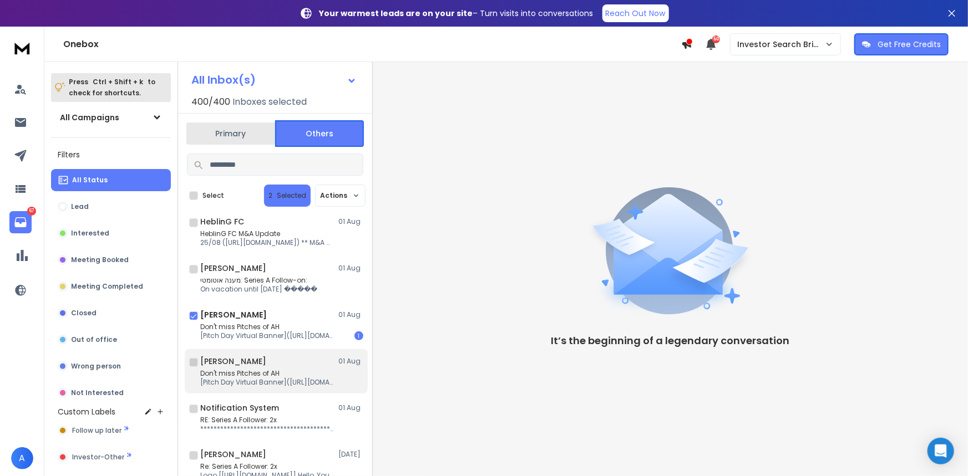
click at [192, 360] on button "button" at bounding box center [193, 362] width 9 height 9
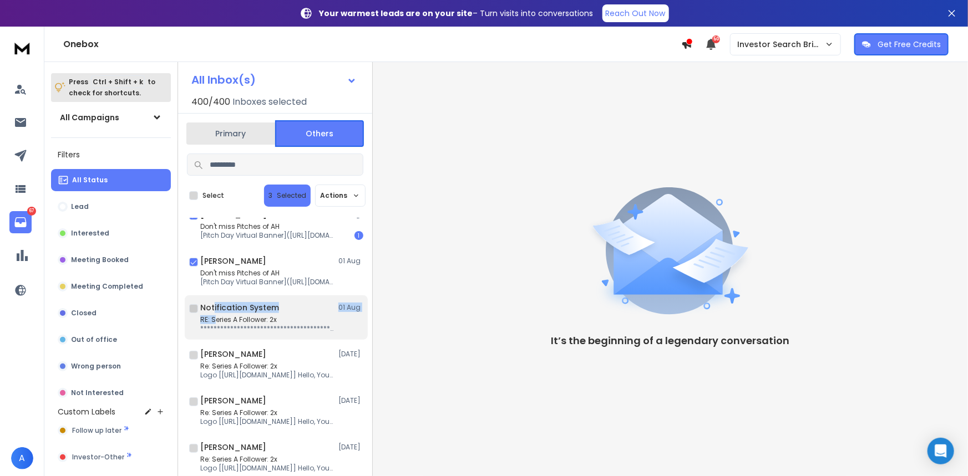
click at [216, 313] on div "**********" at bounding box center [281, 317] width 163 height 31
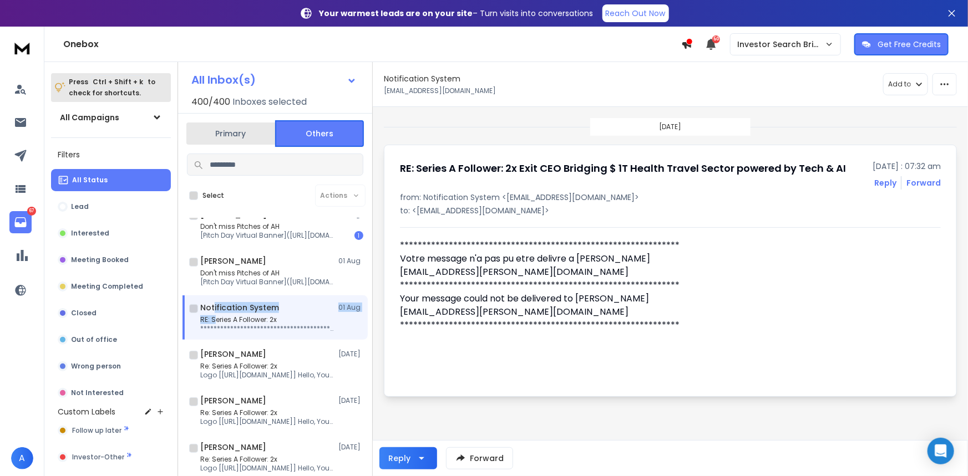
click at [194, 309] on button "button" at bounding box center [193, 308] width 9 height 9
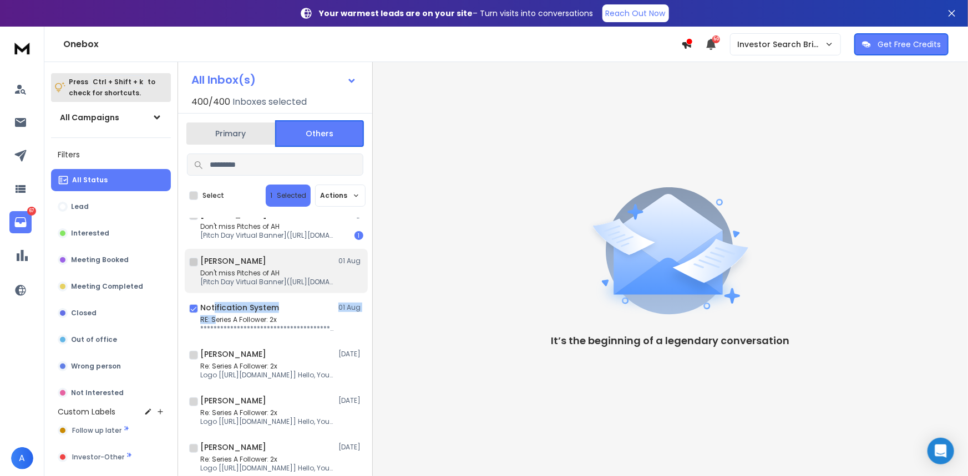
click at [192, 262] on button "button" at bounding box center [193, 262] width 9 height 9
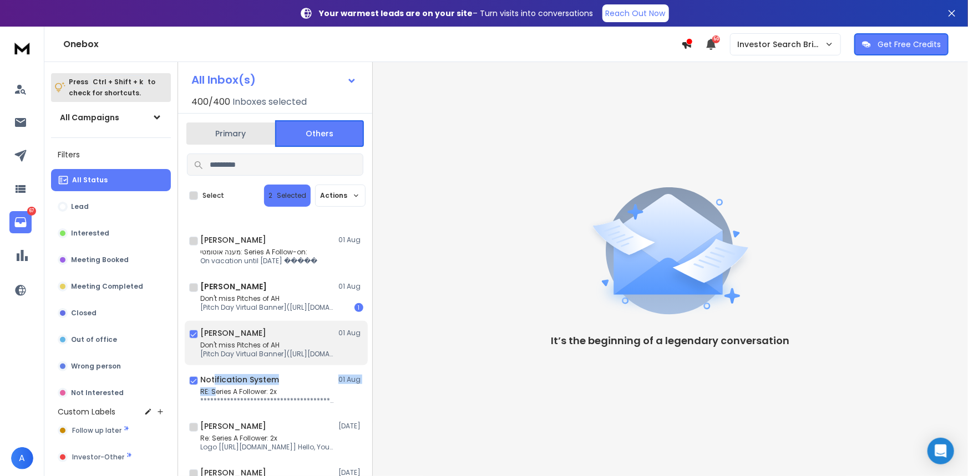
scroll to position [3970, 0]
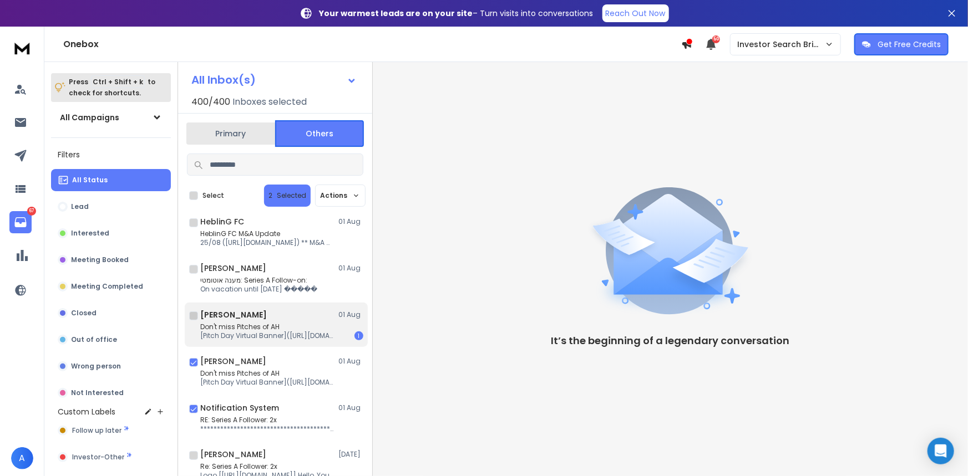
click at [199, 320] on div "Abhijeet Kumar 01 Aug Don't miss Pitches of AH [Pitch Day Virtual Banner](https…" at bounding box center [276, 325] width 183 height 44
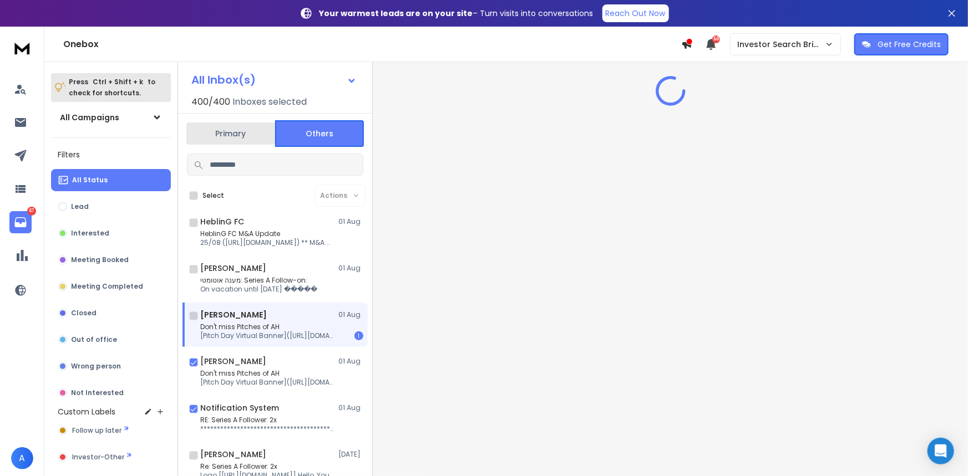
click at [194, 316] on button "button" at bounding box center [193, 316] width 9 height 9
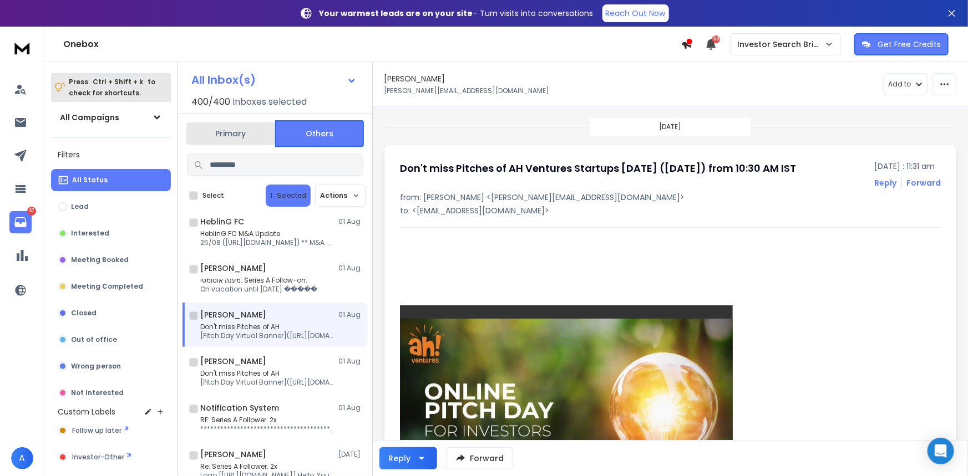
click at [195, 317] on button "button" at bounding box center [193, 316] width 9 height 9
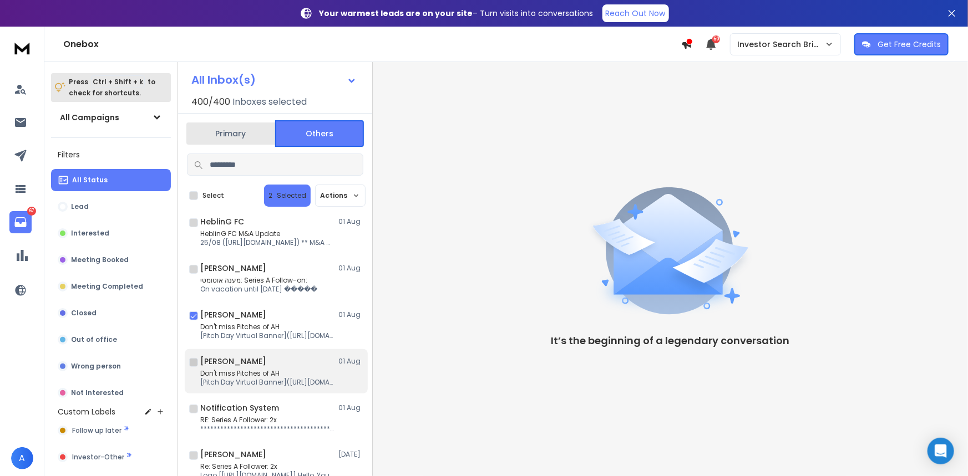
click at [194, 362] on button "button" at bounding box center [193, 362] width 9 height 9
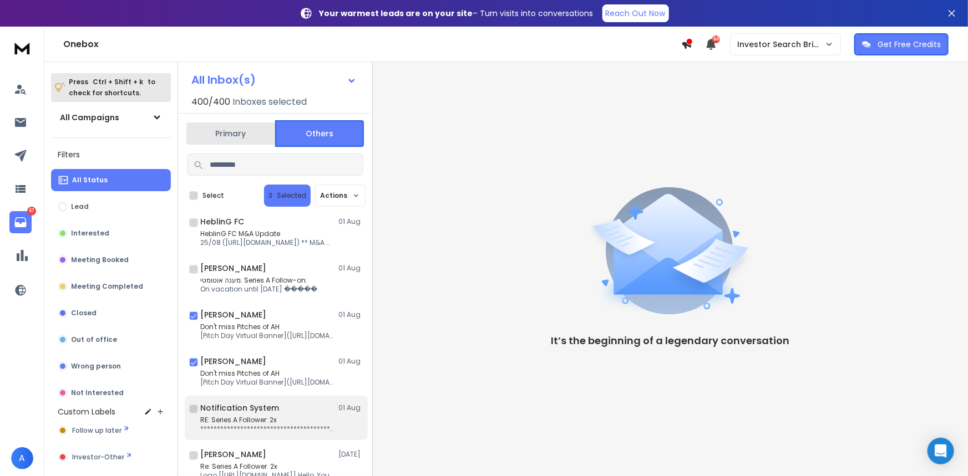
click at [196, 405] on button "button" at bounding box center [193, 409] width 9 height 9
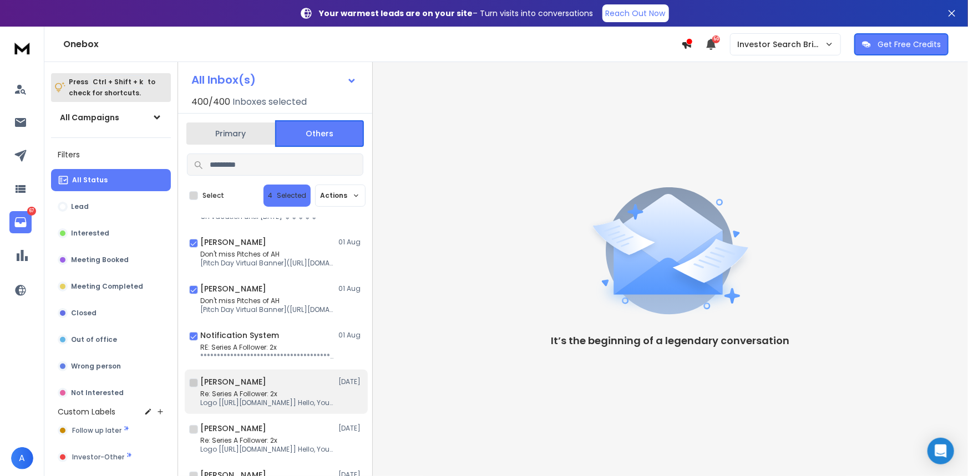
scroll to position [4071, 0]
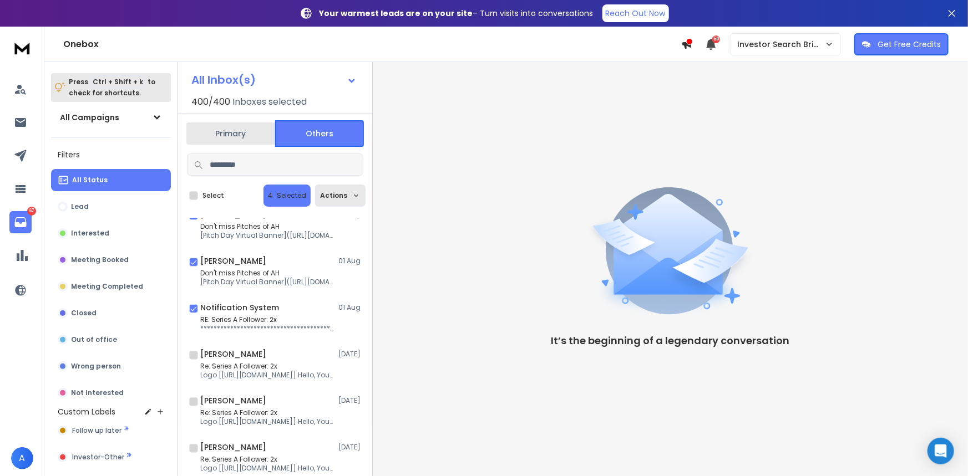
click at [333, 200] on button "Actions" at bounding box center [340, 196] width 50 height 22
click at [329, 243] on div "Archive email" at bounding box center [324, 238] width 67 height 11
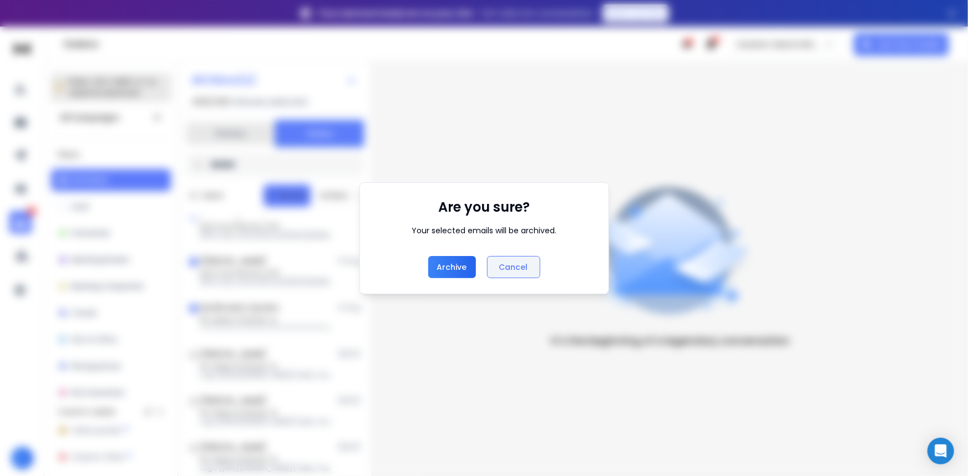
click at [429, 267] on button "archive" at bounding box center [452, 267] width 48 height 22
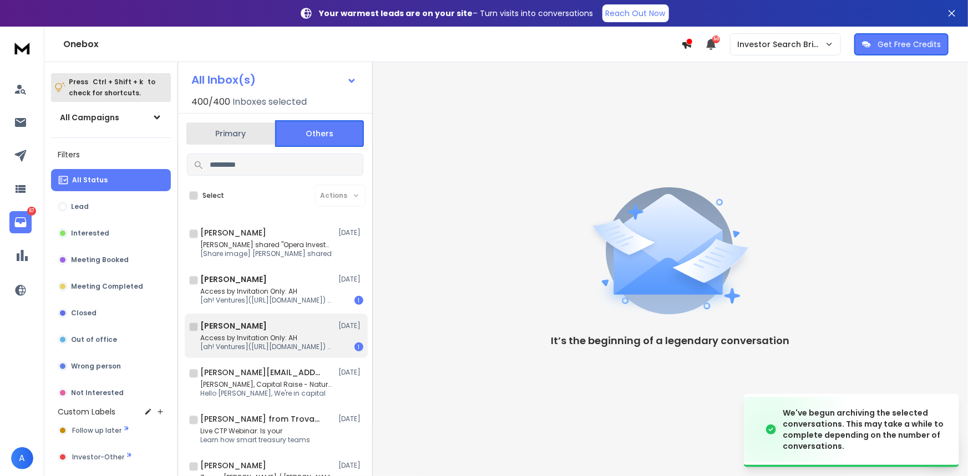
scroll to position [4424, 0]
click at [285, 338] on p "Access by Invitation Only: AH" at bounding box center [266, 339] width 133 height 9
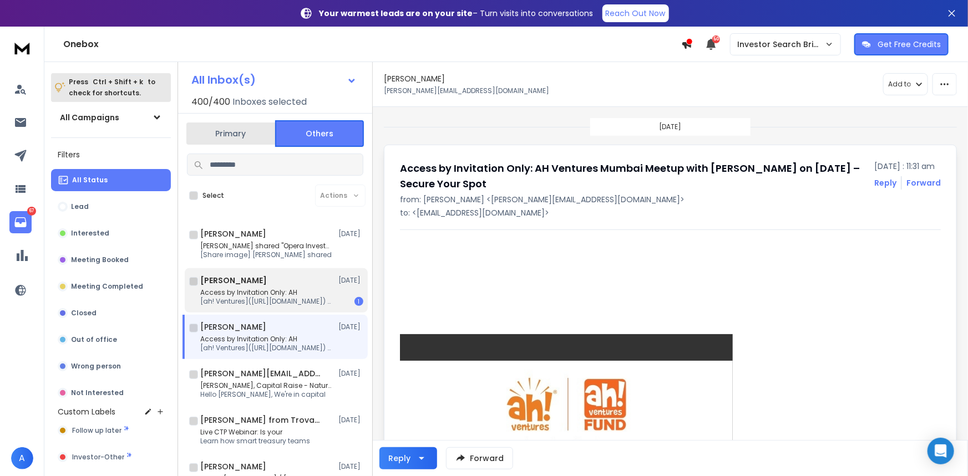
click at [274, 282] on div "Abhijeet Kumar 30 Jul" at bounding box center [281, 280] width 163 height 11
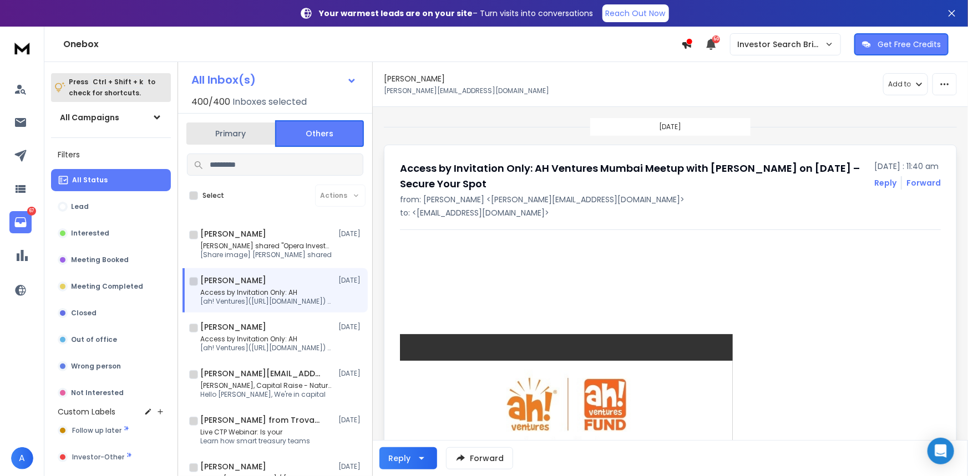
click at [197, 280] on button "button" at bounding box center [193, 281] width 9 height 9
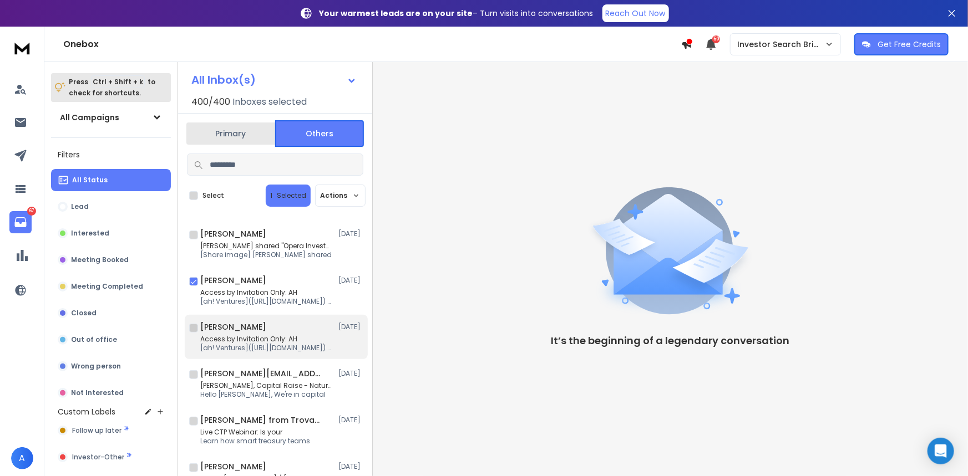
click at [194, 328] on button "button" at bounding box center [193, 328] width 9 height 9
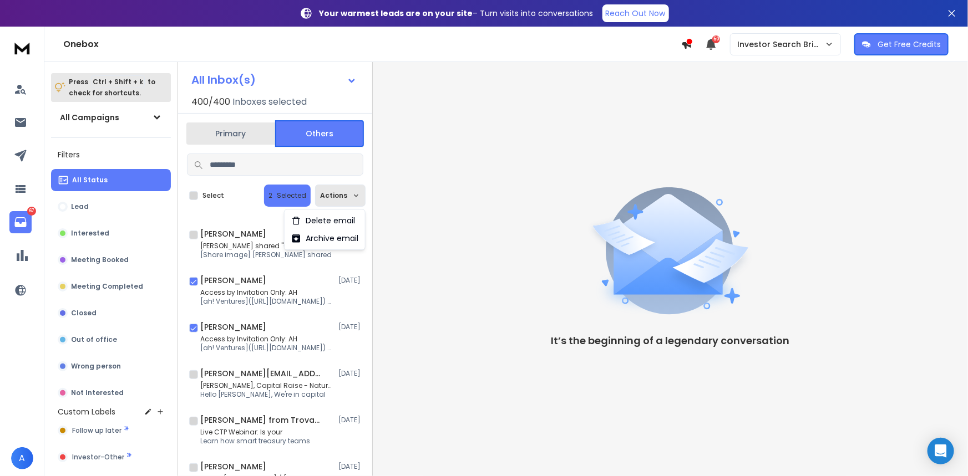
click at [347, 199] on button "Actions" at bounding box center [340, 196] width 50 height 22
click at [349, 239] on div "Archive email" at bounding box center [324, 238] width 67 height 11
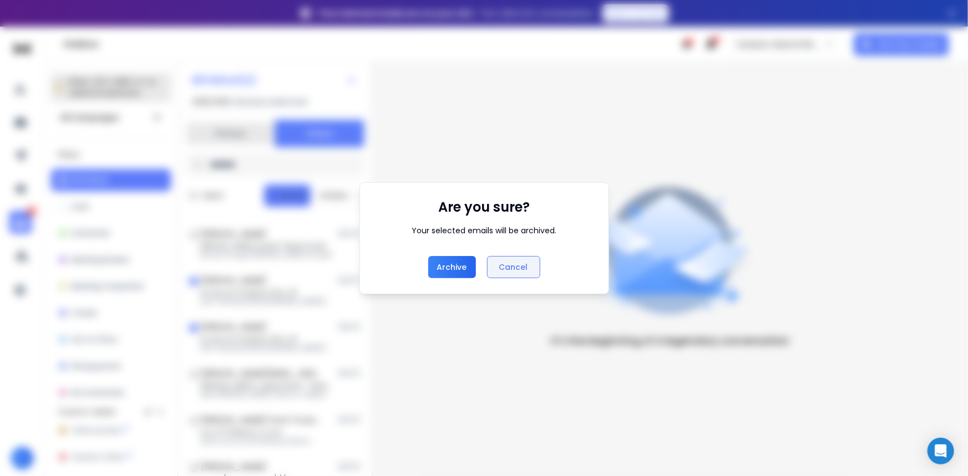
click at [449, 267] on p "archive" at bounding box center [452, 267] width 30 height 11
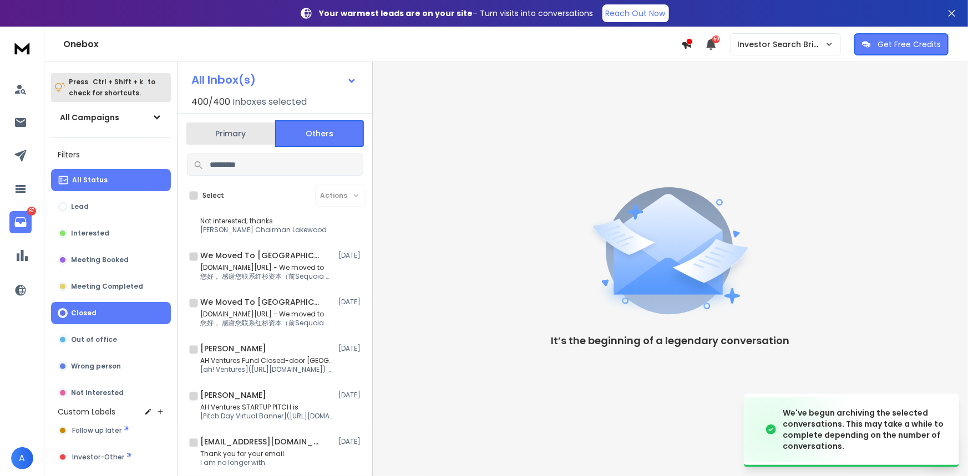
scroll to position [4625, 0]
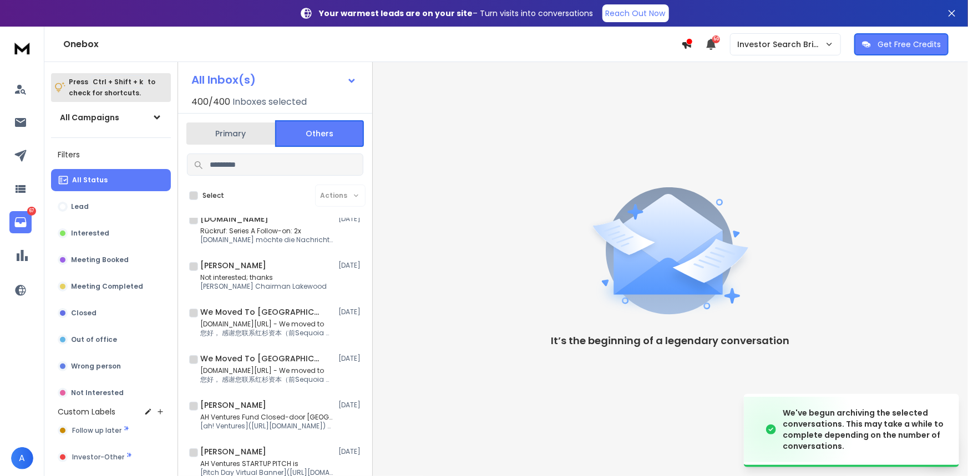
click at [86, 300] on div "All Status Lead Interested Meeting Booked Meeting Completed Closed Out of offic…" at bounding box center [111, 286] width 120 height 235
click at [96, 282] on p "Meeting Completed" at bounding box center [107, 286] width 72 height 9
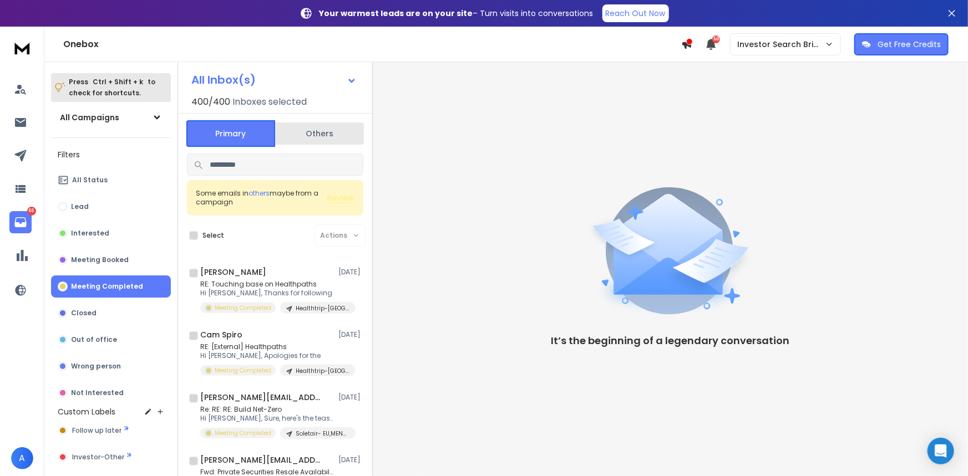
scroll to position [504, 0]
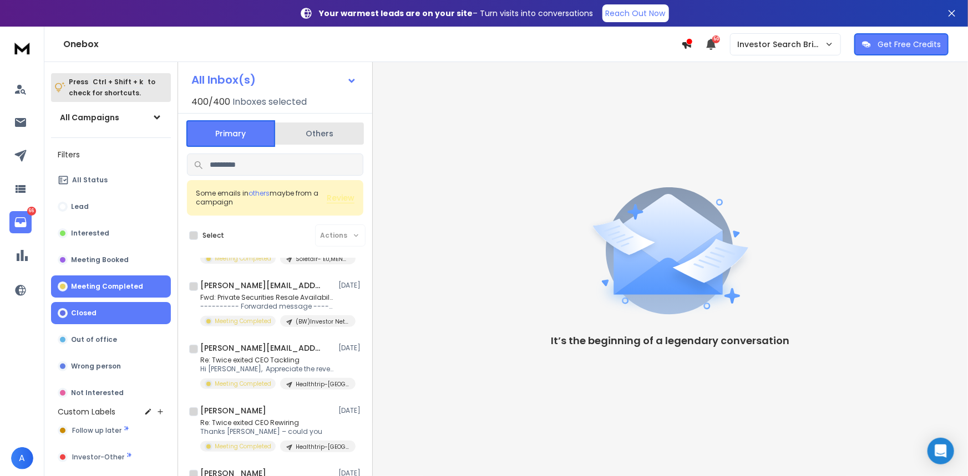
click at [102, 317] on button "Closed" at bounding box center [111, 313] width 120 height 22
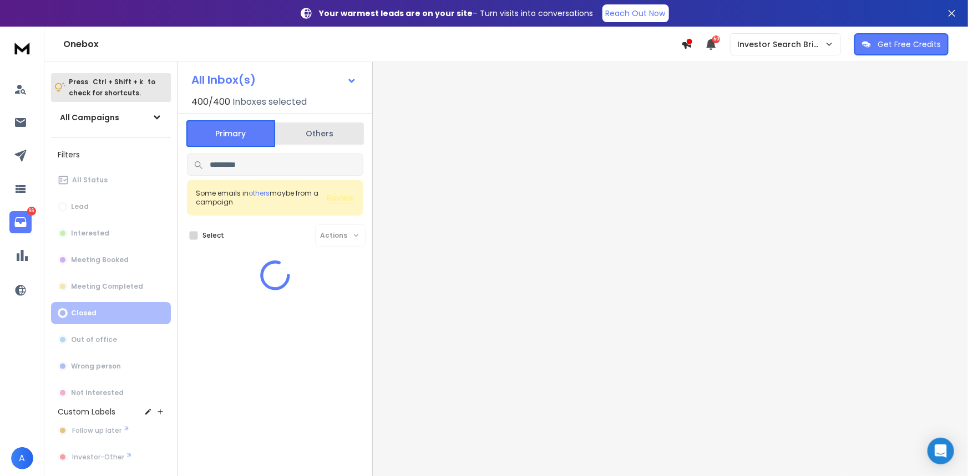
scroll to position [0, 0]
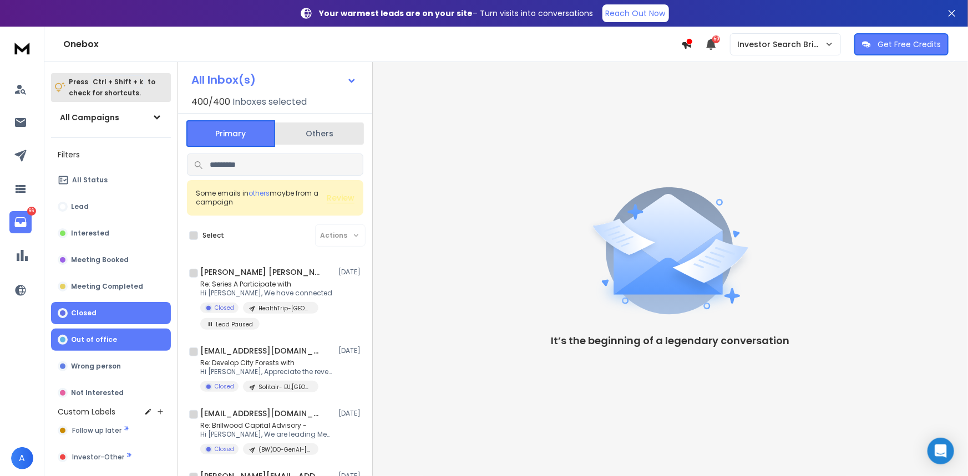
click at [105, 342] on p "Out of office" at bounding box center [94, 340] width 46 height 9
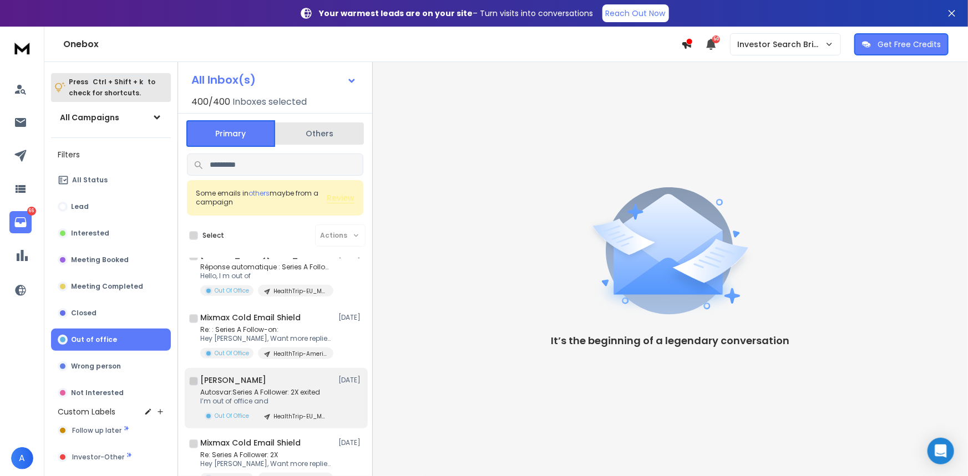
scroll to position [2907, 0]
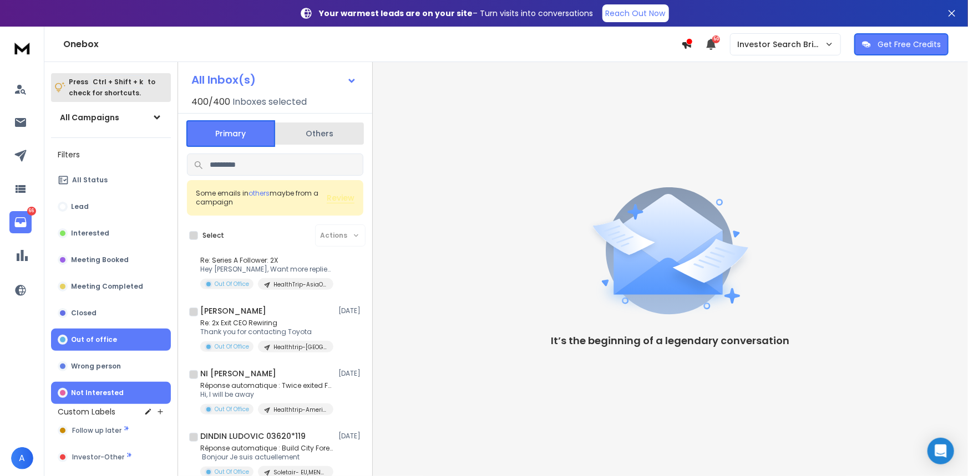
click at [112, 404] on button "Not Interested" at bounding box center [111, 393] width 120 height 22
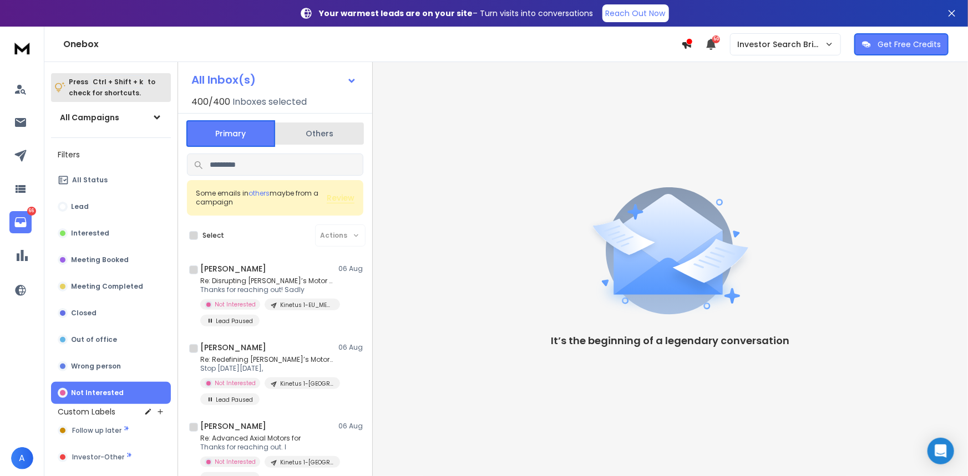
scroll to position [3116, 0]
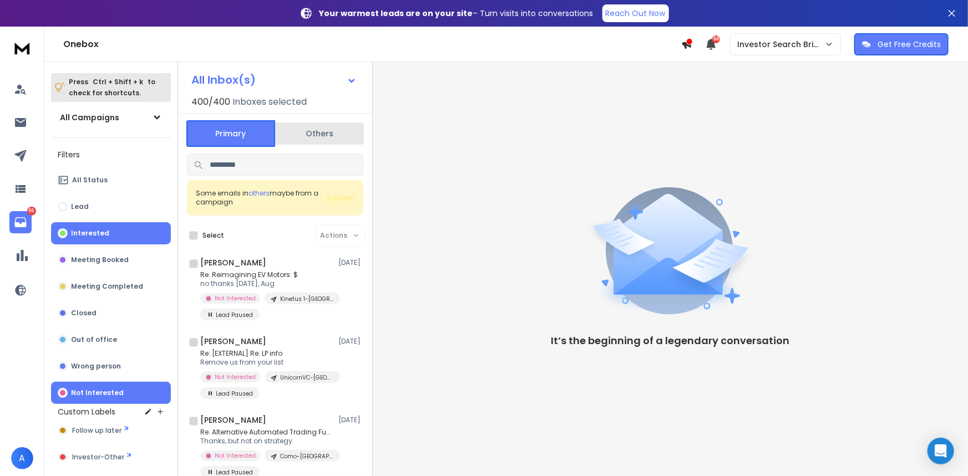
click at [115, 239] on button "Interested" at bounding box center [111, 233] width 120 height 22
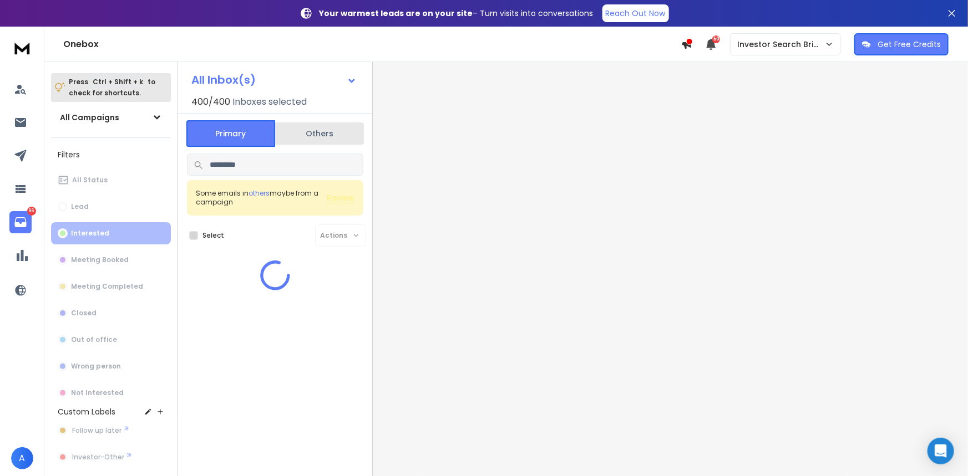
click at [122, 198] on div "All Status Lead Interested Meeting Booked Meeting Completed Closed Out of offic…" at bounding box center [111, 286] width 120 height 235
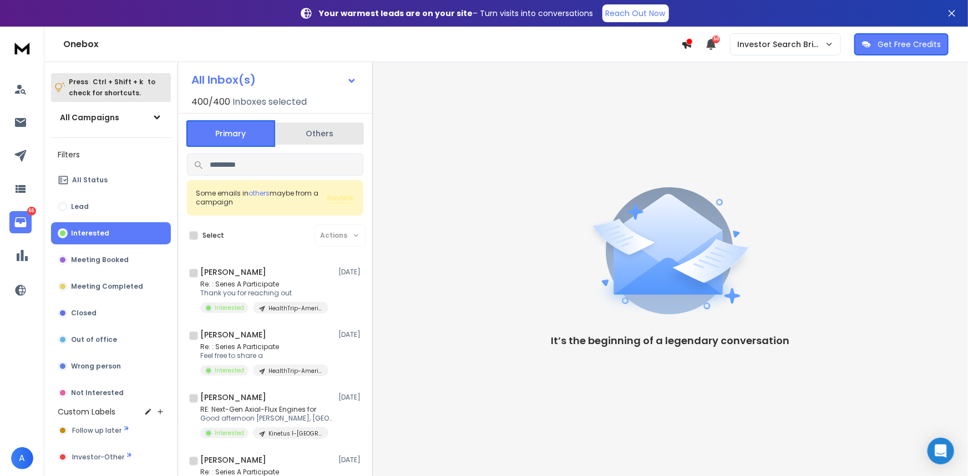
click at [112, 200] on button "Lead" at bounding box center [111, 207] width 120 height 22
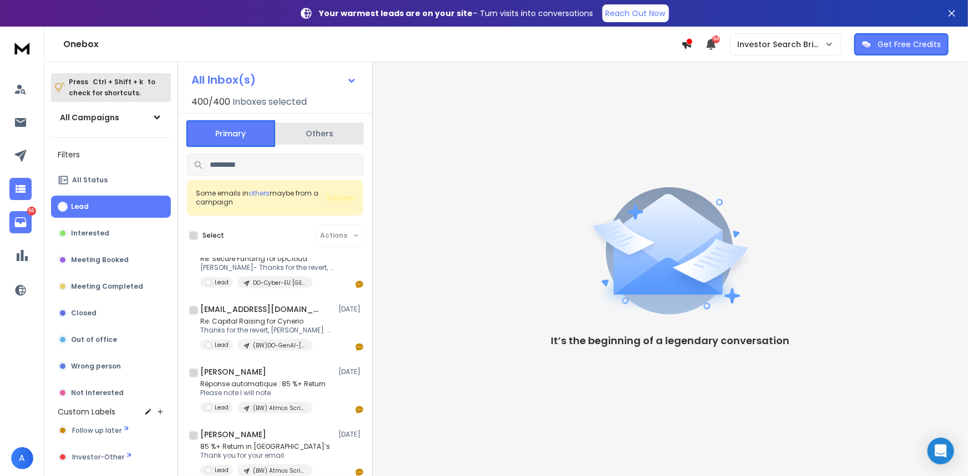
scroll to position [1009, 0]
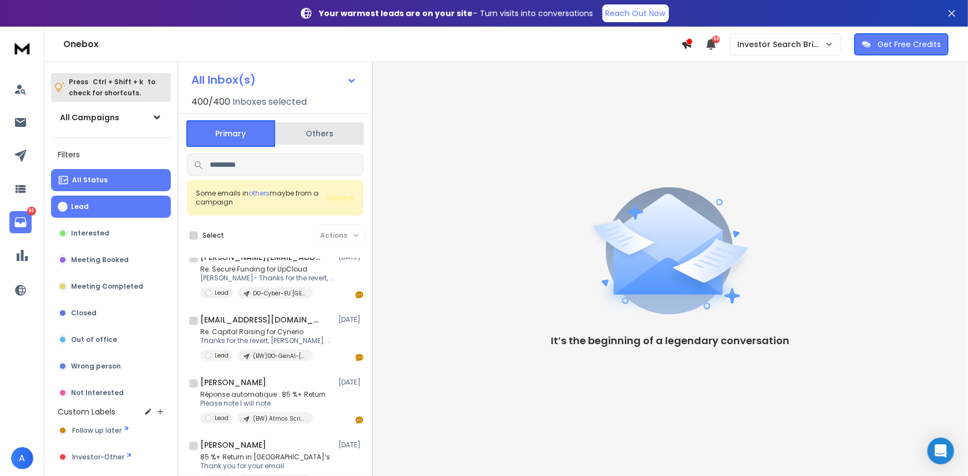
click at [88, 177] on p "All Status" at bounding box center [89, 180] width 35 height 9
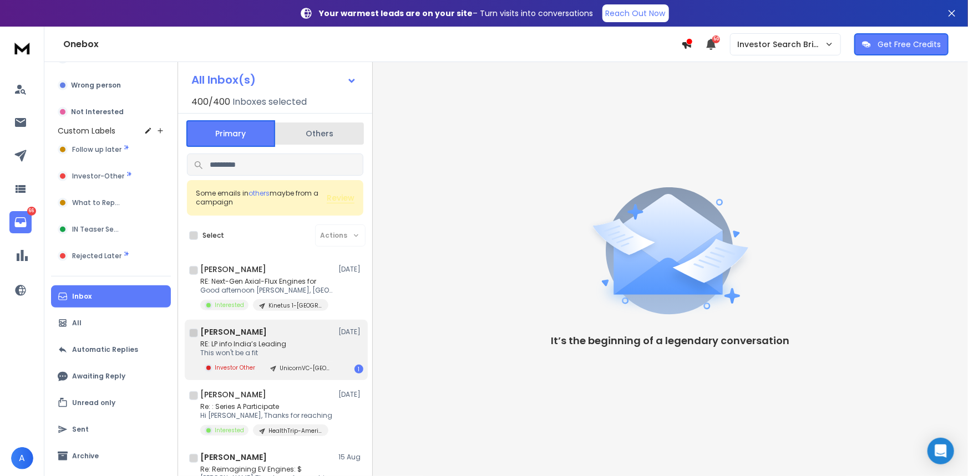
scroll to position [756, 0]
click at [323, 339] on p "RE: LP info India’s Leading" at bounding box center [266, 343] width 133 height 9
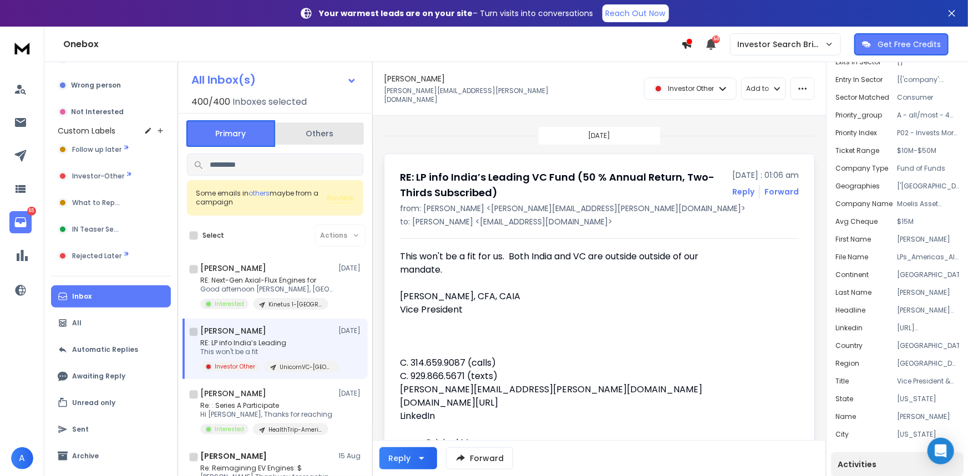
scroll to position [100, 0]
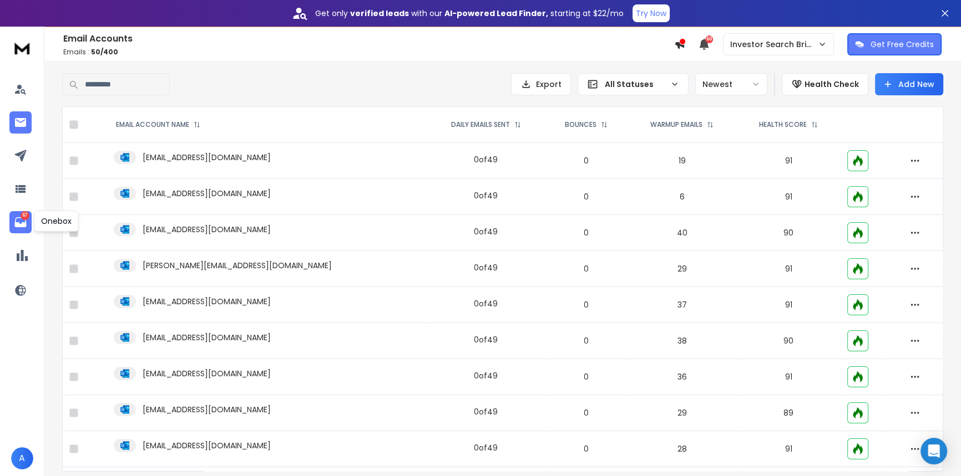
click at [17, 213] on link "67" at bounding box center [20, 222] width 22 height 22
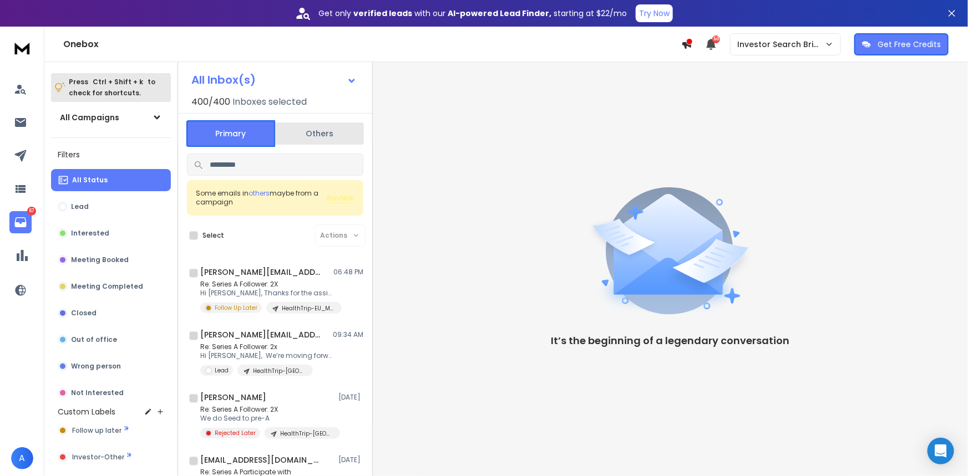
click at [222, 170] on input at bounding box center [275, 165] width 176 height 22
paste input "*******"
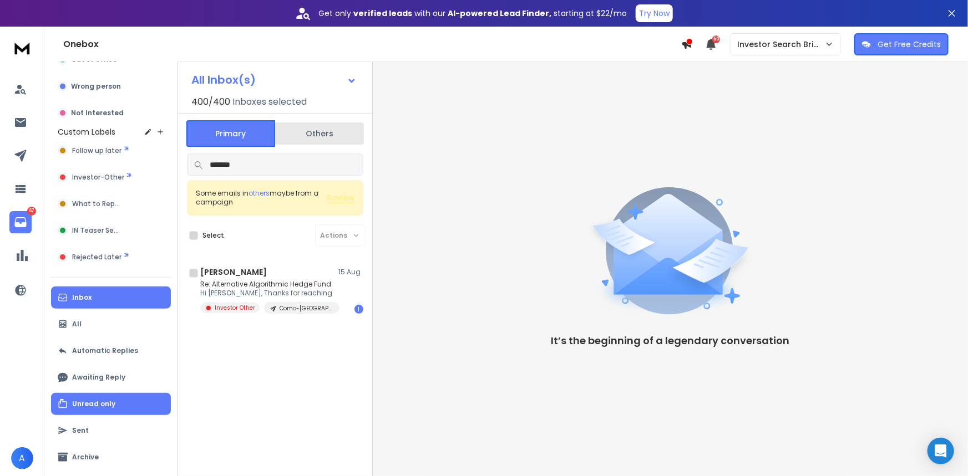
scroll to position [288, 0]
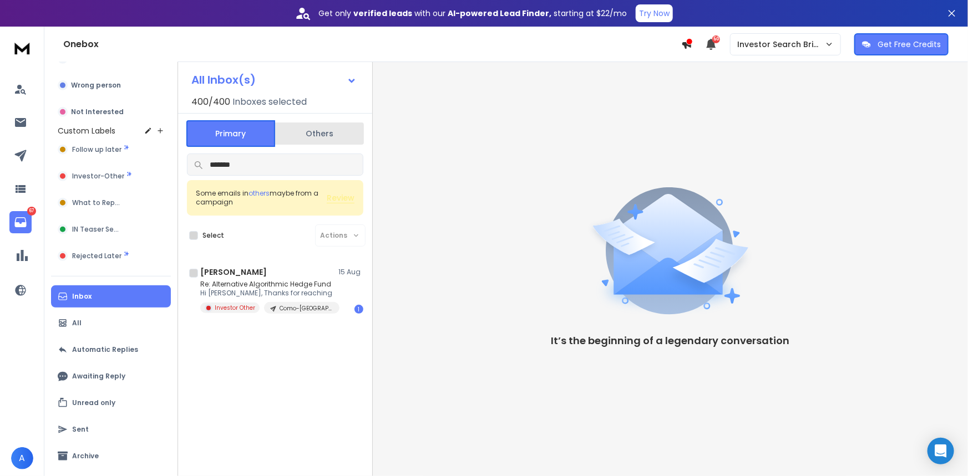
type input "*******"
click at [119, 435] on div "Inbox All Automatic Replies Awaiting Reply Unread only Sent Archive" at bounding box center [111, 390] width 120 height 209
click at [120, 424] on button "Sent" at bounding box center [111, 430] width 120 height 22
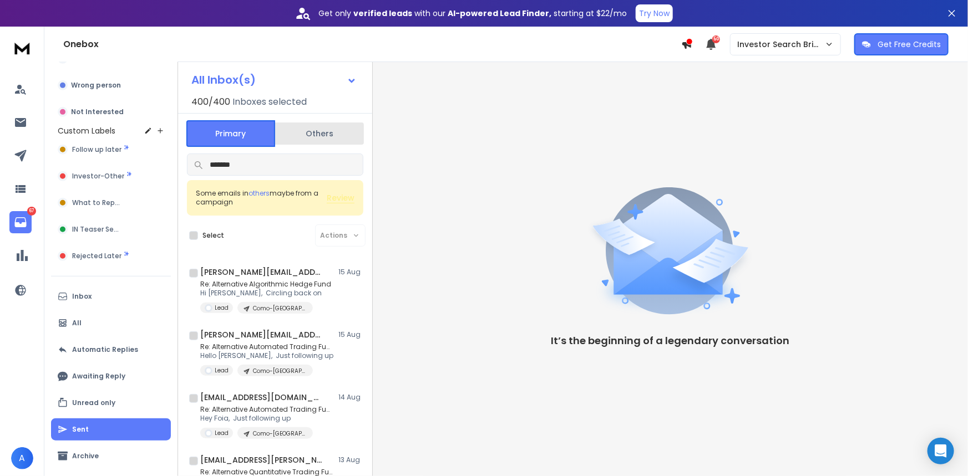
click at [248, 170] on input "*******" at bounding box center [275, 165] width 176 height 22
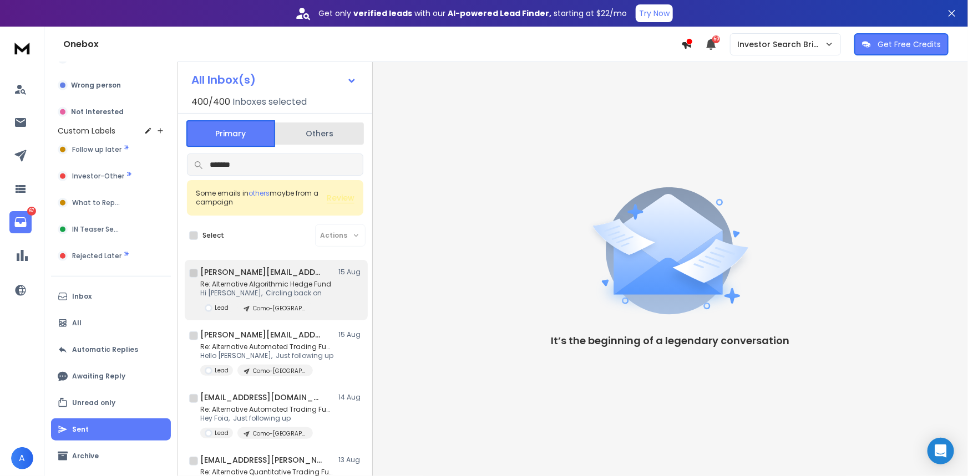
click at [246, 285] on p "Re: Alternative Algorithmic Hedge Fund" at bounding box center [265, 284] width 131 height 9
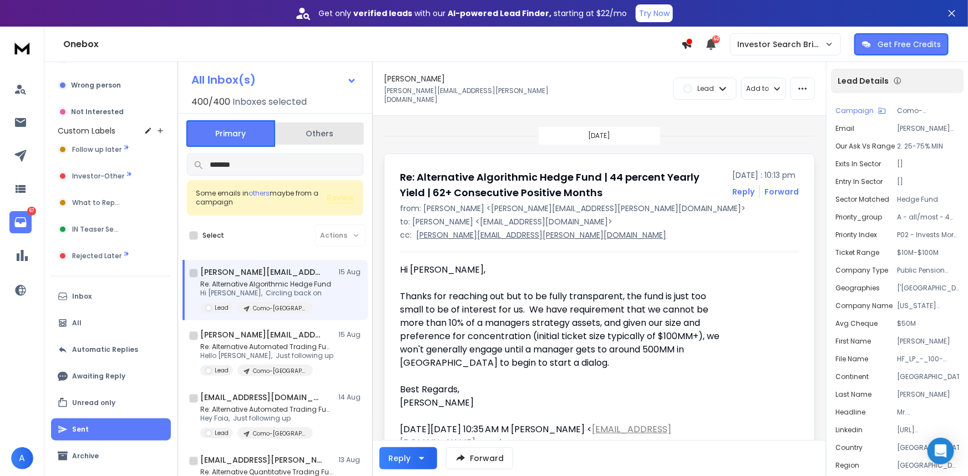
click at [84, 172] on span "Investor-Other" at bounding box center [98, 176] width 52 height 9
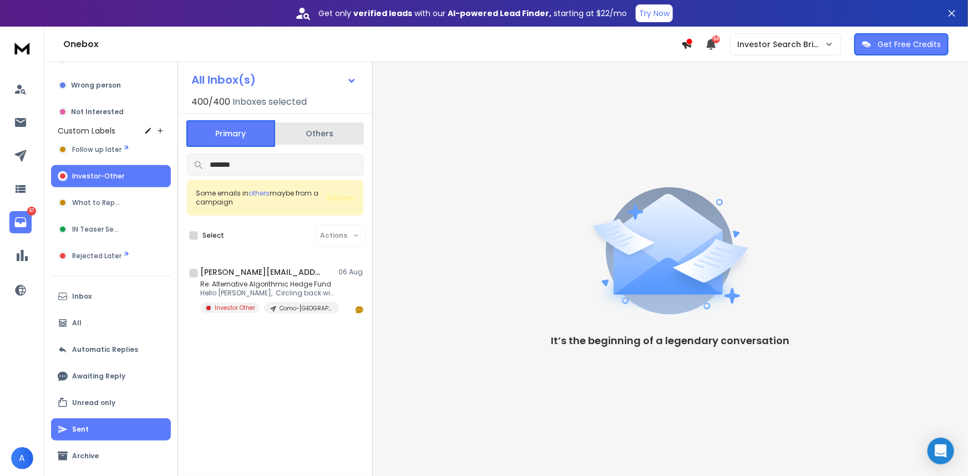
click at [293, 167] on input "*******" at bounding box center [275, 165] width 176 height 22
click at [294, 167] on input "*******" at bounding box center [275, 165] width 176 height 22
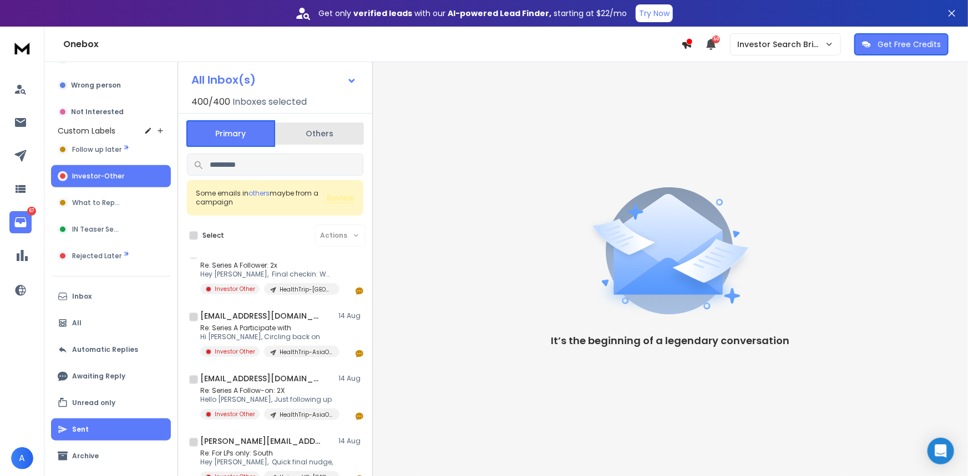
scroll to position [403, 0]
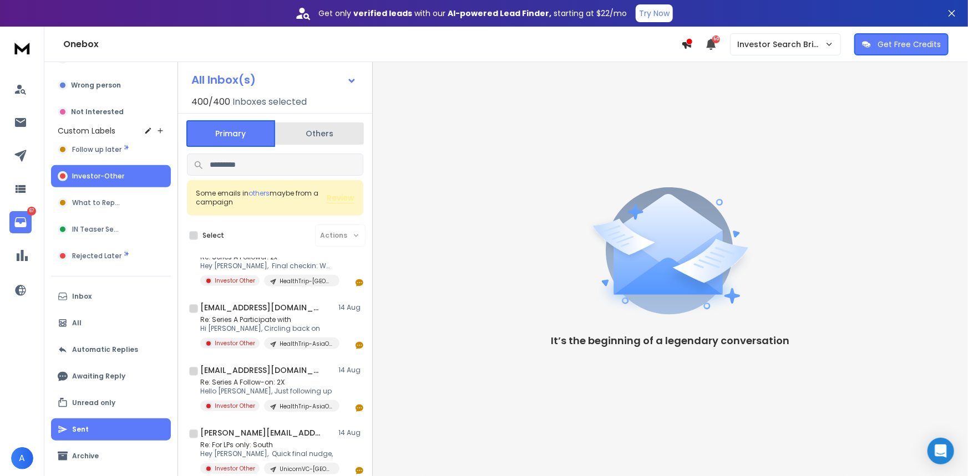
click at [305, 359] on div "[EMAIL_ADDRESS][DOMAIN_NAME] [DATE] Re: Series A Follow-on: 2X Hello [PERSON_NA…" at bounding box center [276, 388] width 183 height 60
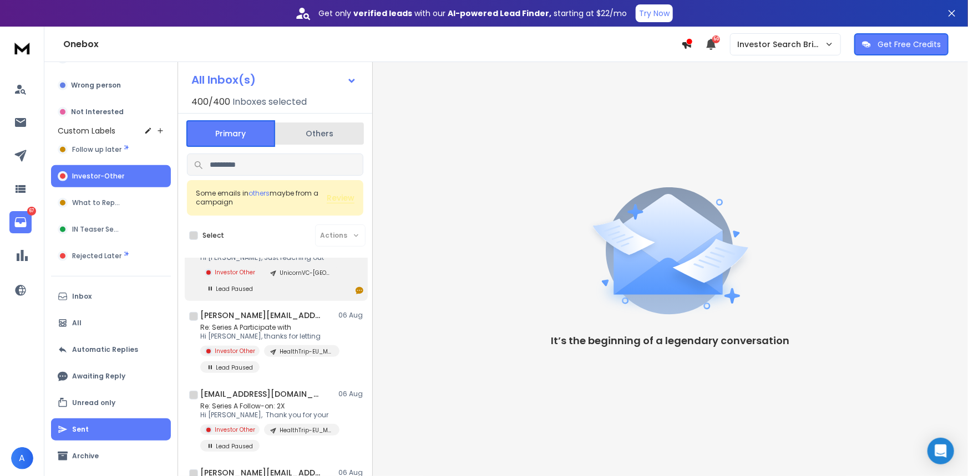
scroll to position [3106, 0]
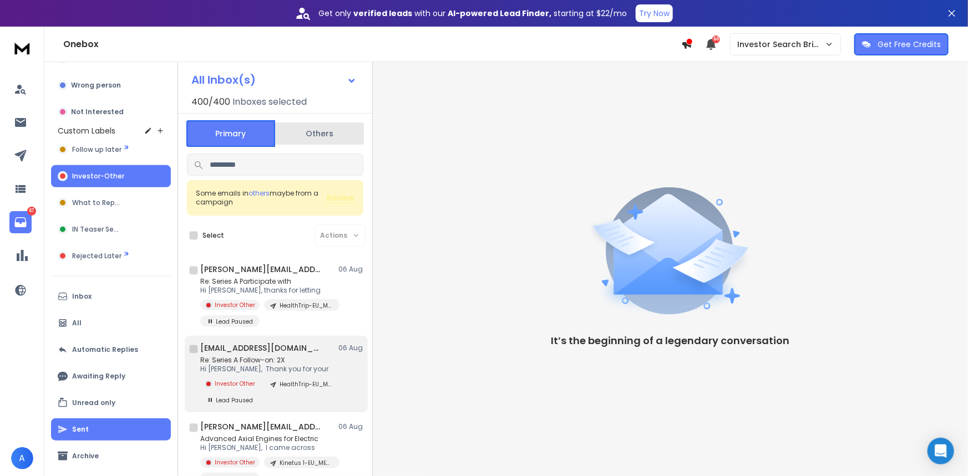
click at [319, 365] on p "Hi [PERSON_NAME], Thank you for your" at bounding box center [266, 369] width 133 height 9
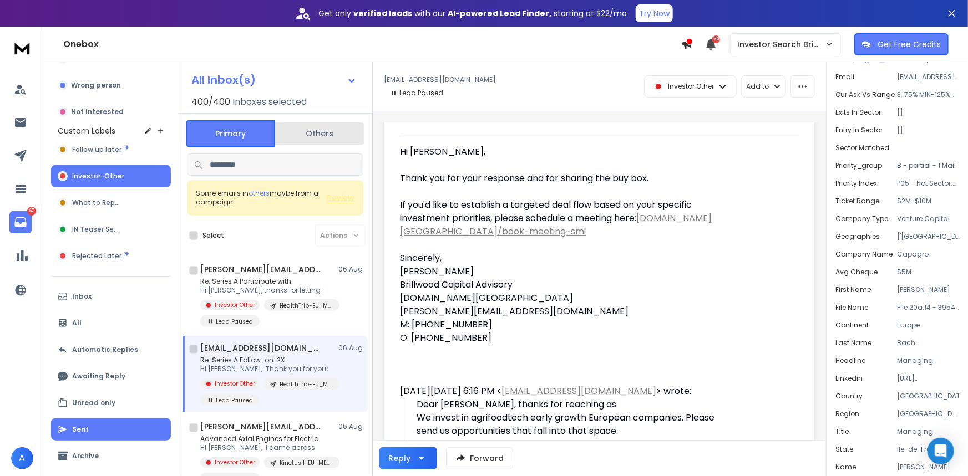
scroll to position [50, 0]
click at [906, 255] on p "Capagro" at bounding box center [928, 256] width 62 height 9
click at [303, 168] on input at bounding box center [275, 165] width 176 height 22
paste input "**********"
type input "**********"
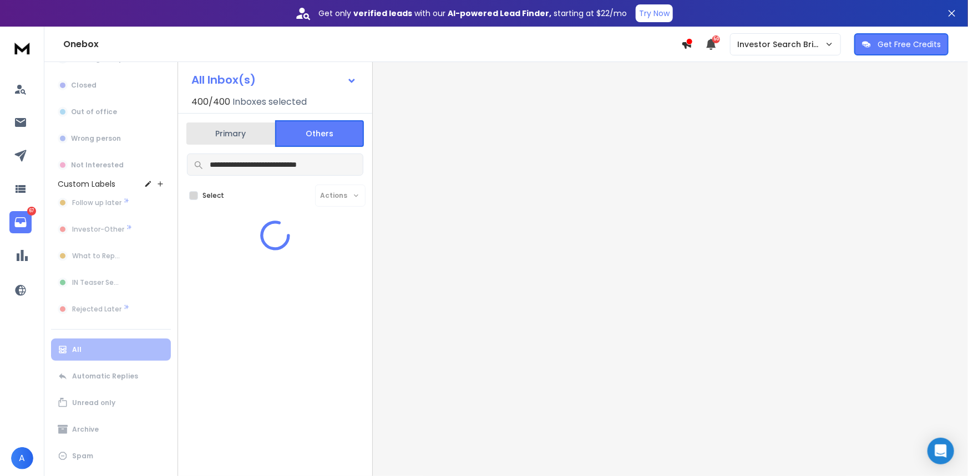
scroll to position [235, 0]
click at [286, 136] on button "Others" at bounding box center [319, 133] width 89 height 27
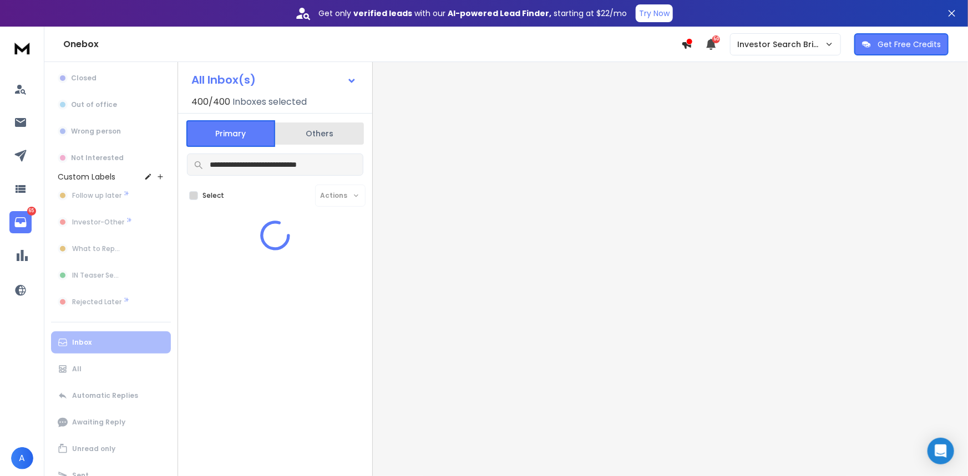
scroll to position [288, 0]
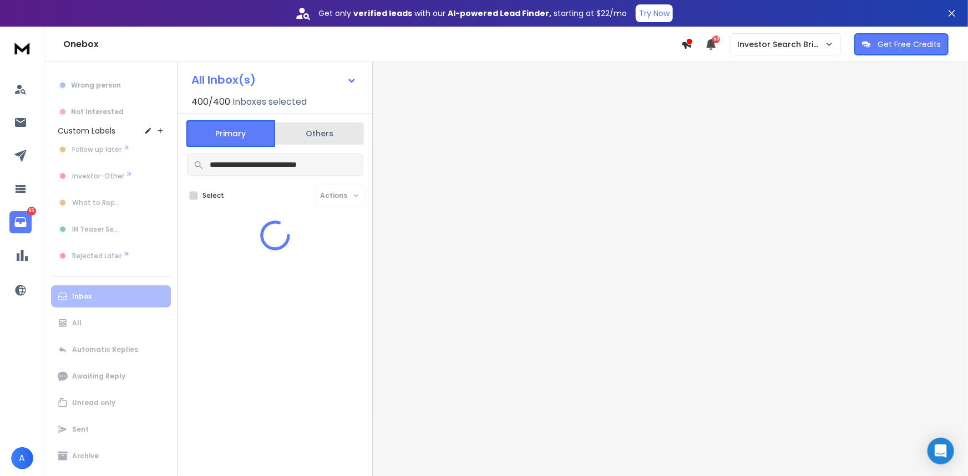
click at [257, 134] on button "Primary" at bounding box center [230, 133] width 89 height 27
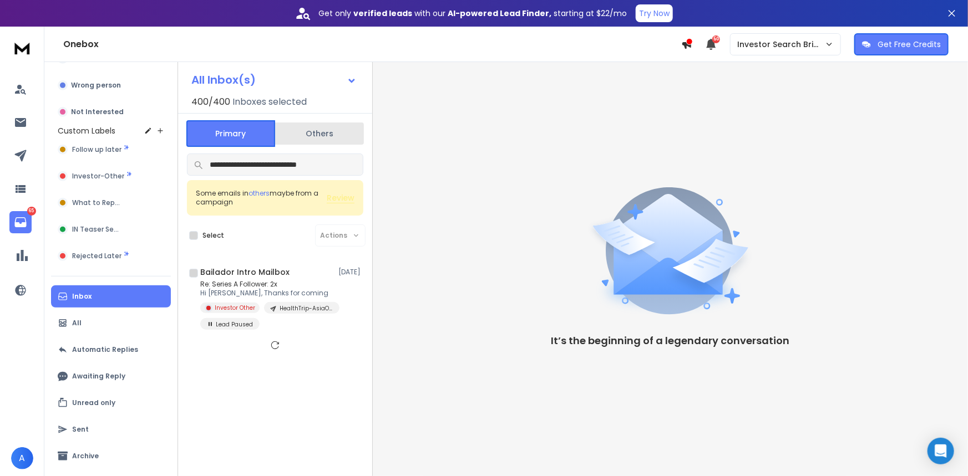
click at [270, 158] on input "**********" at bounding box center [275, 165] width 176 height 22
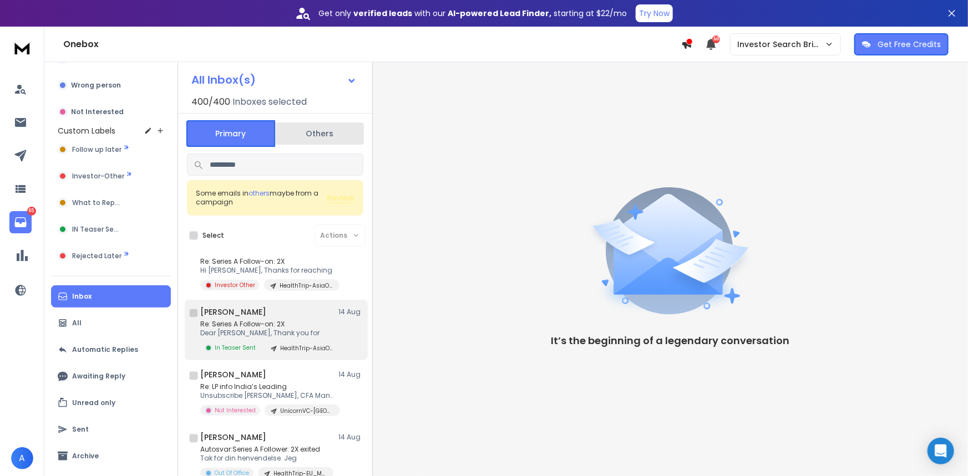
scroll to position [2907, 0]
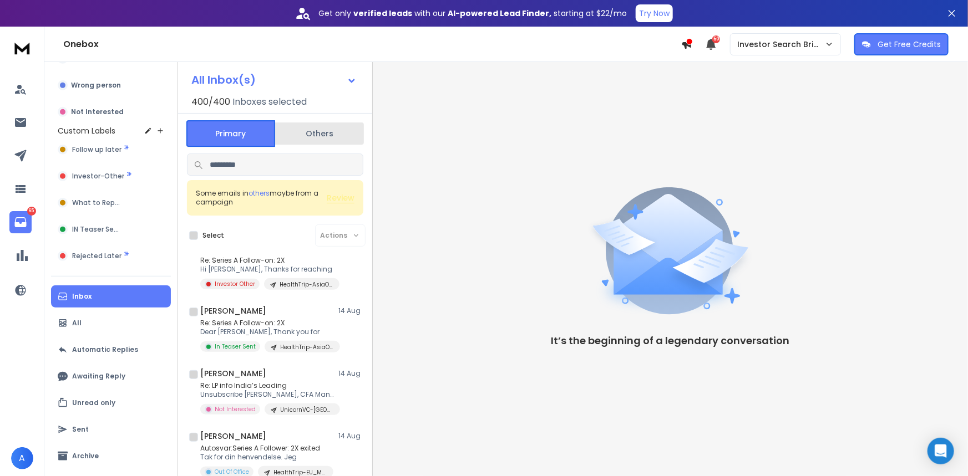
click at [97, 172] on span "Investor-Other" at bounding box center [98, 176] width 52 height 9
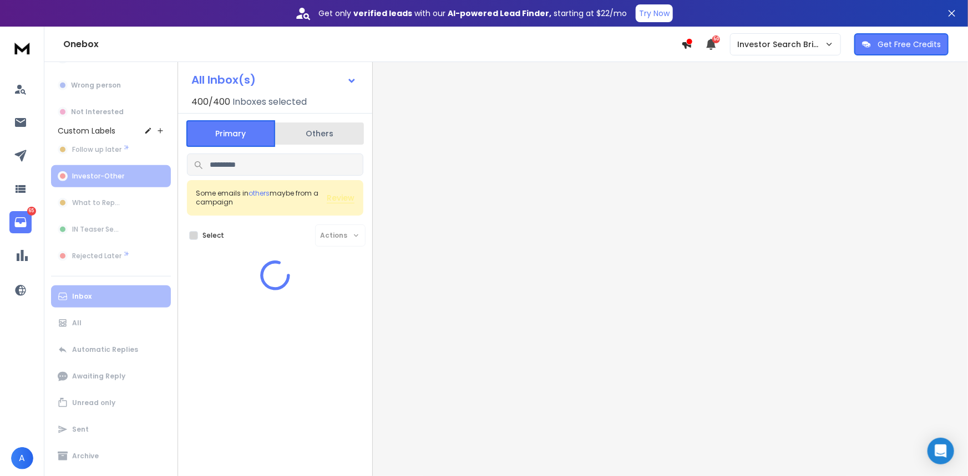
scroll to position [0, 0]
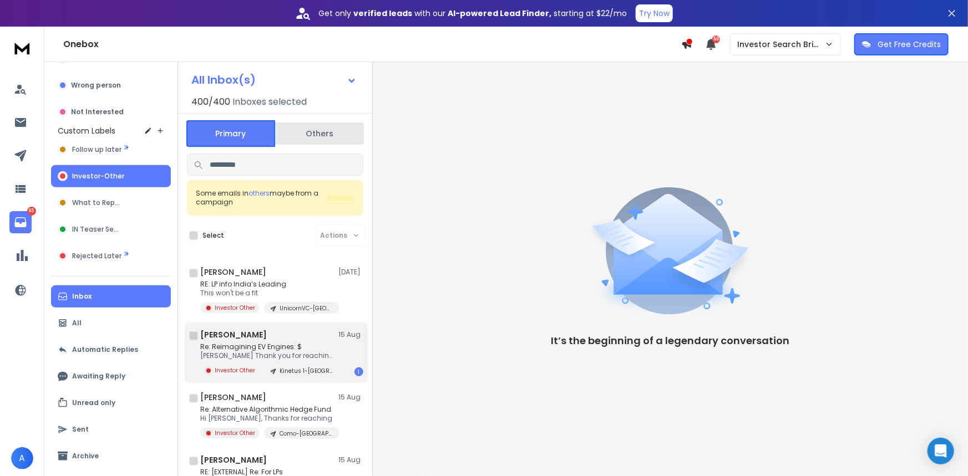
click at [279, 335] on div "[PERSON_NAME] [DATE]" at bounding box center [281, 334] width 163 height 11
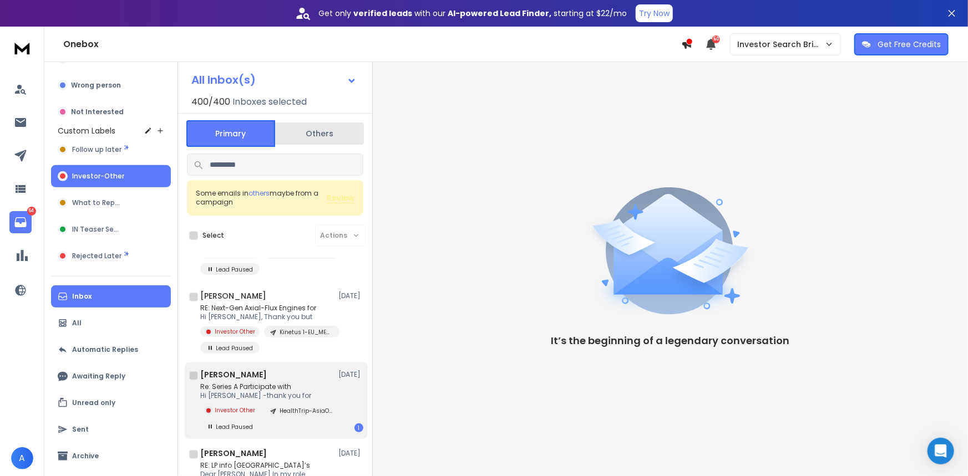
scroll to position [3965, 0]
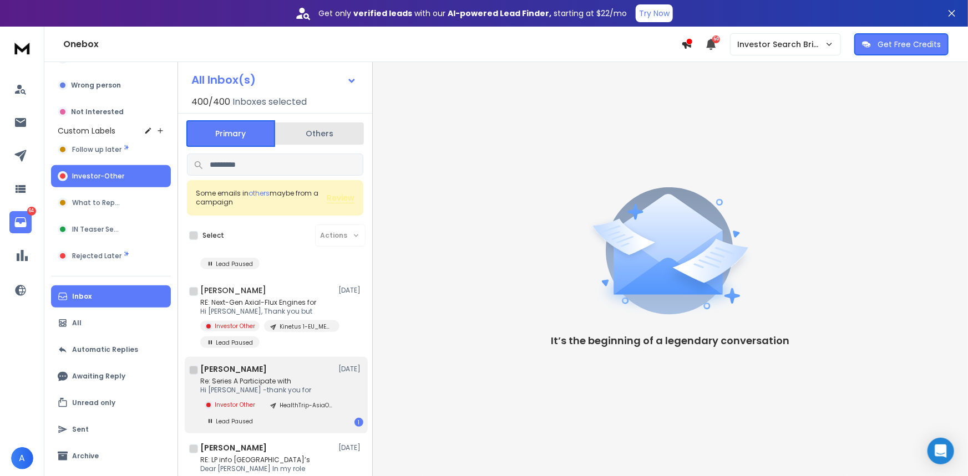
click at [309, 377] on p "Re: Series A Participate with" at bounding box center [266, 381] width 133 height 9
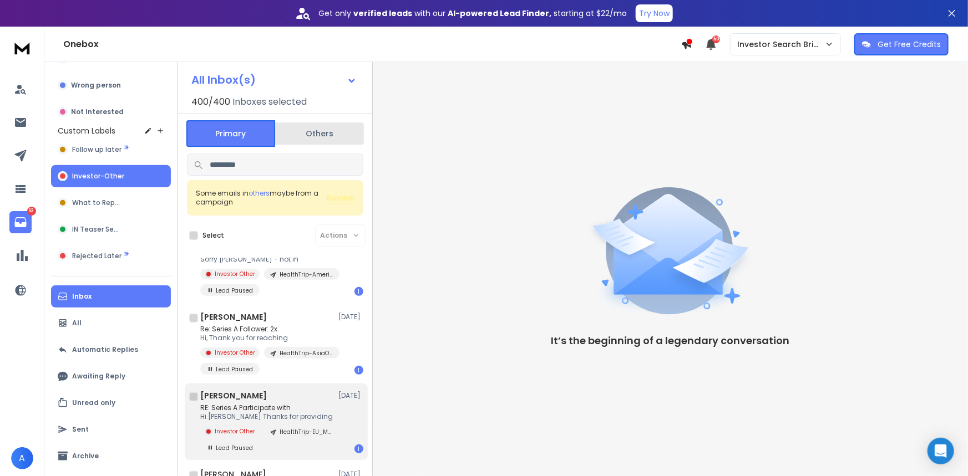
scroll to position [9716, 0]
click at [315, 385] on div "[PERSON_NAME] [DATE] RE: Series A Participate with Hi [PERSON_NAME] Thanks for …" at bounding box center [276, 423] width 183 height 77
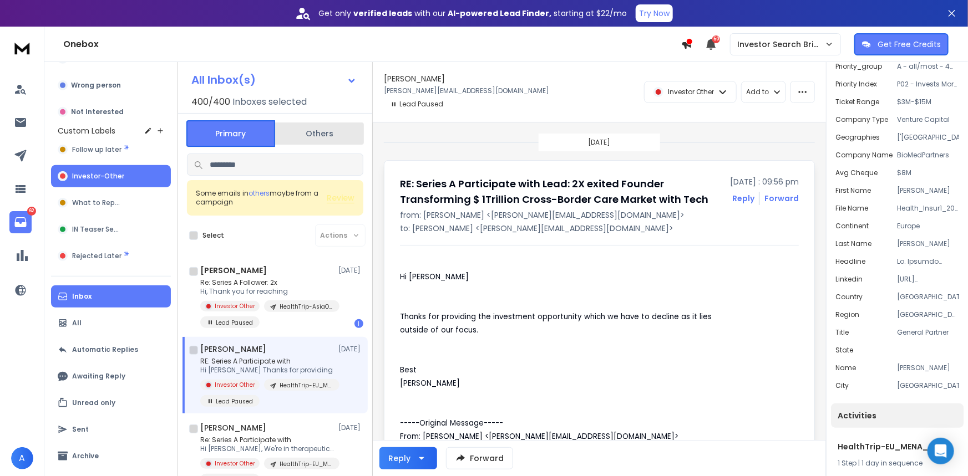
scroll to position [9767, 0]
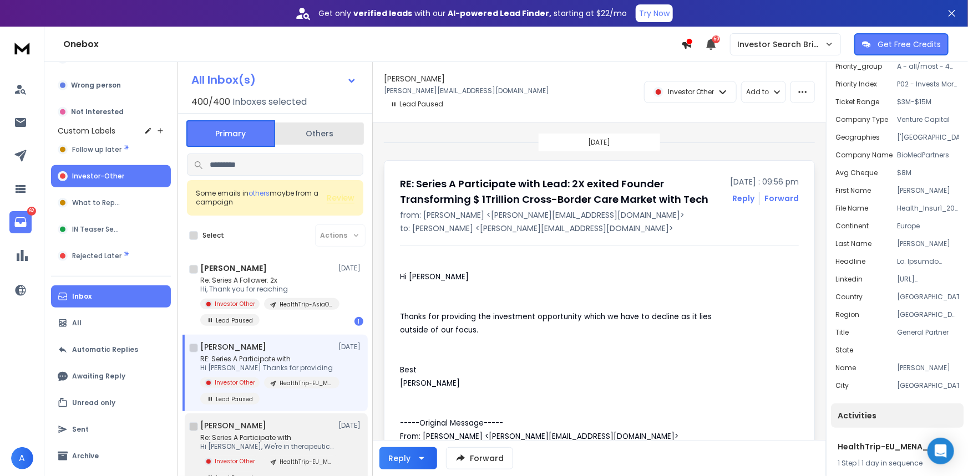
click at [311, 420] on div "[PERSON_NAME] [DATE]" at bounding box center [281, 425] width 163 height 11
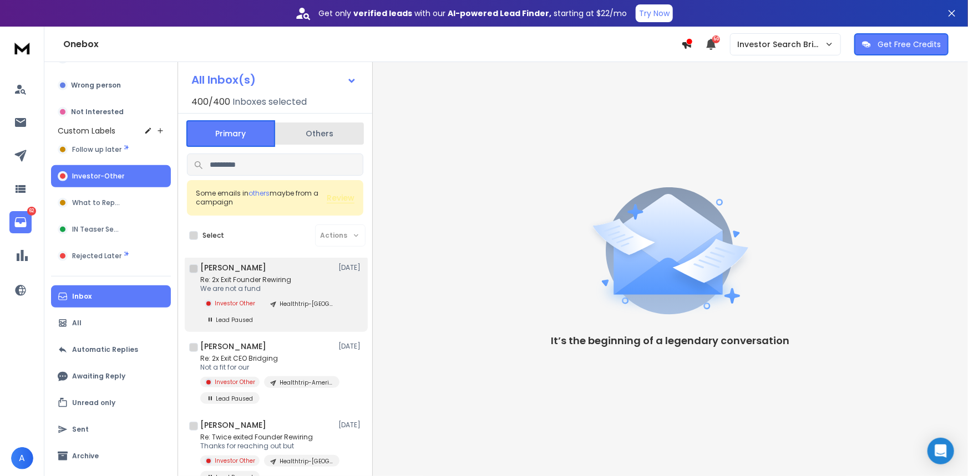
scroll to position [11265, 0]
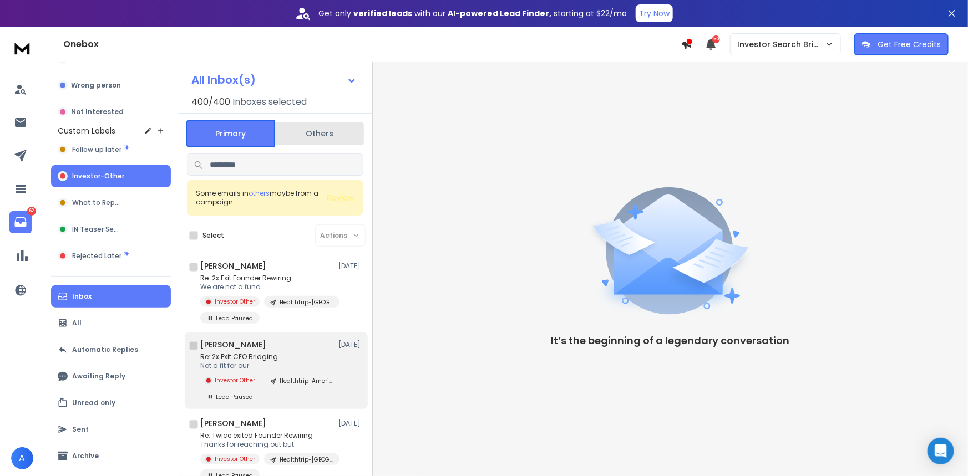
click at [282, 362] on p "Not a fit for our" at bounding box center [266, 366] width 133 height 9
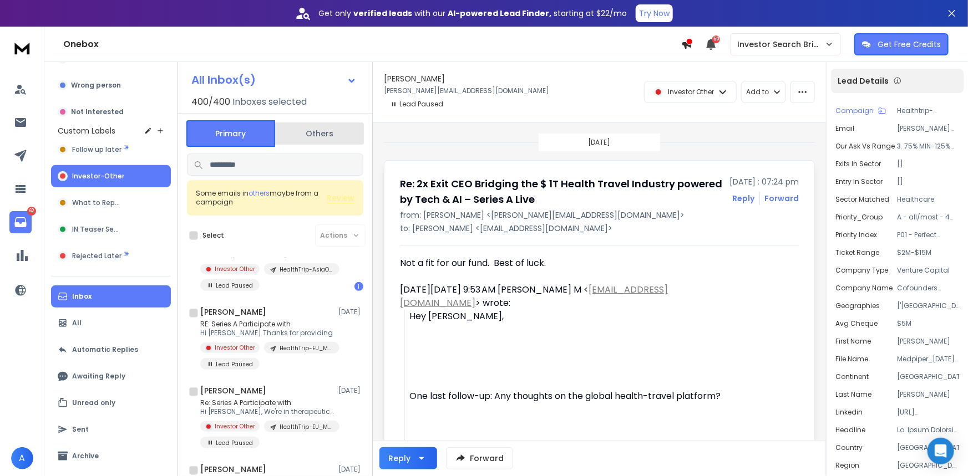
scroll to position [9753, 0]
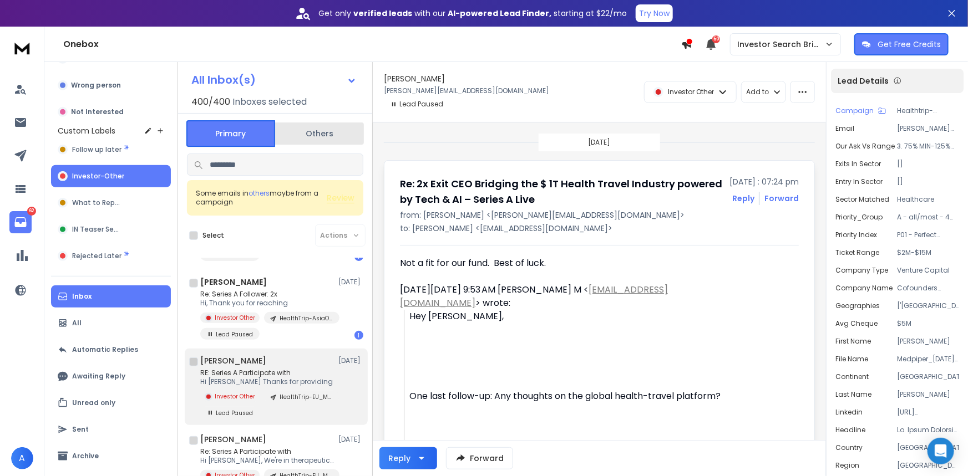
click at [289, 355] on div "[PERSON_NAME] [DATE]" at bounding box center [281, 360] width 163 height 11
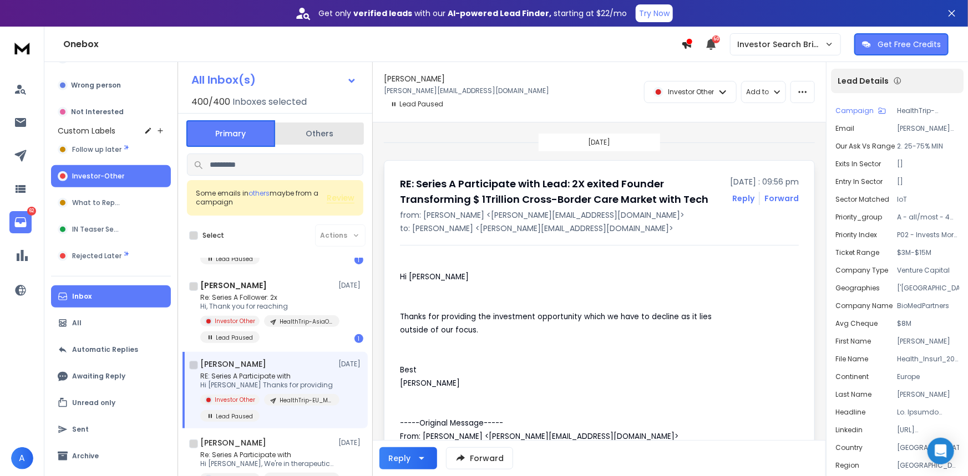
scroll to position [9854, 0]
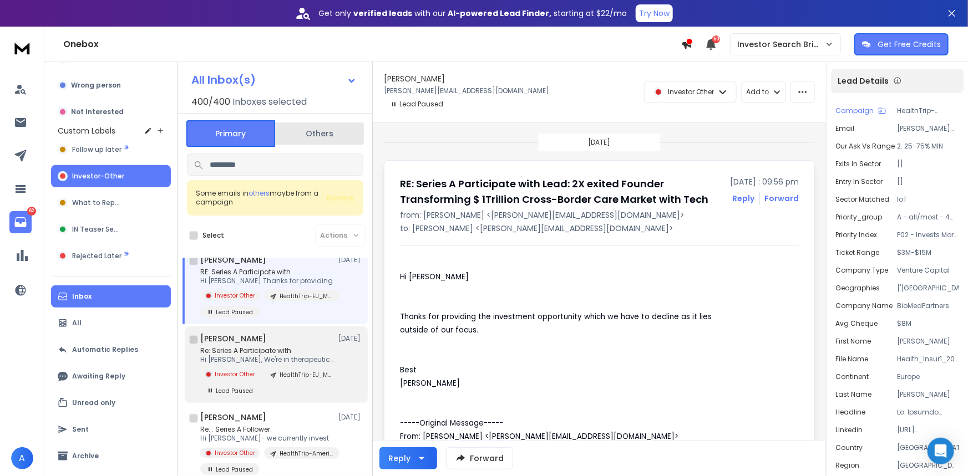
click at [326, 347] on p "Re: Series A Participate with" at bounding box center [266, 351] width 133 height 9
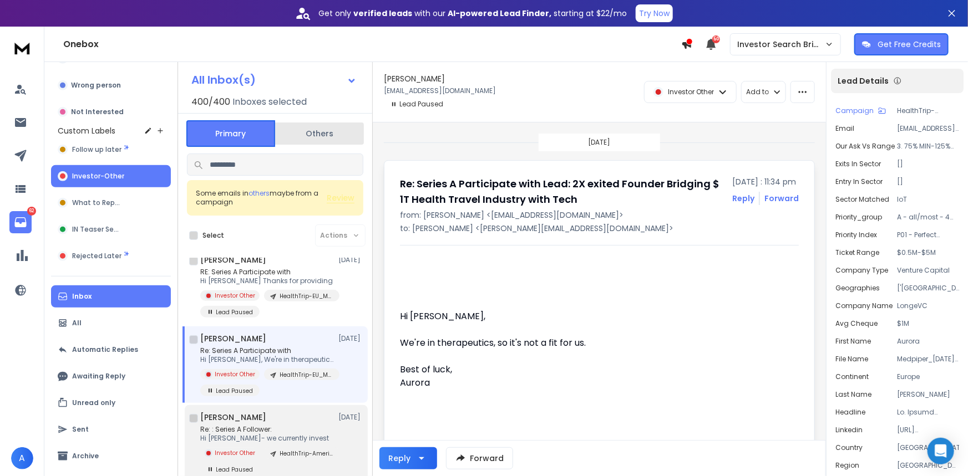
click at [309, 412] on div "[PERSON_NAME] [DATE]" at bounding box center [281, 417] width 163 height 11
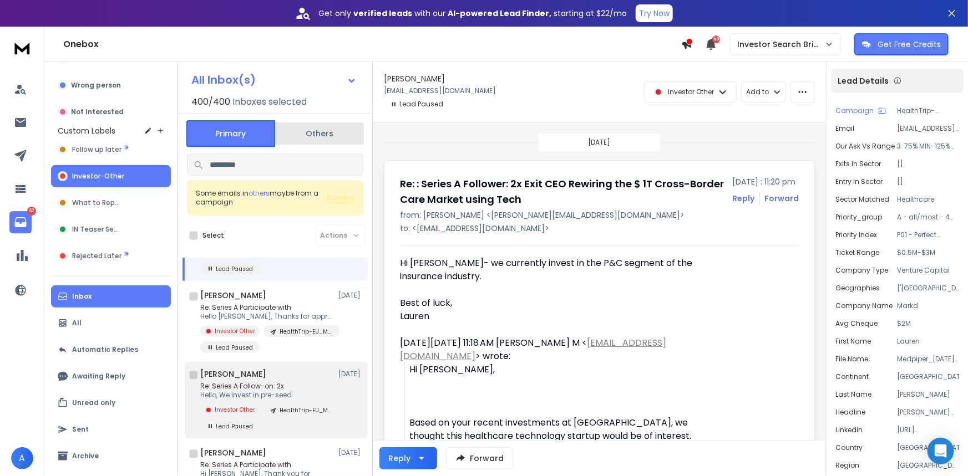
scroll to position [10055, 0]
click at [330, 369] on div "[PERSON_NAME] [DATE]" at bounding box center [281, 373] width 163 height 11
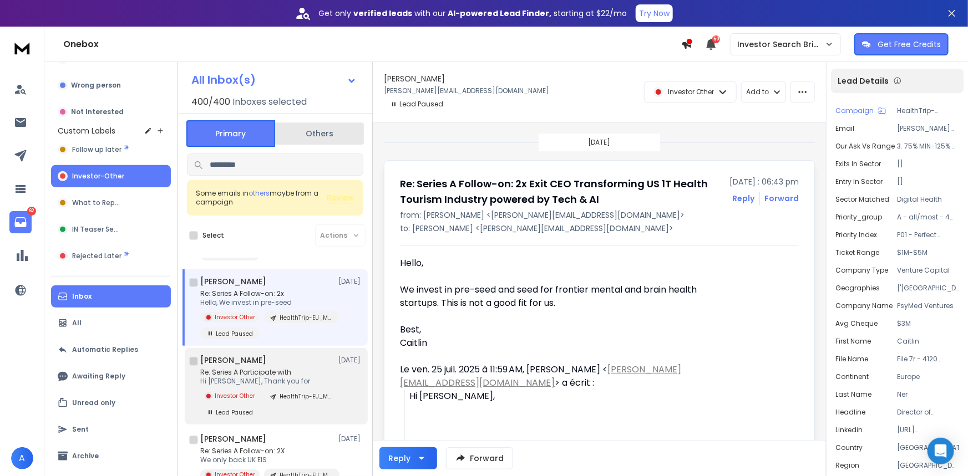
scroll to position [10156, 0]
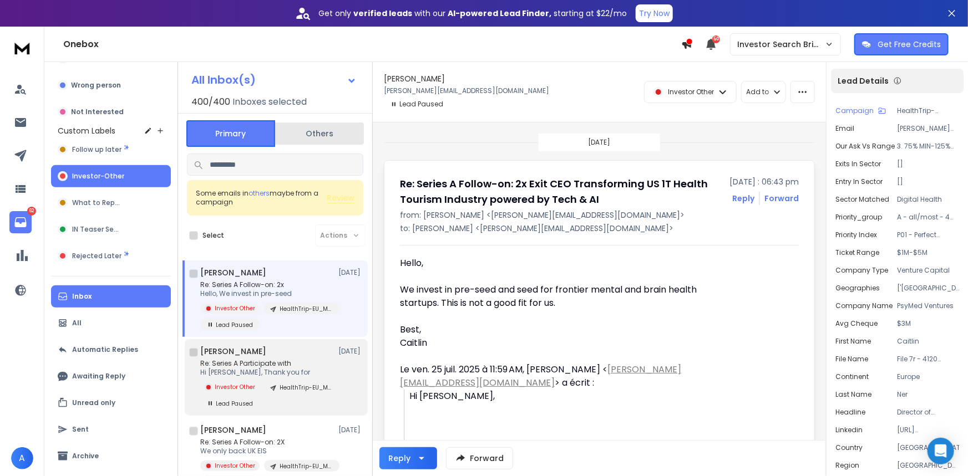
click at [300, 384] on p "HealthTrip-EU_MENA_Afr 3" at bounding box center [306, 388] width 53 height 8
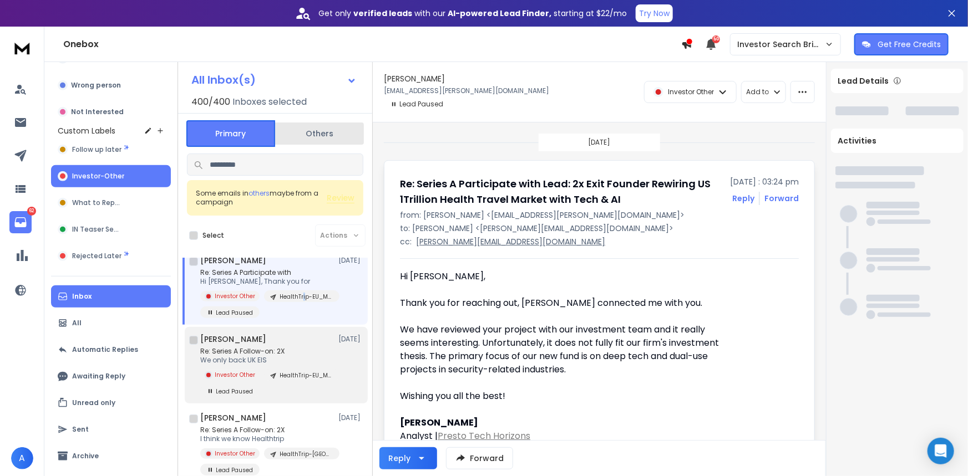
scroll to position [10257, 0]
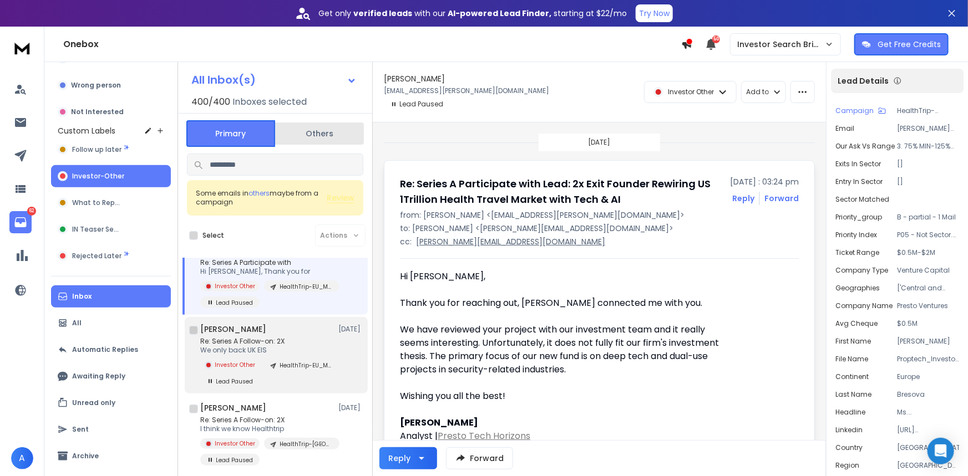
click at [311, 346] on p "We only back UK EIS" at bounding box center [266, 350] width 133 height 9
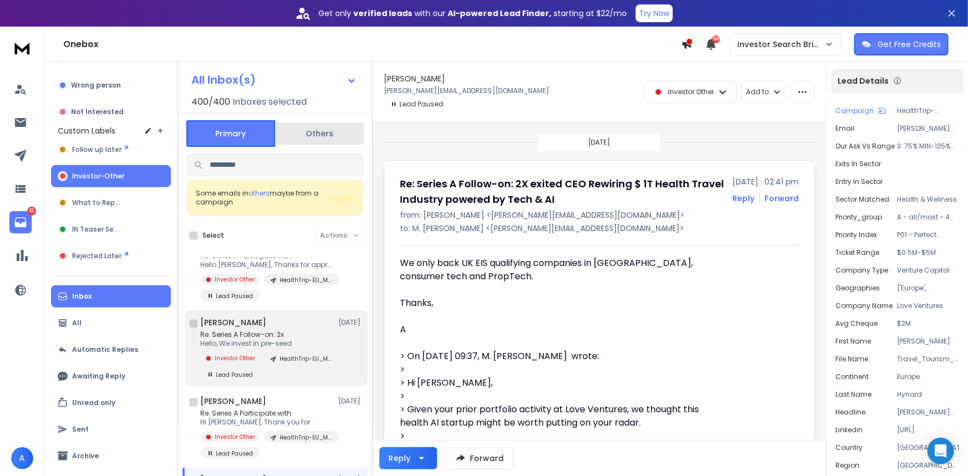
scroll to position [10106, 0]
click at [289, 343] on div "Re: Series A Follow-on: 2x Hello, We invest in pre-seed Investor Other HealthTr…" at bounding box center [281, 356] width 163 height 50
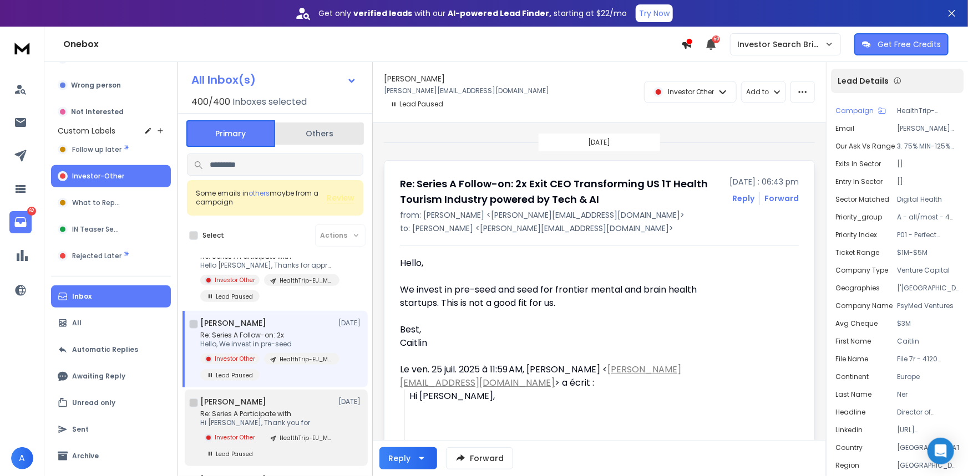
click at [310, 397] on div "[PERSON_NAME] [DATE]" at bounding box center [281, 402] width 163 height 11
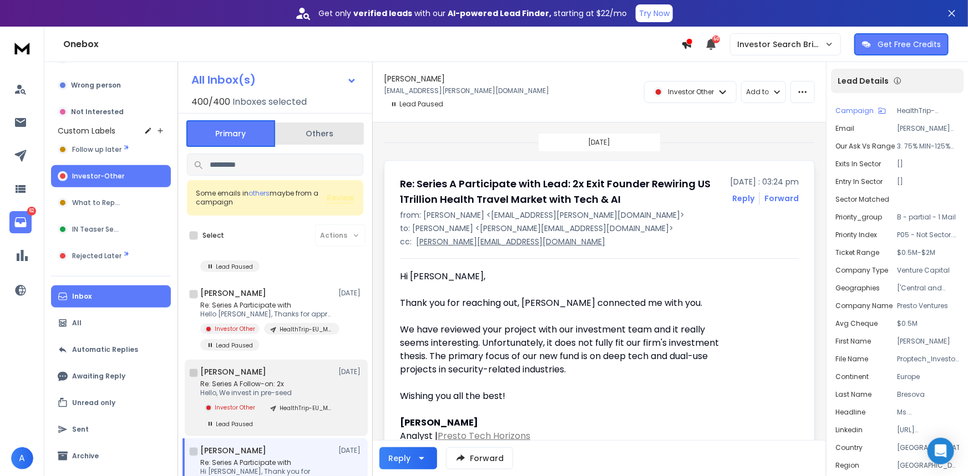
scroll to position [10055, 0]
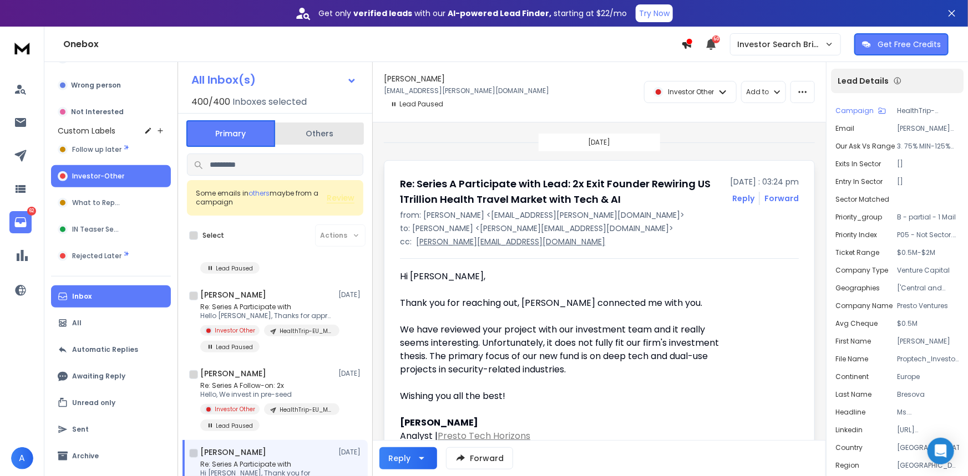
drag, startPoint x: 260, startPoint y: 368, endPoint x: 117, endPoint y: 11, distance: 384.2
click at [261, 368] on div "[PERSON_NAME] [DATE]" at bounding box center [281, 373] width 163 height 11
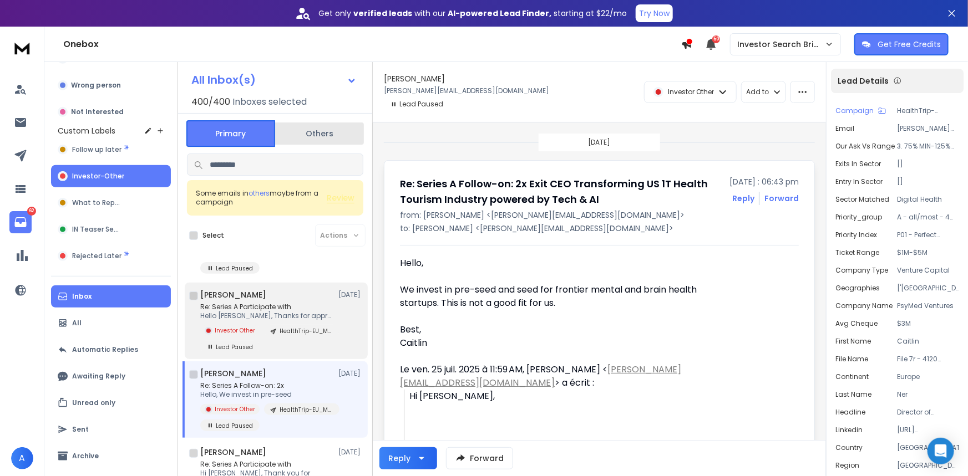
click at [314, 283] on div "[PERSON_NAME] [DATE] Re: Series A Participate with Hello [PERSON_NAME], Thanks …" at bounding box center [276, 321] width 183 height 77
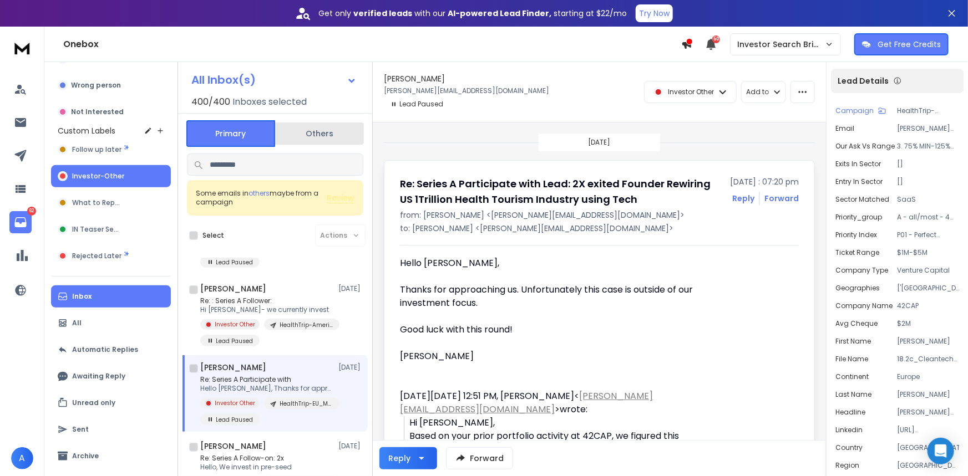
scroll to position [9955, 0]
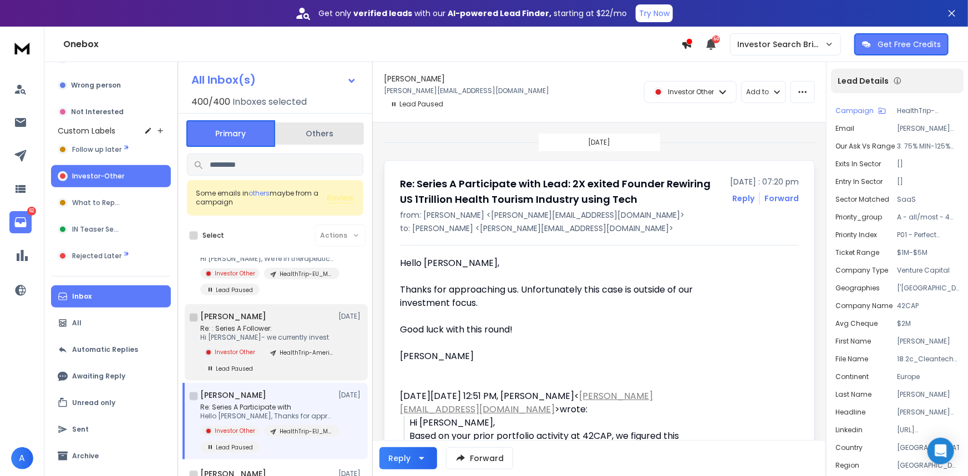
click at [339, 324] on div "Re: : Series A Follower: Hi [PERSON_NAME]- we currently invest Investor Other H…" at bounding box center [281, 349] width 163 height 50
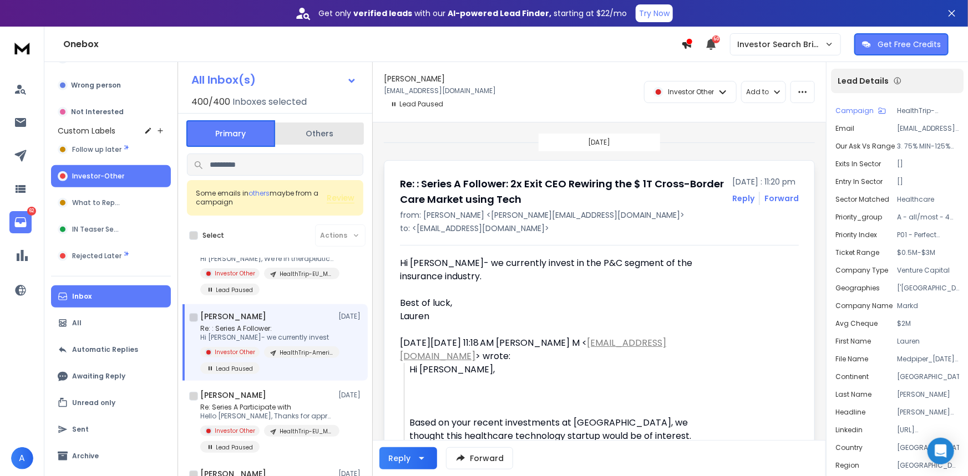
click at [905, 306] on p "Markd" at bounding box center [928, 306] width 62 height 9
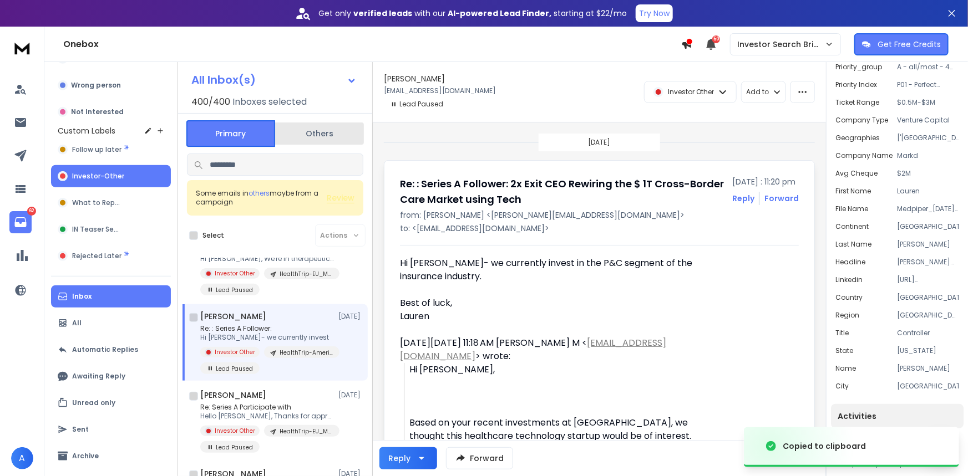
scroll to position [151, 0]
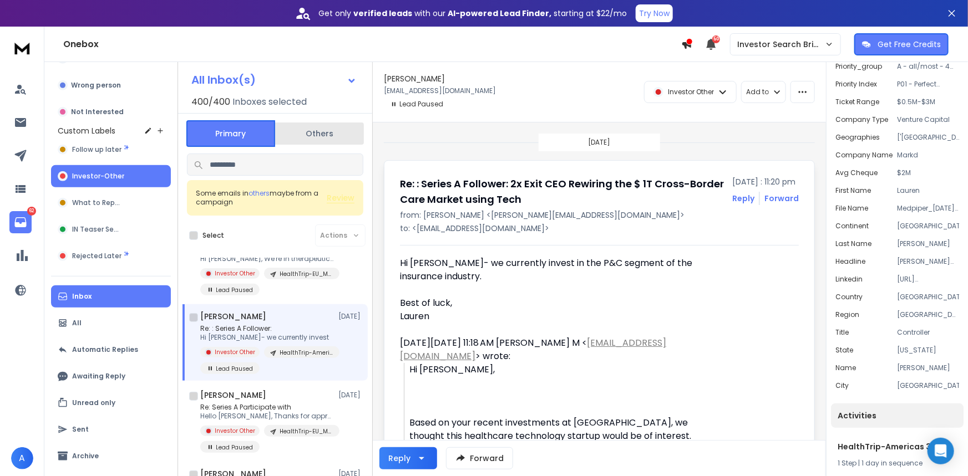
click at [912, 298] on p "[GEOGRAPHIC_DATA]" at bounding box center [928, 297] width 62 height 9
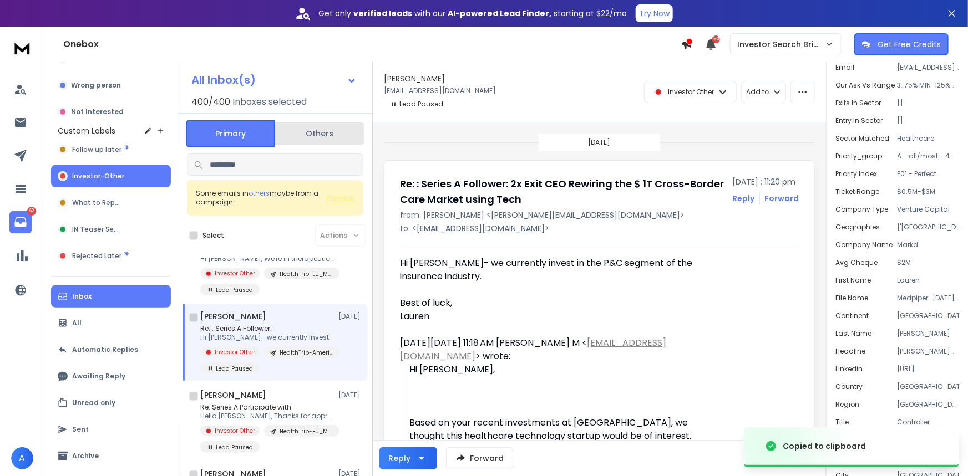
scroll to position [50, 0]
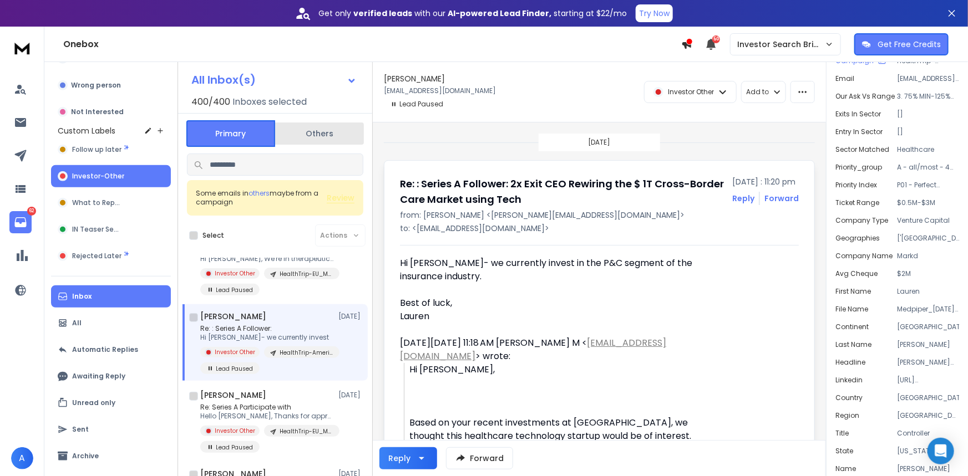
click at [911, 293] on p "Lauren" at bounding box center [928, 291] width 62 height 9
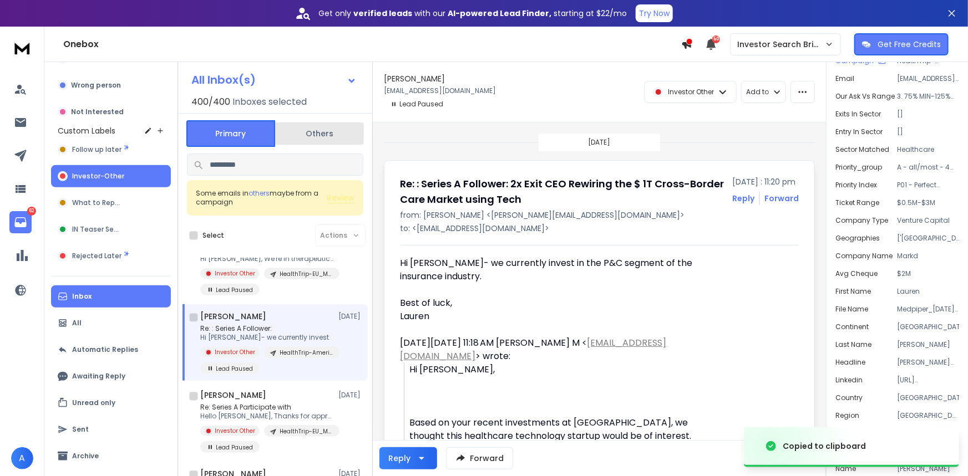
click at [910, 344] on p "[PERSON_NAME]" at bounding box center [928, 345] width 62 height 9
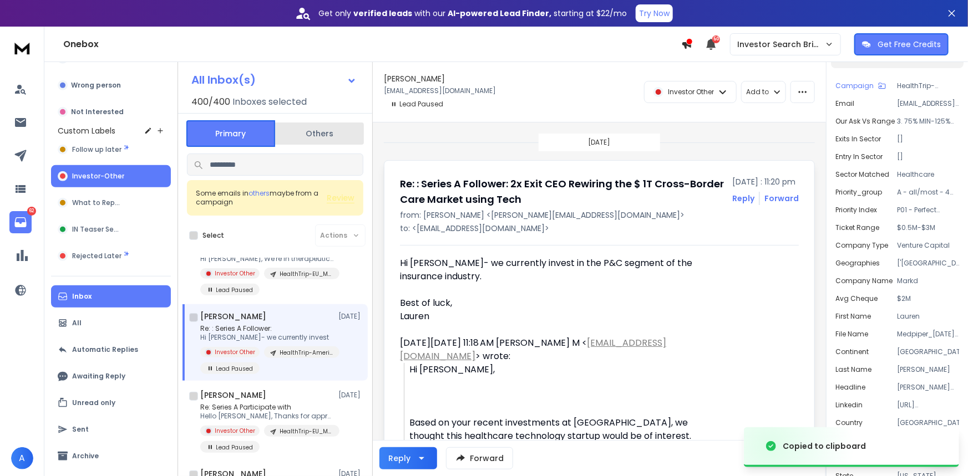
scroll to position [0, 0]
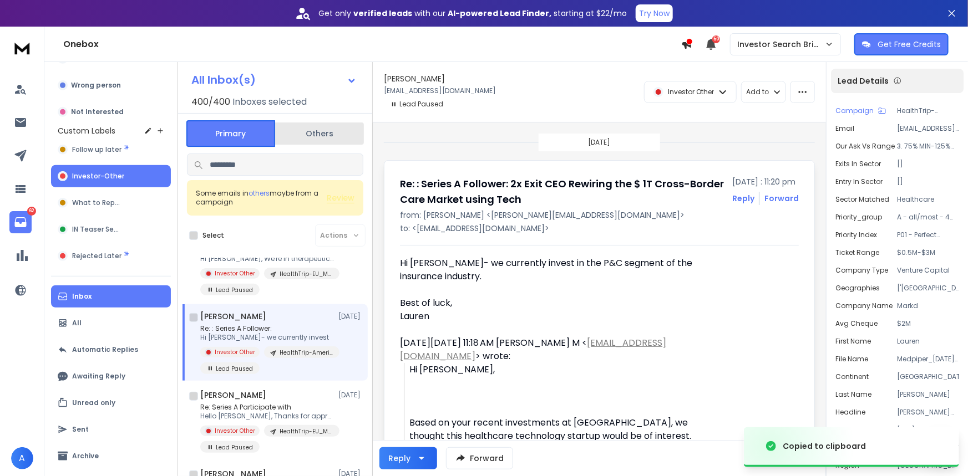
click at [926, 130] on p "[EMAIL_ADDRESS][DOMAIN_NAME]" at bounding box center [928, 128] width 62 height 9
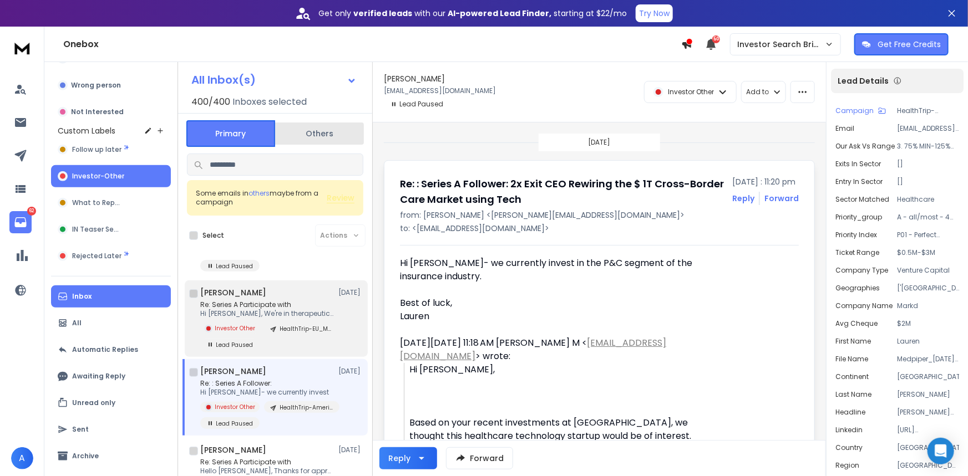
scroll to position [9854, 0]
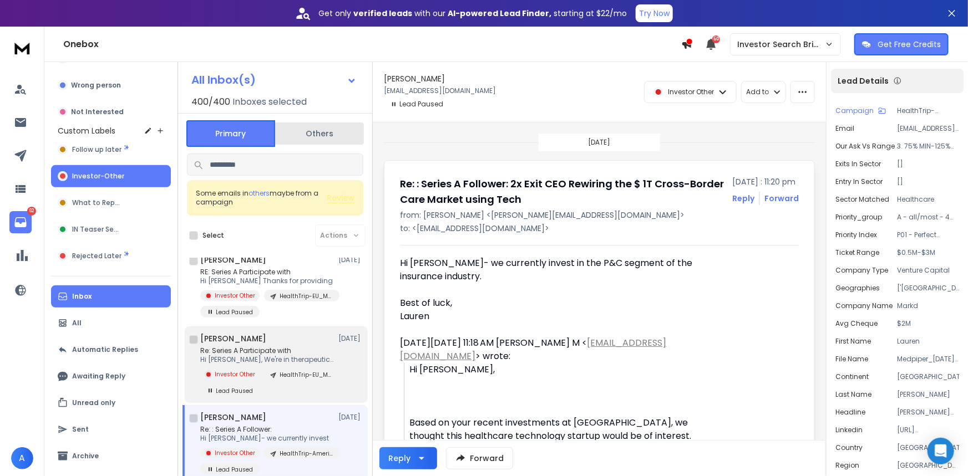
click at [313, 347] on p "Re: Series A Participate with" at bounding box center [266, 351] width 133 height 9
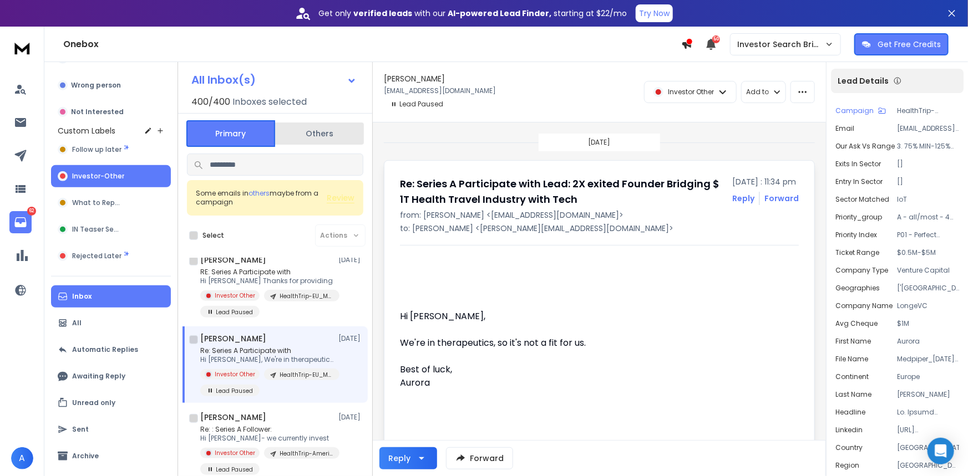
click at [903, 339] on p "Aurora" at bounding box center [928, 341] width 62 height 9
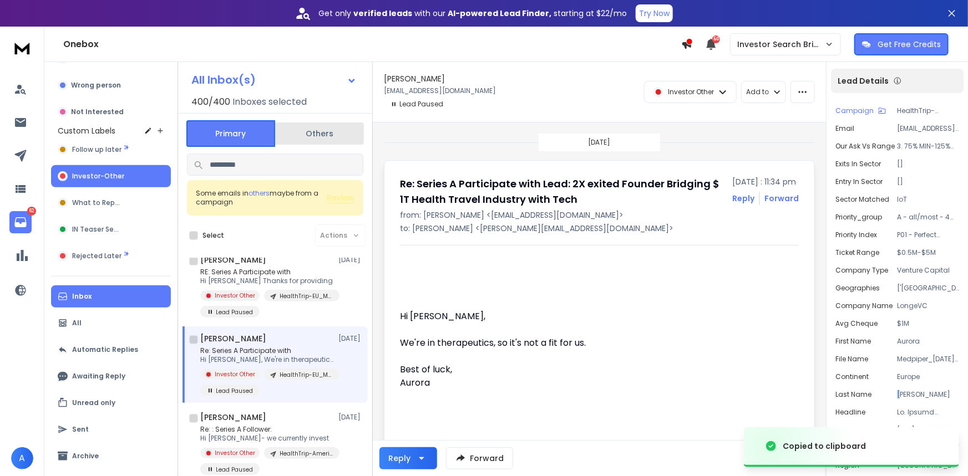
click at [897, 392] on p "[PERSON_NAME]" at bounding box center [928, 394] width 62 height 9
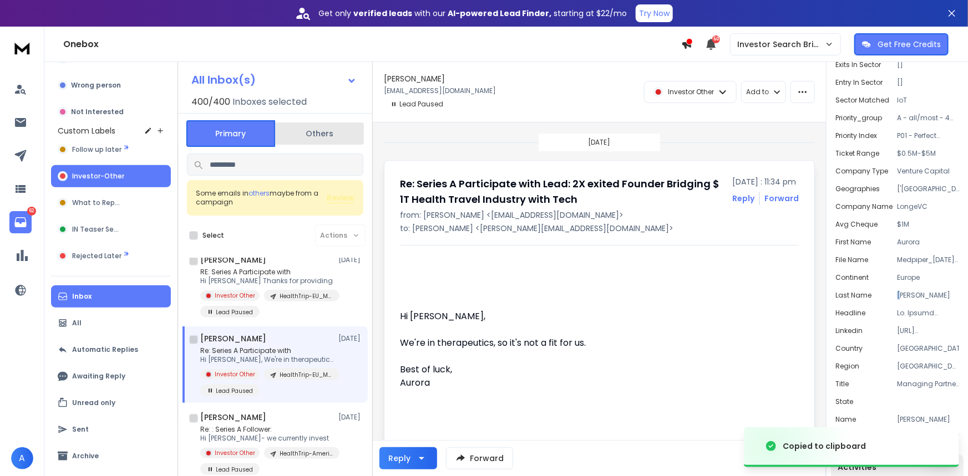
scroll to position [100, 0]
click at [905, 349] on p "[GEOGRAPHIC_DATA]" at bounding box center [928, 347] width 62 height 9
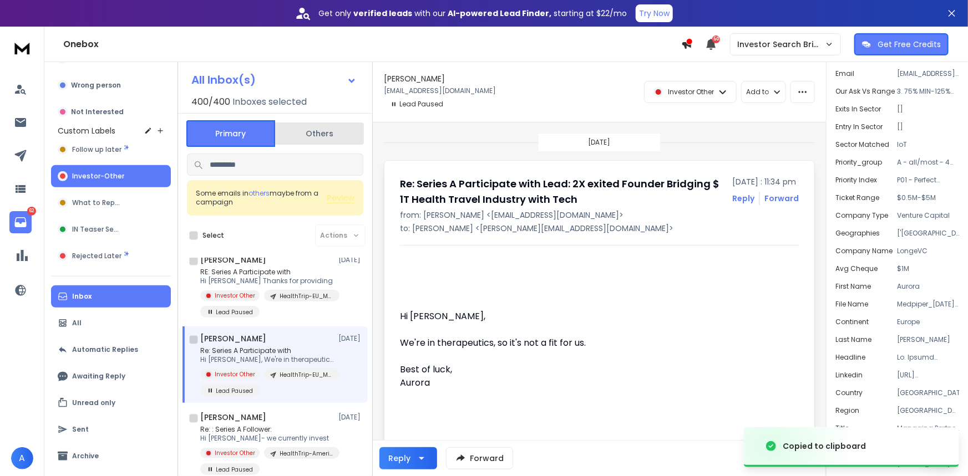
scroll to position [50, 0]
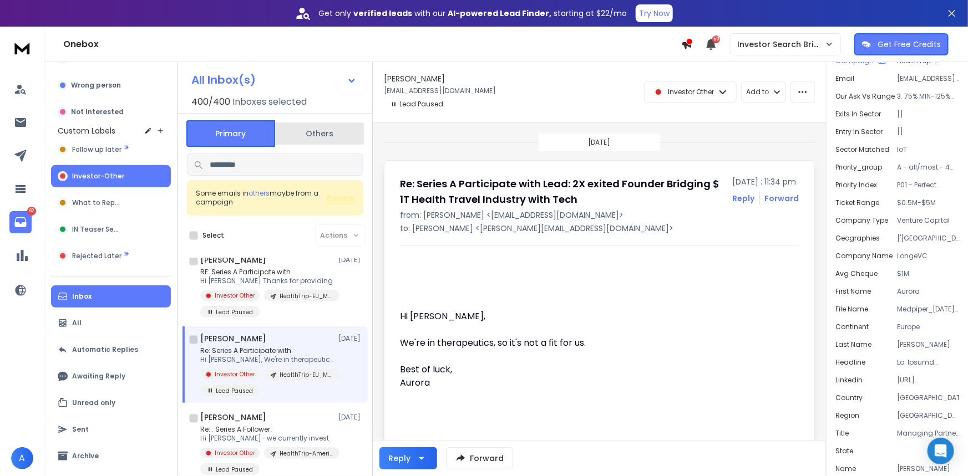
click at [913, 257] on p "LongeVC" at bounding box center [928, 256] width 62 height 9
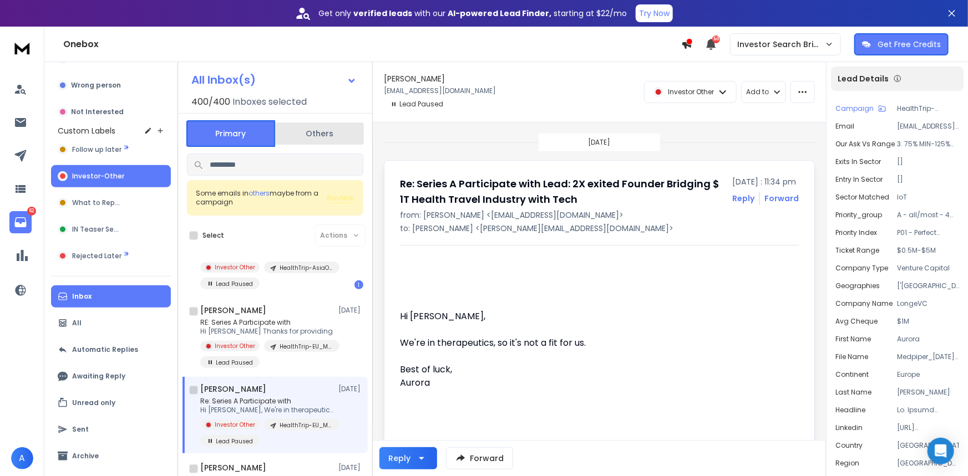
scroll to position [0, 0]
click at [922, 126] on p "[EMAIL_ADDRESS][DOMAIN_NAME]" at bounding box center [928, 128] width 62 height 9
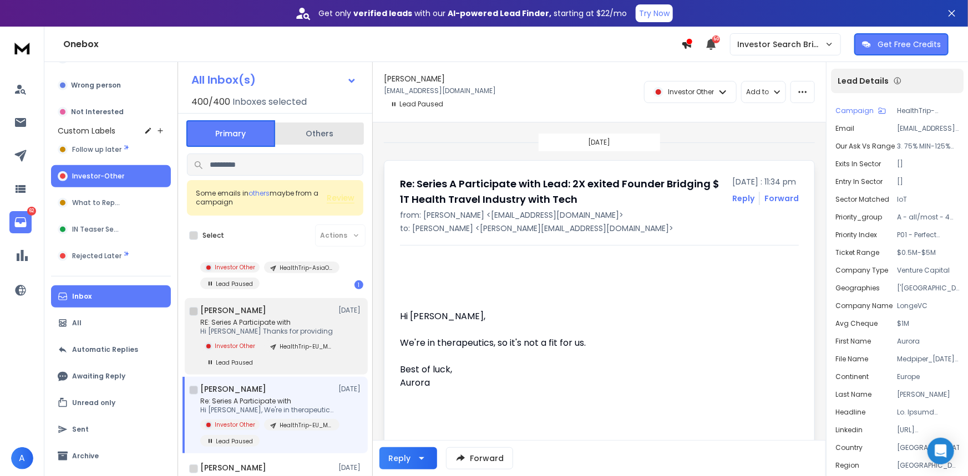
click at [338, 306] on p "[DATE]" at bounding box center [350, 310] width 25 height 9
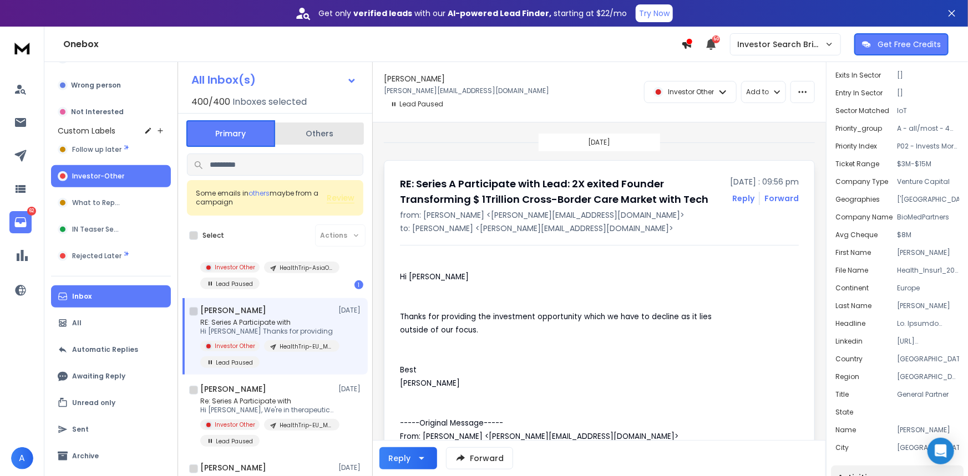
scroll to position [100, 0]
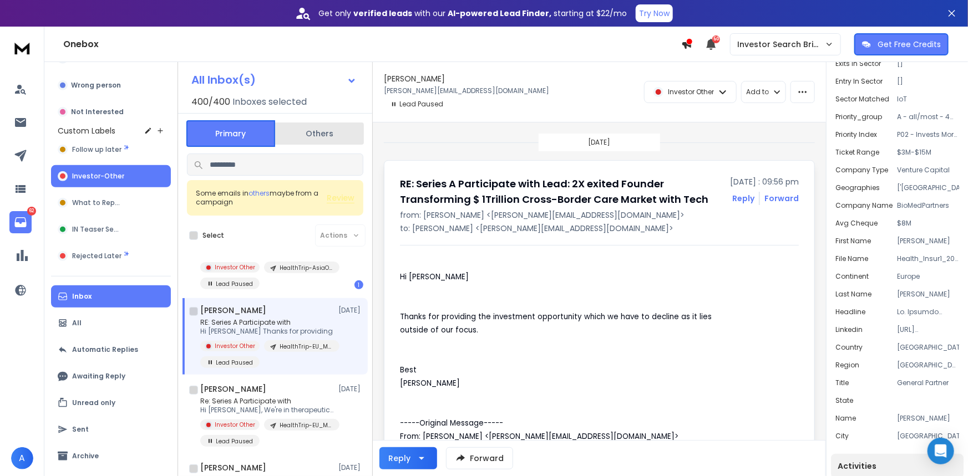
click at [910, 243] on p "[PERSON_NAME]" at bounding box center [928, 241] width 62 height 9
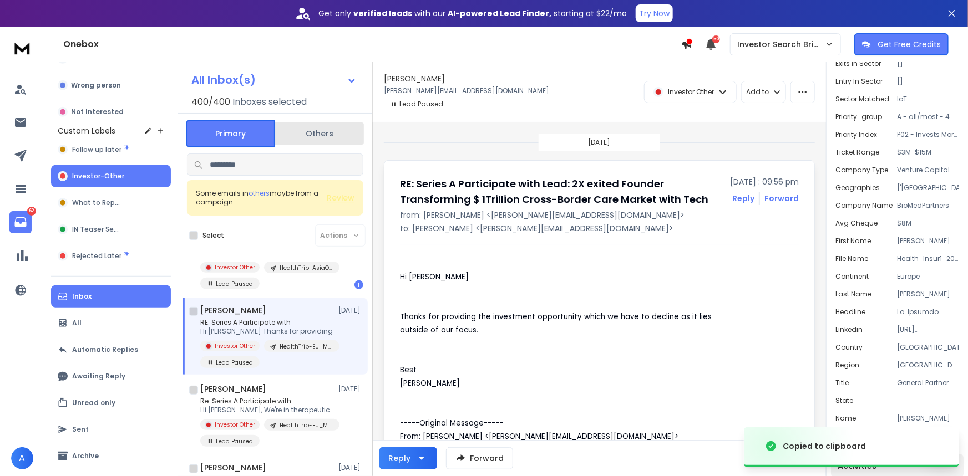
click at [919, 292] on p "[PERSON_NAME]" at bounding box center [928, 294] width 62 height 9
click at [915, 346] on p "[GEOGRAPHIC_DATA]" at bounding box center [928, 347] width 62 height 9
click at [907, 206] on p "BioMedPartners" at bounding box center [928, 205] width 62 height 9
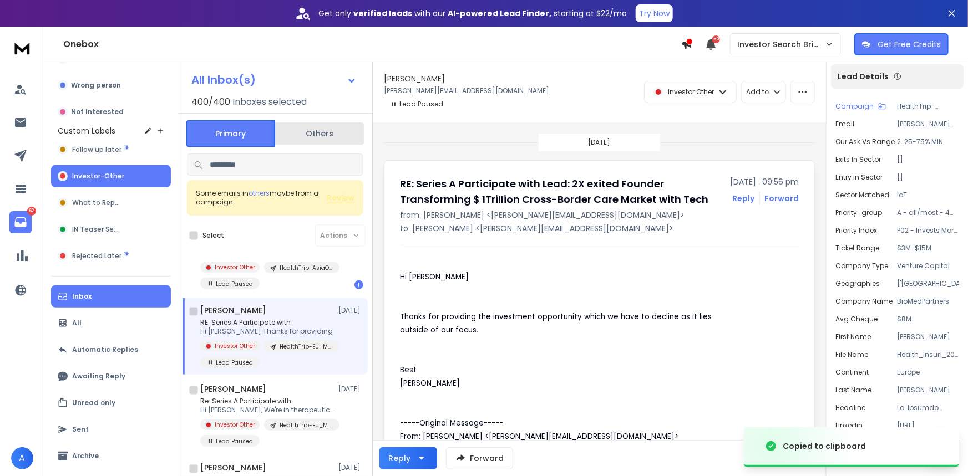
scroll to position [0, 0]
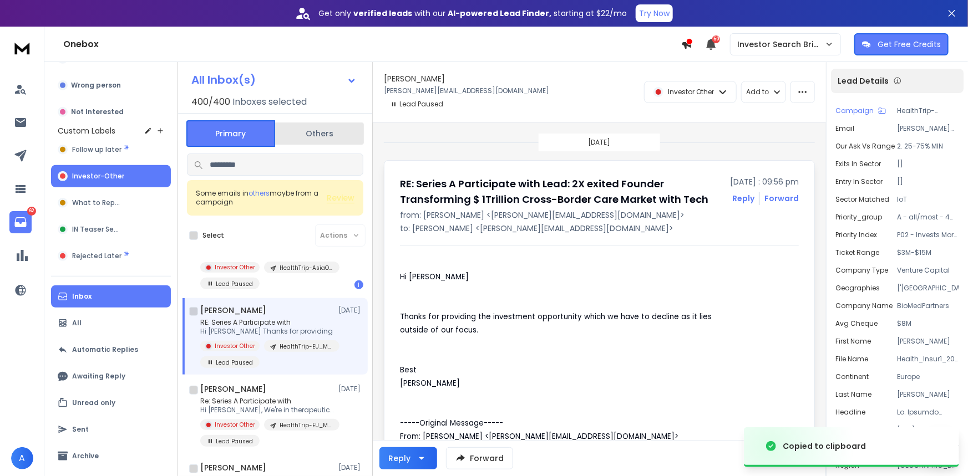
click at [932, 127] on p "[PERSON_NAME][EMAIL_ADDRESS][DOMAIN_NAME]" at bounding box center [928, 128] width 62 height 9
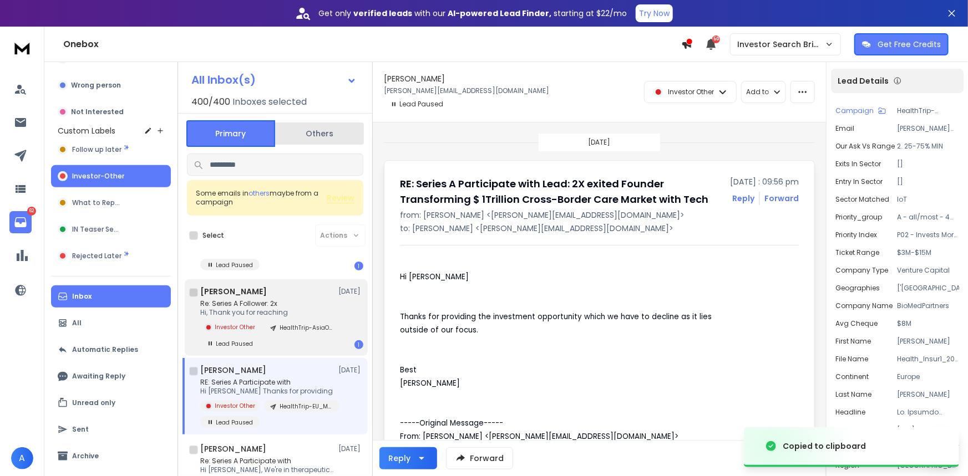
scroll to position [9703, 0]
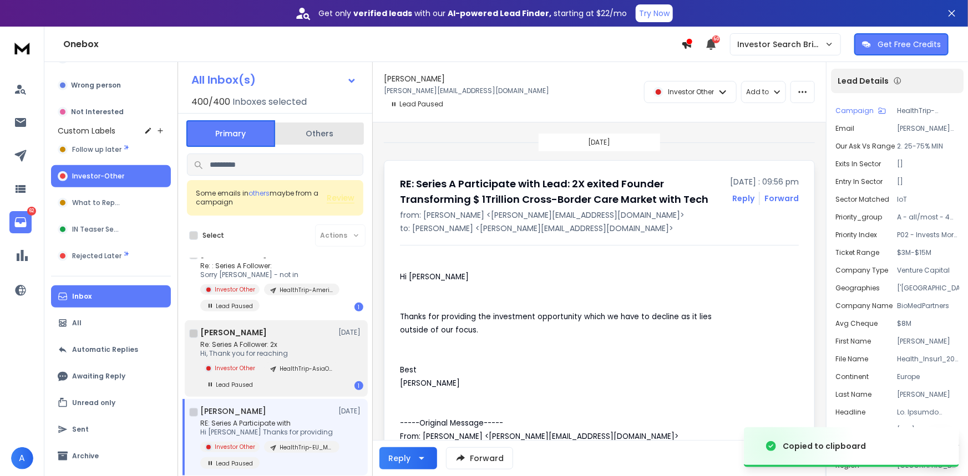
click at [301, 327] on div "[PERSON_NAME] [DATE]" at bounding box center [281, 332] width 163 height 11
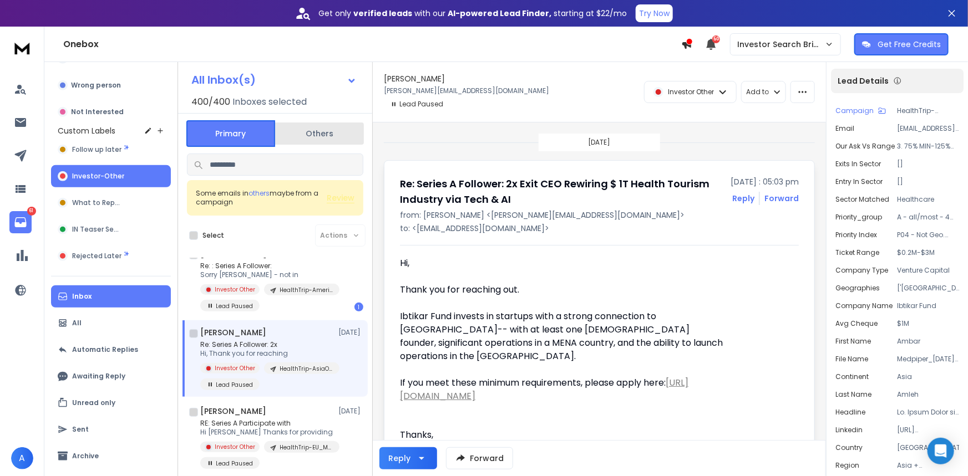
scroll to position [50, 0]
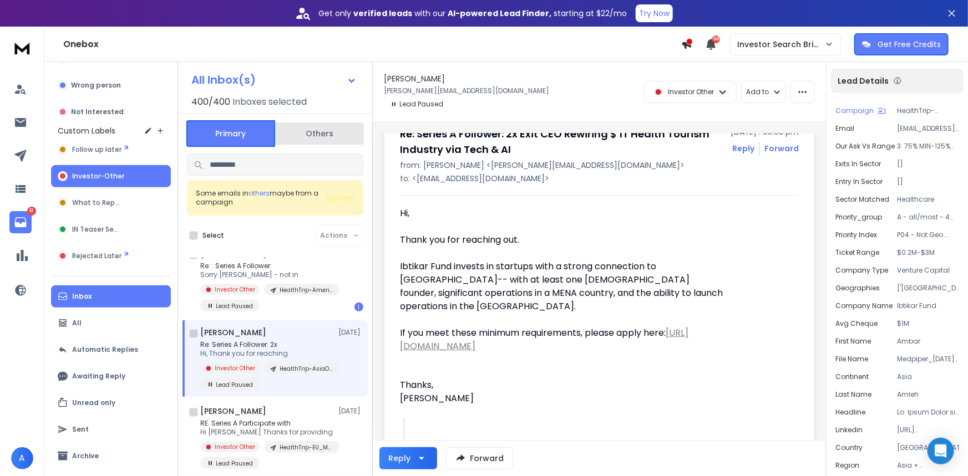
drag, startPoint x: 531, startPoint y: 349, endPoint x: 426, endPoint y: 331, distance: 107.0
click at [426, 331] on div "Hi, Thank you for reaching out. Ibtikar Fund invests in startups with a strong …" at bounding box center [562, 306] width 324 height 199
copy link "[URL][DOMAIN_NAME]"
click at [904, 394] on p "Amleh" at bounding box center [928, 394] width 62 height 9
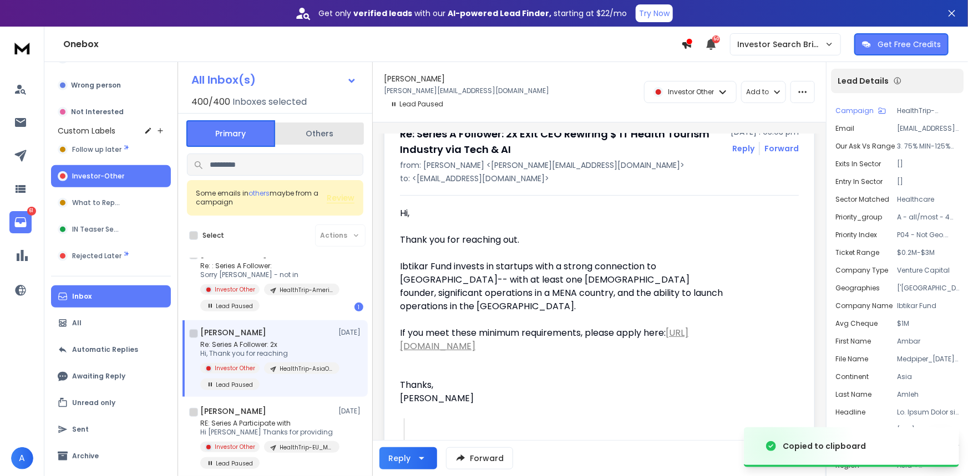
click at [904, 344] on p "Ambar" at bounding box center [928, 341] width 62 height 9
click at [913, 127] on p "[EMAIL_ADDRESS][DOMAIN_NAME]" at bounding box center [928, 128] width 62 height 9
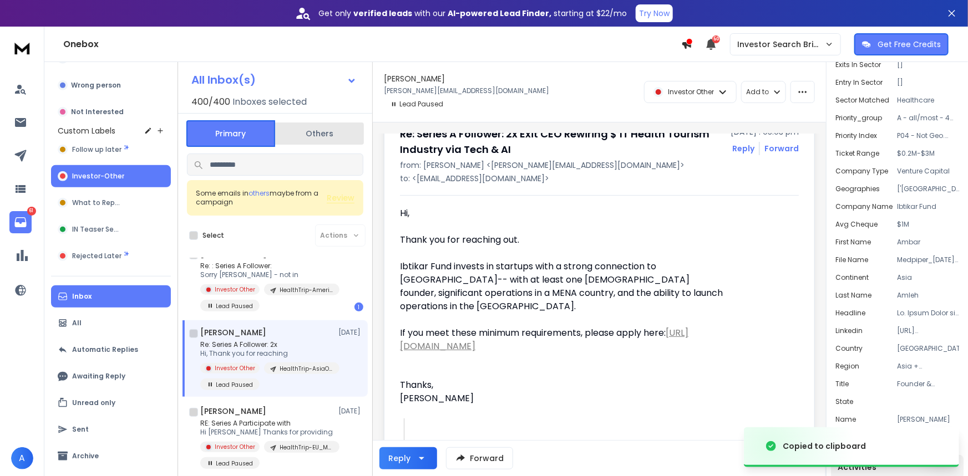
scroll to position [100, 0]
click at [913, 350] on p "[GEOGRAPHIC_DATA]" at bounding box center [928, 347] width 62 height 9
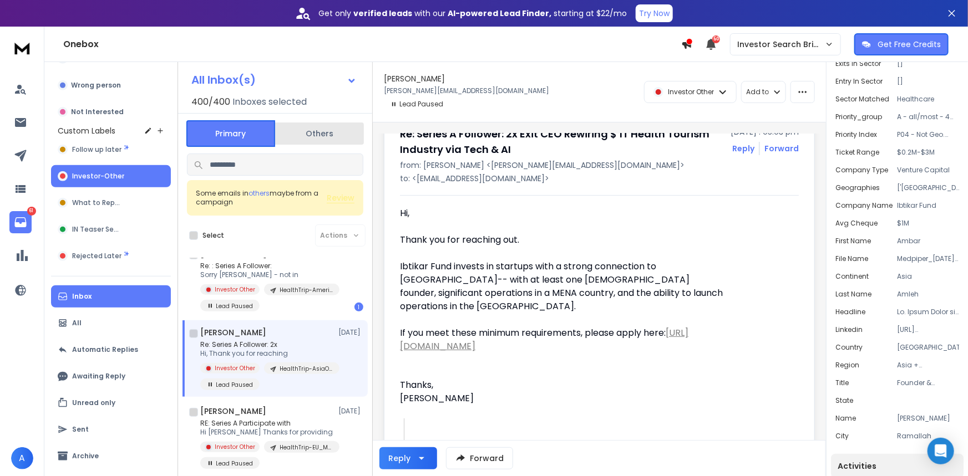
click at [926, 207] on p "Ibtikar Fund" at bounding box center [928, 205] width 62 height 9
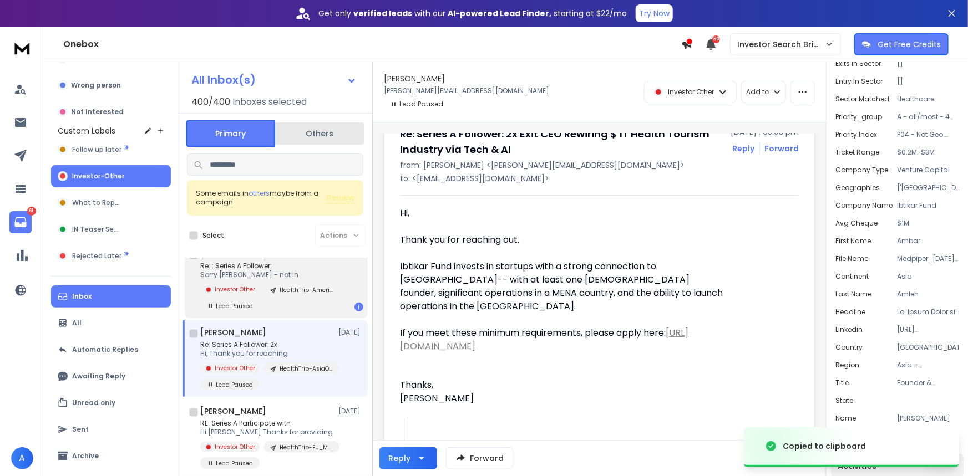
click at [287, 273] on div "Re: : Series A Follower: Sorry [PERSON_NAME] - not in Investor Other HealthTrip…" at bounding box center [272, 287] width 145 height 50
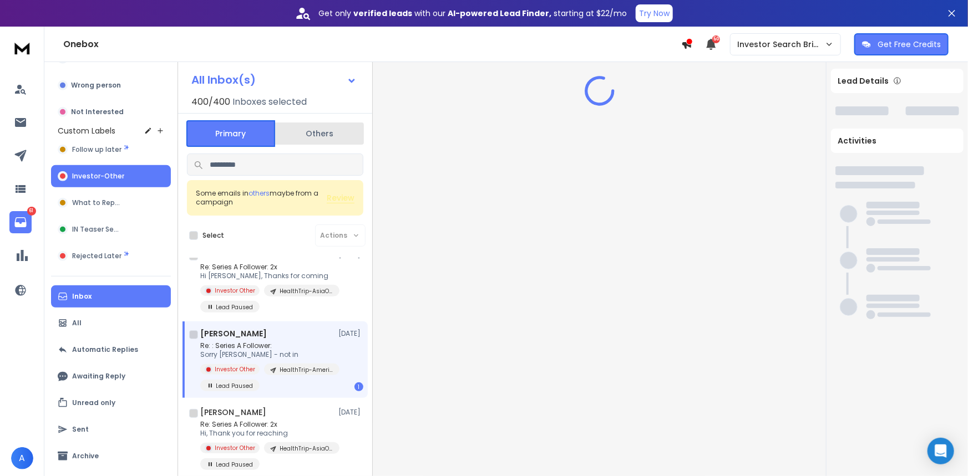
scroll to position [9602, 0]
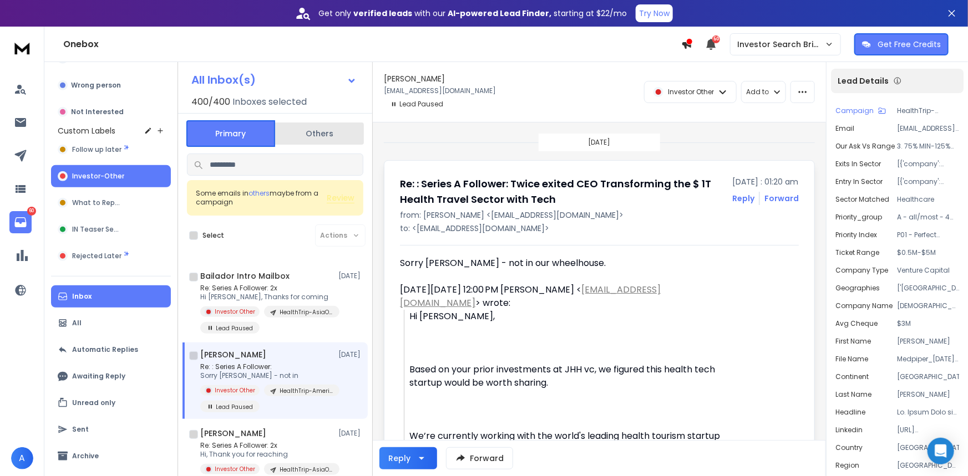
click at [908, 302] on p "[DEMOGRAPHIC_DATA] vc" at bounding box center [928, 306] width 62 height 9
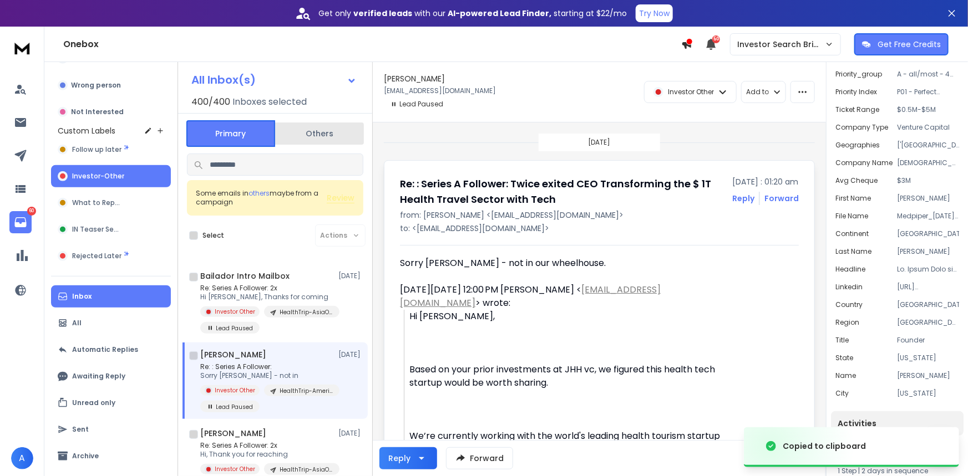
scroll to position [151, 0]
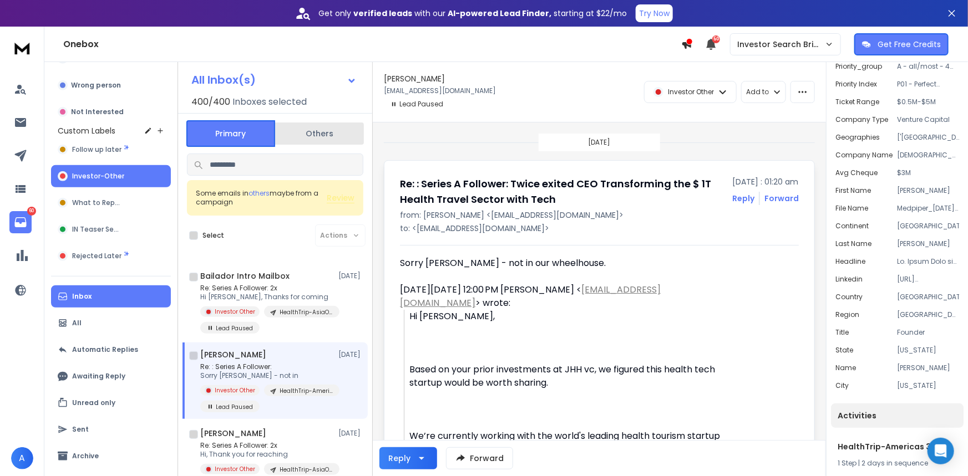
click at [911, 296] on p "[GEOGRAPHIC_DATA]" at bounding box center [928, 297] width 62 height 9
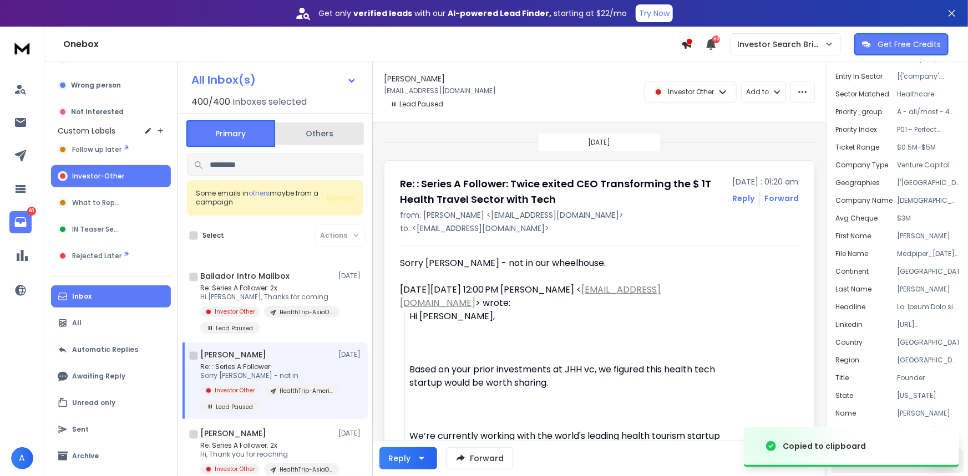
scroll to position [100, 0]
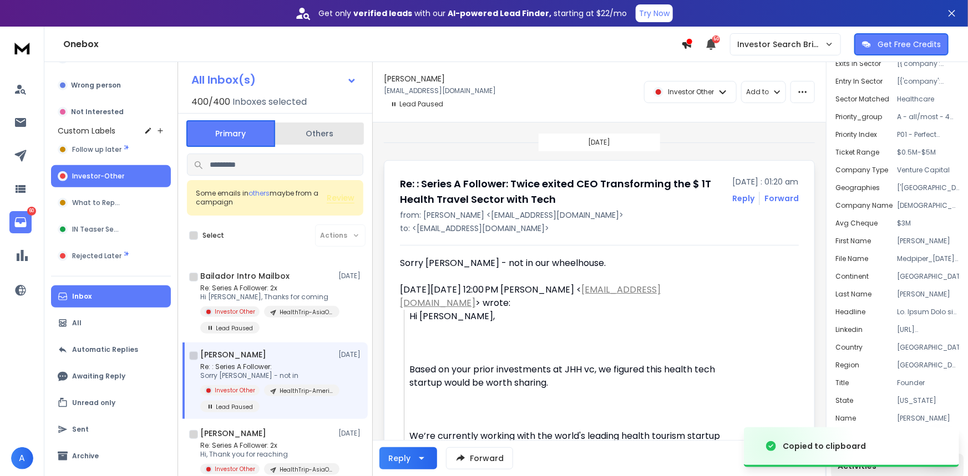
click at [901, 294] on p "[PERSON_NAME]" at bounding box center [928, 294] width 62 height 9
click at [906, 240] on p "[PERSON_NAME]" at bounding box center [928, 241] width 62 height 9
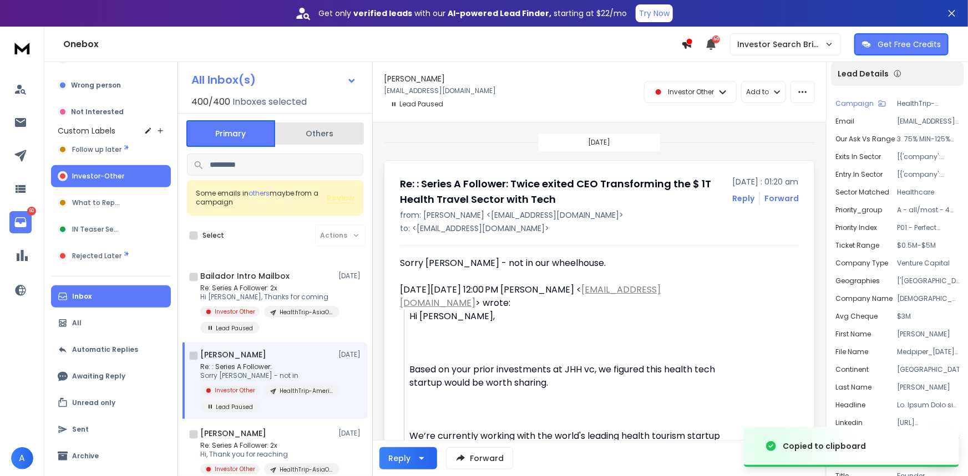
scroll to position [0, 0]
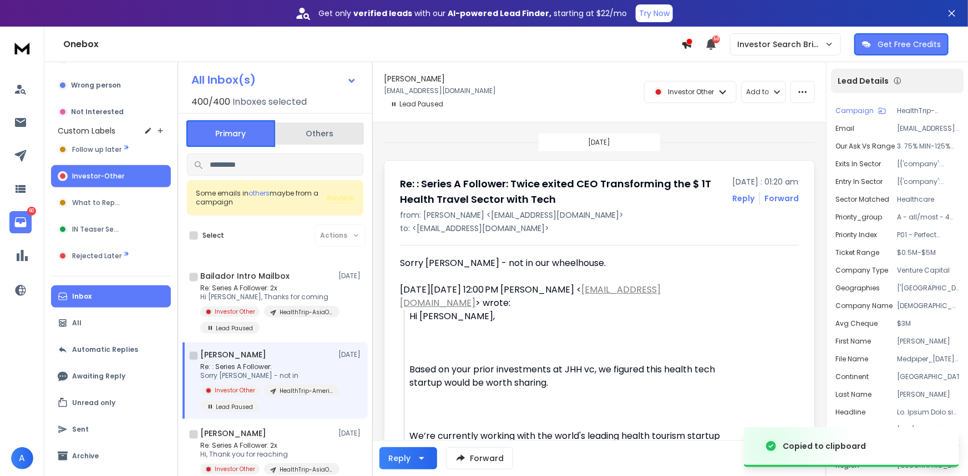
click at [903, 126] on p "[EMAIL_ADDRESS][DOMAIN_NAME]" at bounding box center [928, 128] width 62 height 9
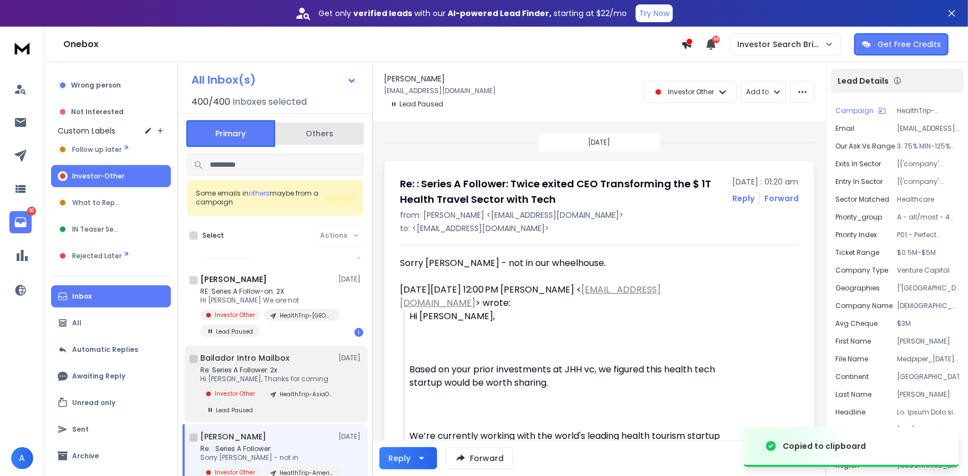
scroll to position [9501, 0]
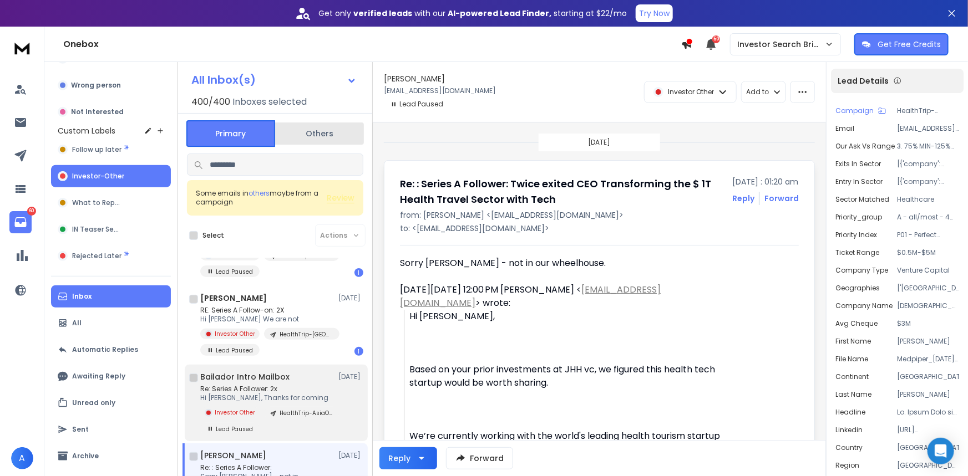
click at [329, 375] on div "Bailador Intro Mailbox [DATE] Re: Series A Follower: 2x Hi [PERSON_NAME], Thank…" at bounding box center [281, 403] width 163 height 63
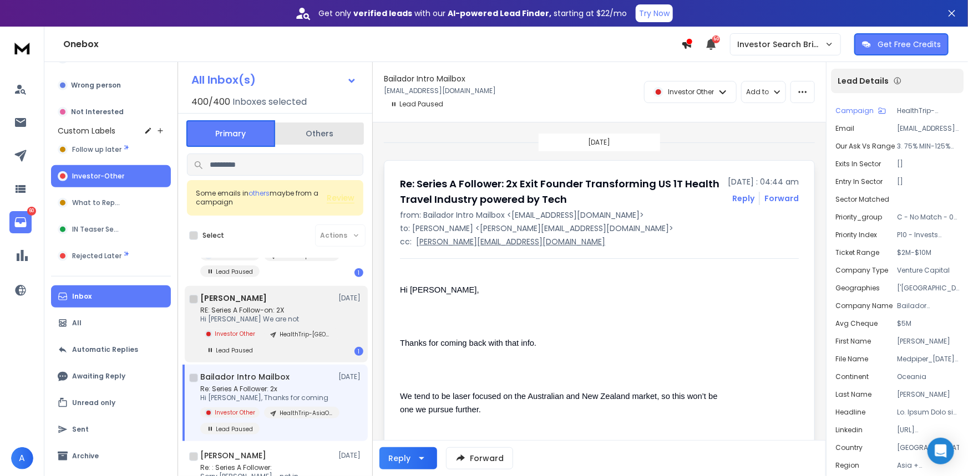
click at [334, 306] on div "RE: Series A Follow-on: 2X Hi [PERSON_NAME] We are not Investor Other HealthTri…" at bounding box center [272, 331] width 145 height 50
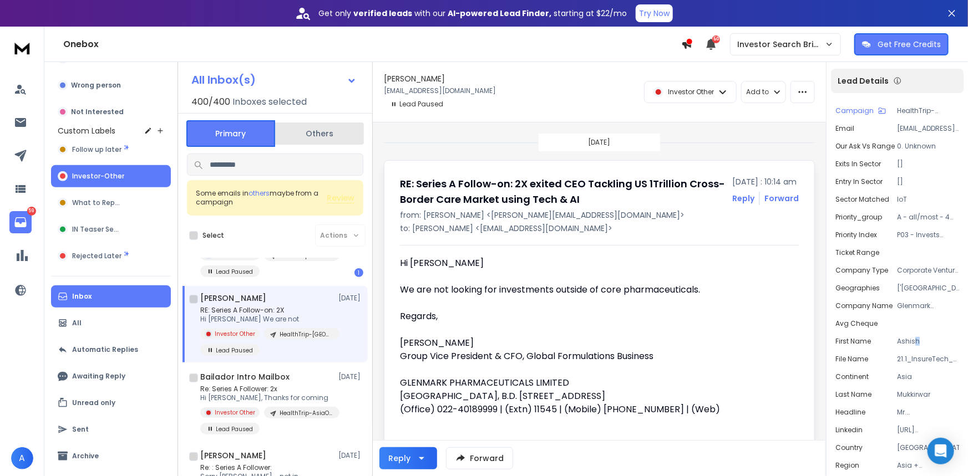
click at [913, 339] on p "Ashish" at bounding box center [928, 341] width 62 height 9
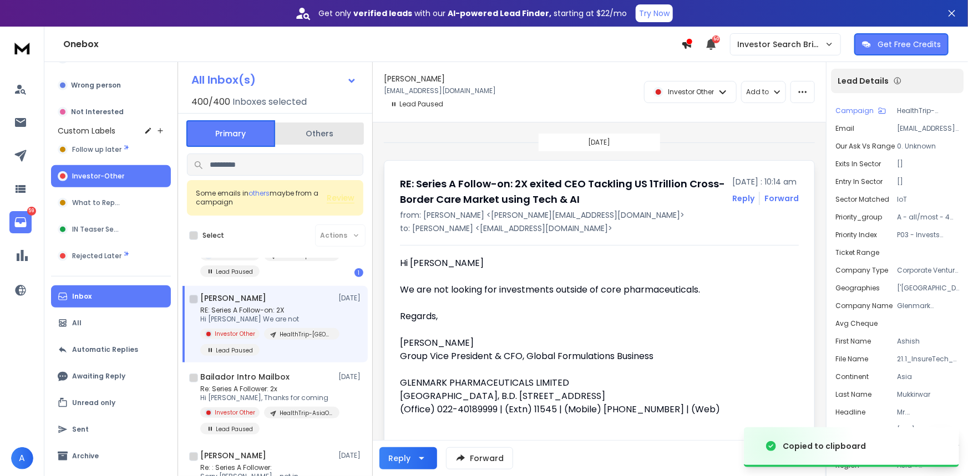
click at [920, 392] on p "Mukkirwar" at bounding box center [928, 394] width 62 height 9
click at [915, 305] on p "Glenmark Pharmaceuticals" at bounding box center [928, 306] width 62 height 9
click at [916, 129] on p "[EMAIL_ADDRESS][DOMAIN_NAME]" at bounding box center [928, 128] width 62 height 9
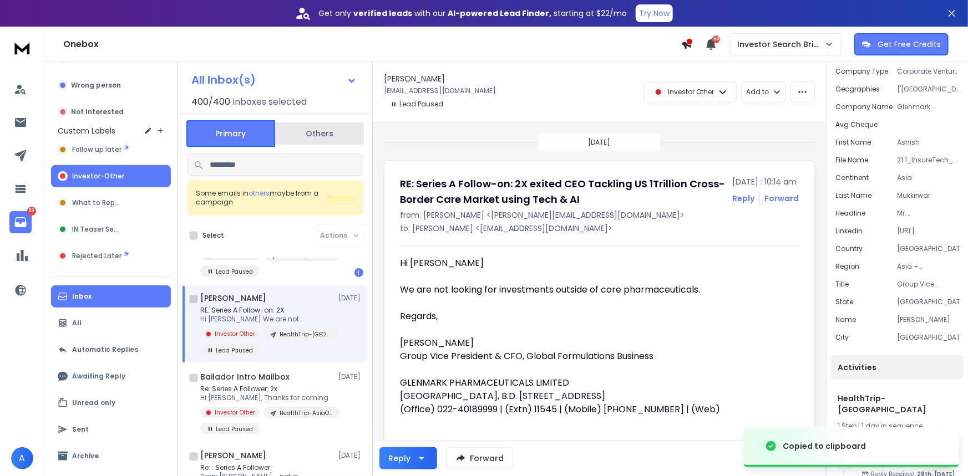
scroll to position [201, 0]
click at [907, 243] on p "[GEOGRAPHIC_DATA]" at bounding box center [928, 246] width 62 height 9
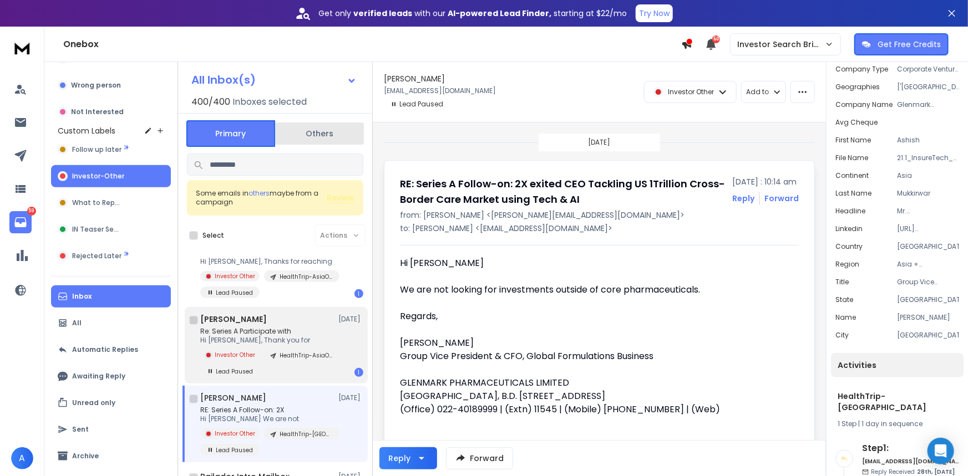
scroll to position [9400, 0]
click at [331, 351] on div "HealthTrip-AsiaOceania 3" at bounding box center [301, 356] width 75 height 12
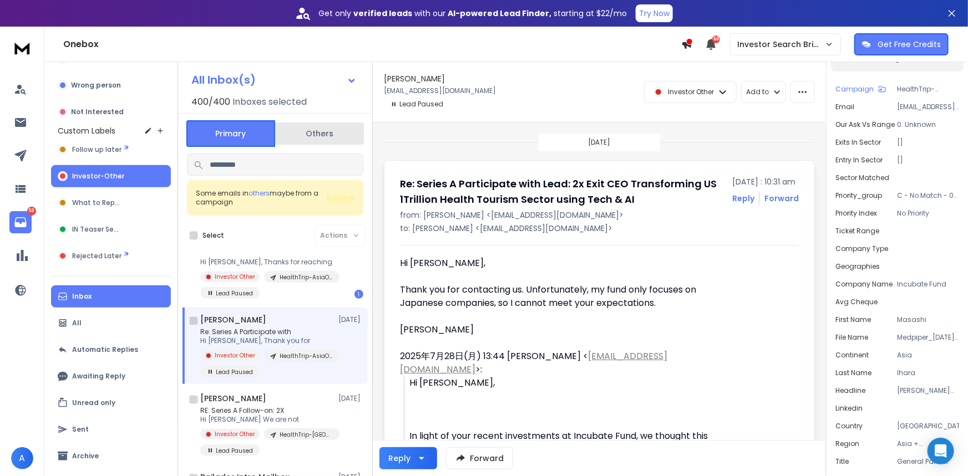
scroll to position [50, 0]
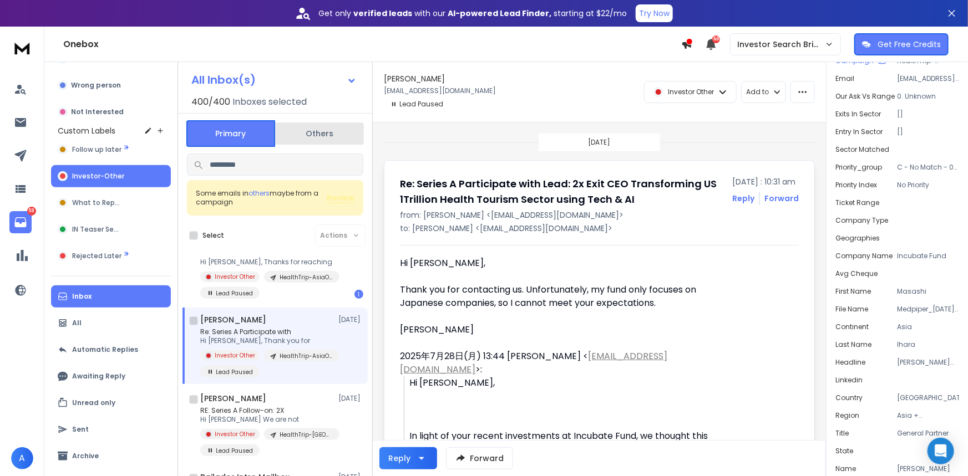
click at [908, 347] on p "Ihara" at bounding box center [928, 345] width 62 height 9
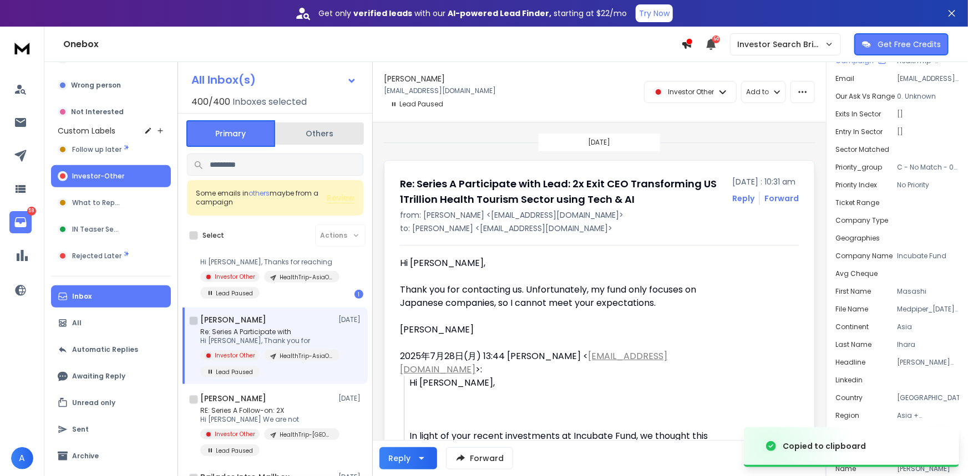
click at [917, 293] on p "Masashi" at bounding box center [928, 291] width 62 height 9
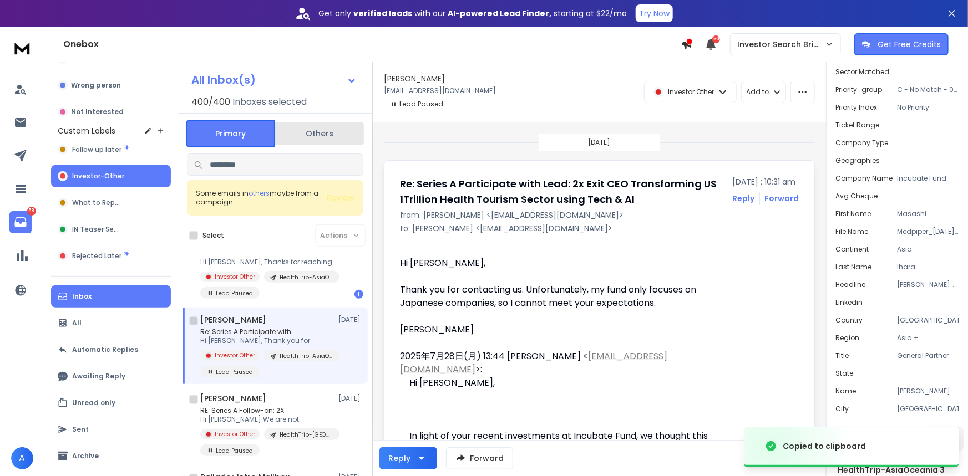
scroll to position [151, 0]
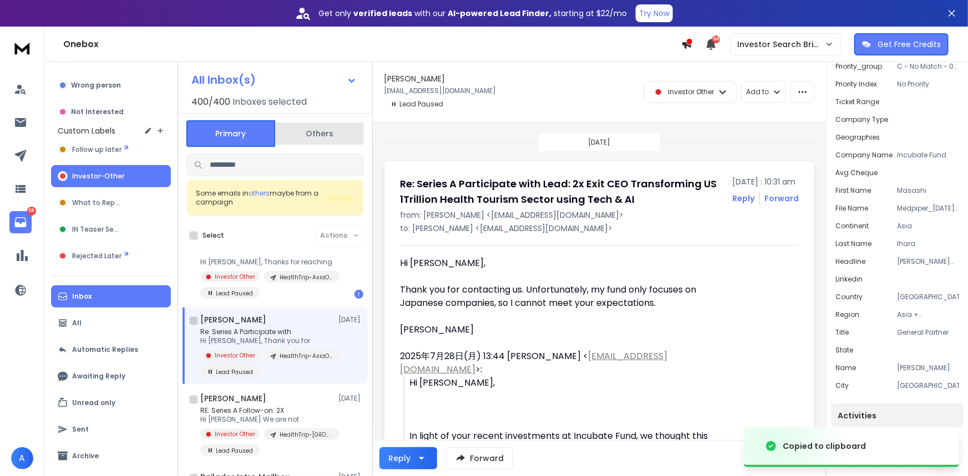
click at [917, 299] on p "[GEOGRAPHIC_DATA]" at bounding box center [928, 297] width 62 height 9
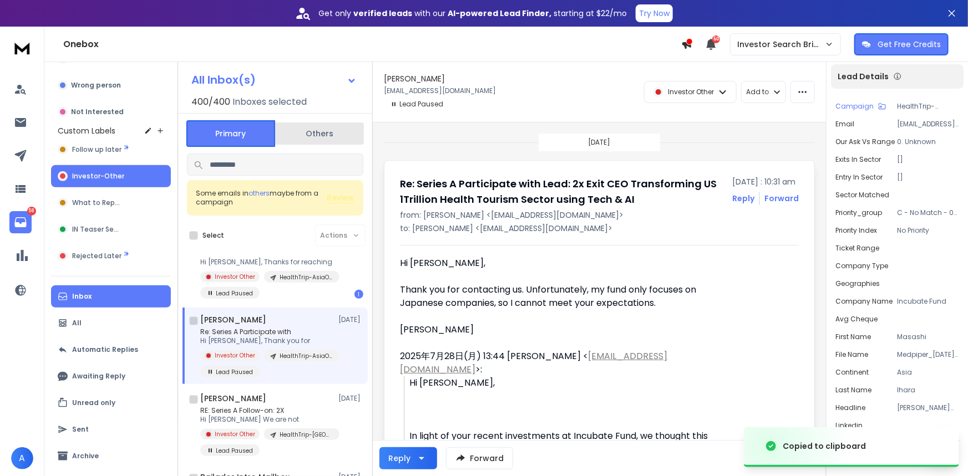
scroll to position [0, 0]
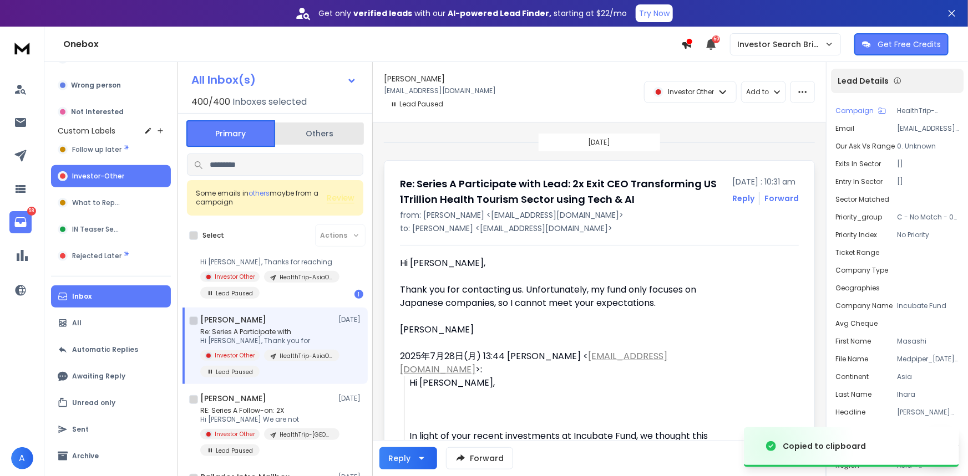
click at [926, 303] on p "Incubate Fund" at bounding box center [928, 306] width 62 height 9
click at [924, 126] on p "[EMAIL_ADDRESS][DOMAIN_NAME]" at bounding box center [928, 128] width 62 height 9
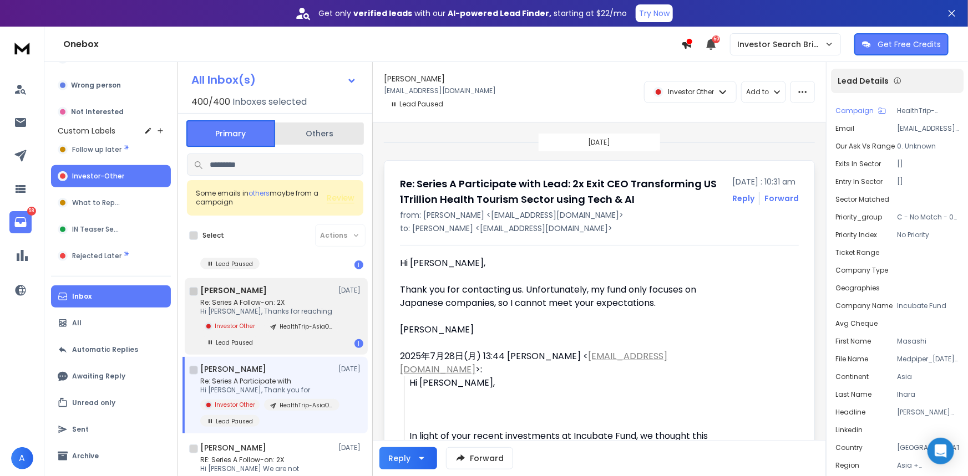
scroll to position [9350, 0]
click at [308, 308] on p "Hi [PERSON_NAME], Thanks for reaching" at bounding box center [266, 312] width 133 height 9
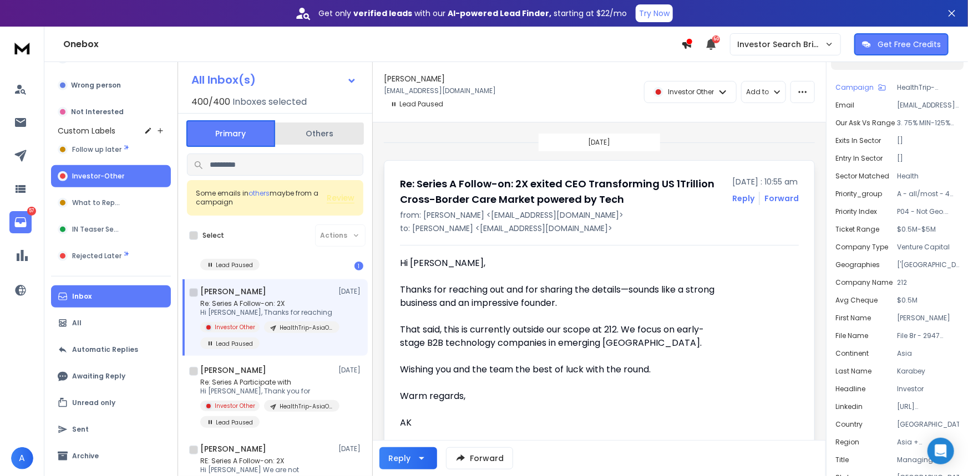
scroll to position [100, 0]
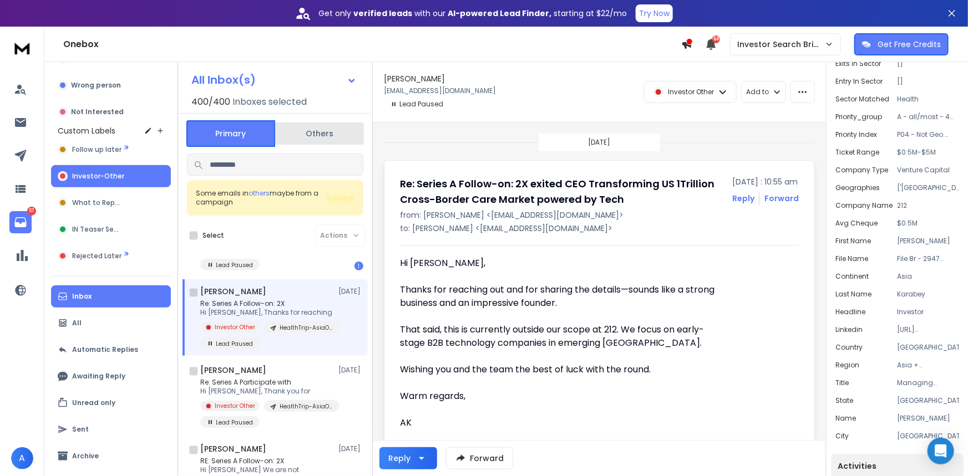
click at [913, 292] on p "Karabey" at bounding box center [928, 294] width 62 height 9
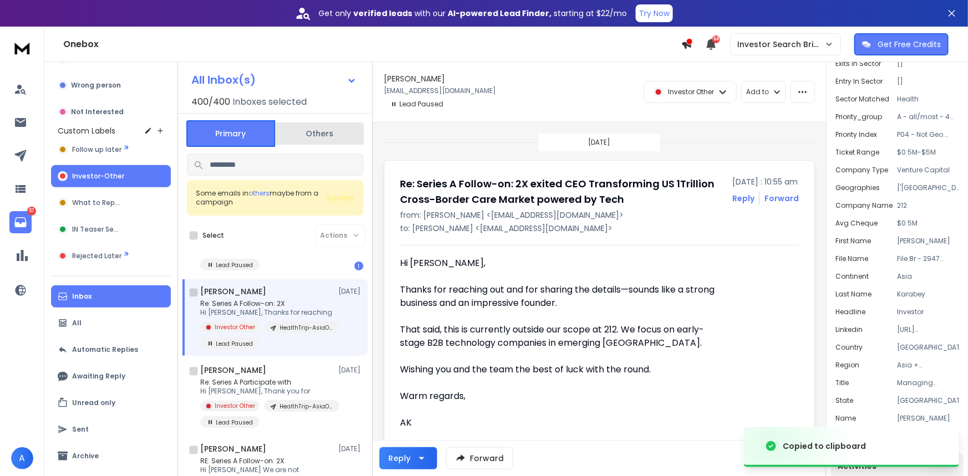
click at [905, 237] on p "[PERSON_NAME]" at bounding box center [928, 241] width 62 height 9
click at [915, 346] on p "[GEOGRAPHIC_DATA]" at bounding box center [928, 347] width 62 height 9
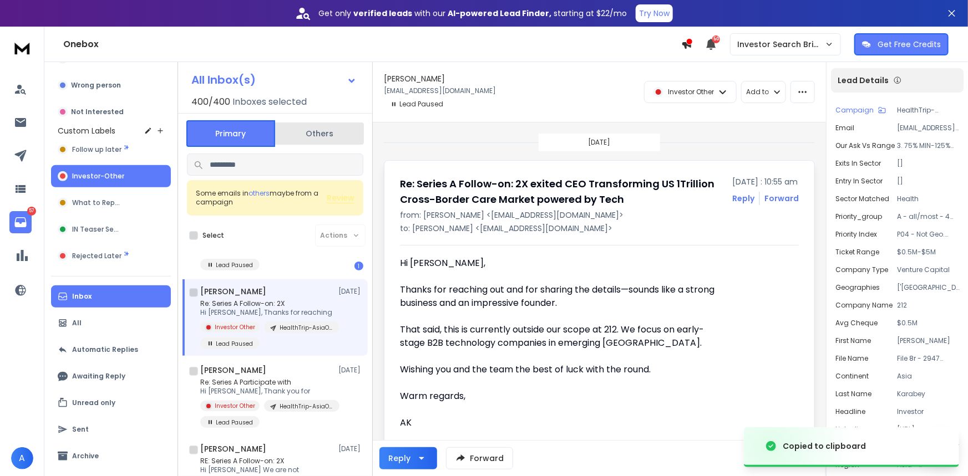
scroll to position [0, 0]
click at [917, 267] on p "Venture Capital" at bounding box center [928, 270] width 62 height 9
click at [900, 305] on p "212" at bounding box center [928, 306] width 62 height 9
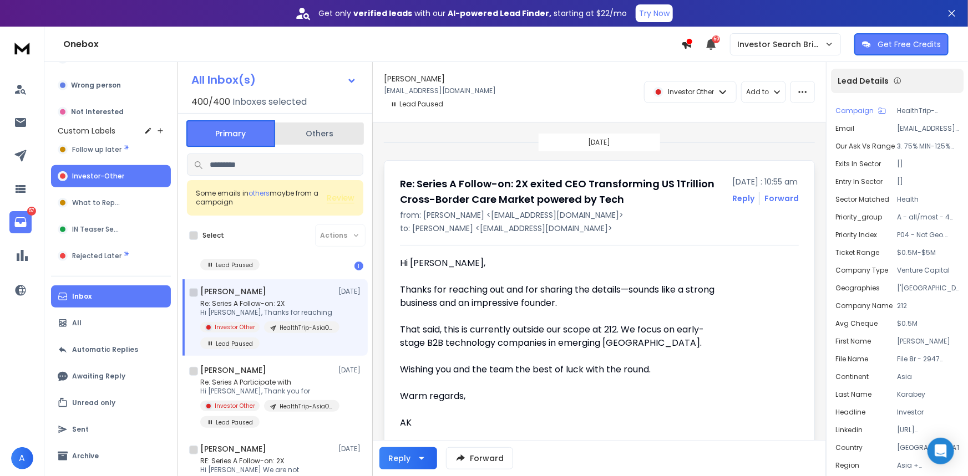
click at [914, 130] on p "[EMAIL_ADDRESS][DOMAIN_NAME]" at bounding box center [928, 128] width 62 height 9
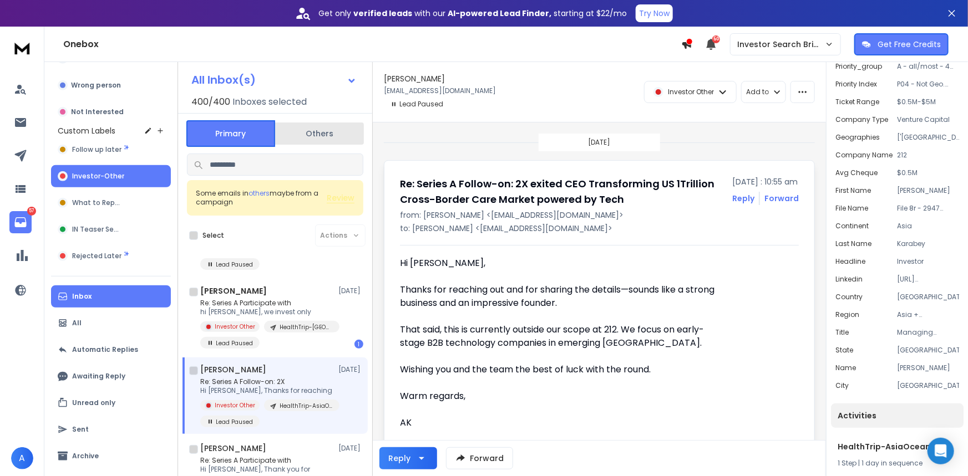
scroll to position [9249, 0]
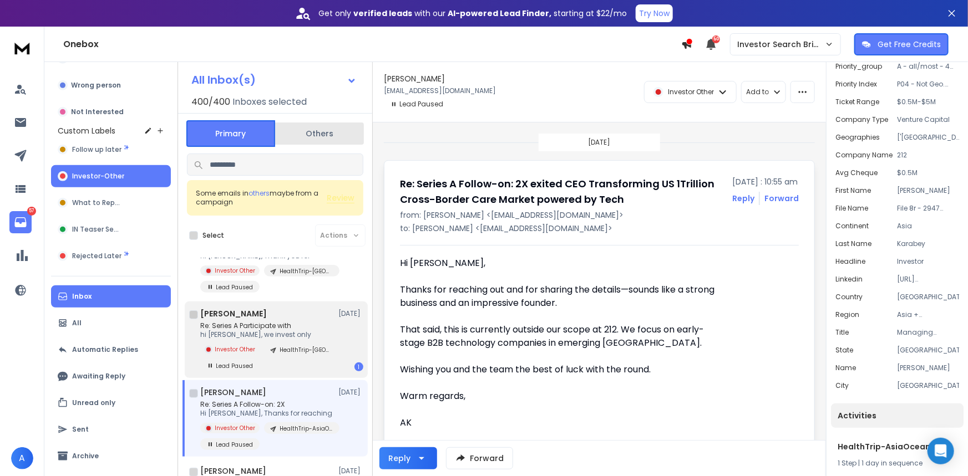
click at [296, 322] on p "Re: Series A Participate with" at bounding box center [266, 326] width 133 height 9
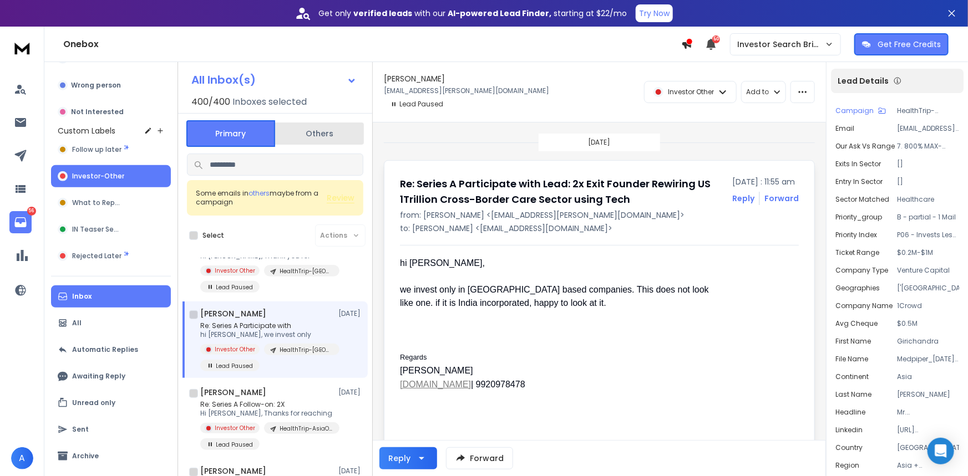
scroll to position [50, 0]
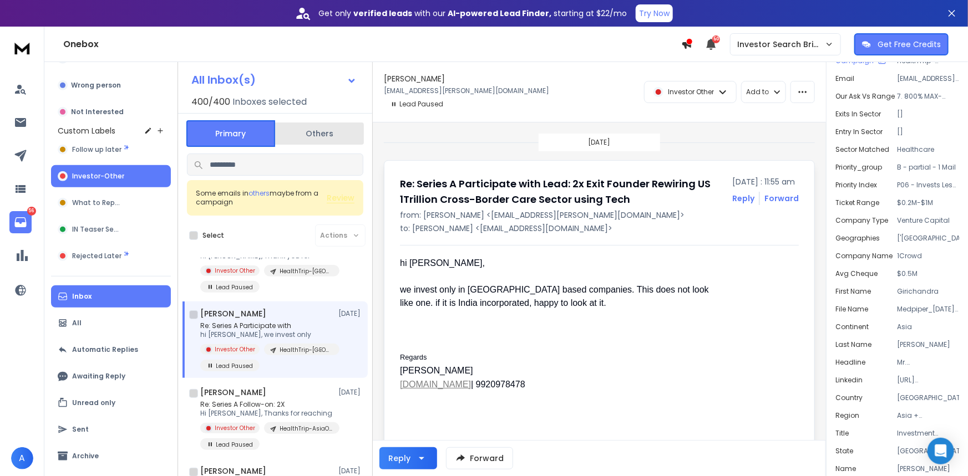
click at [910, 289] on p "Girichandra" at bounding box center [928, 291] width 62 height 9
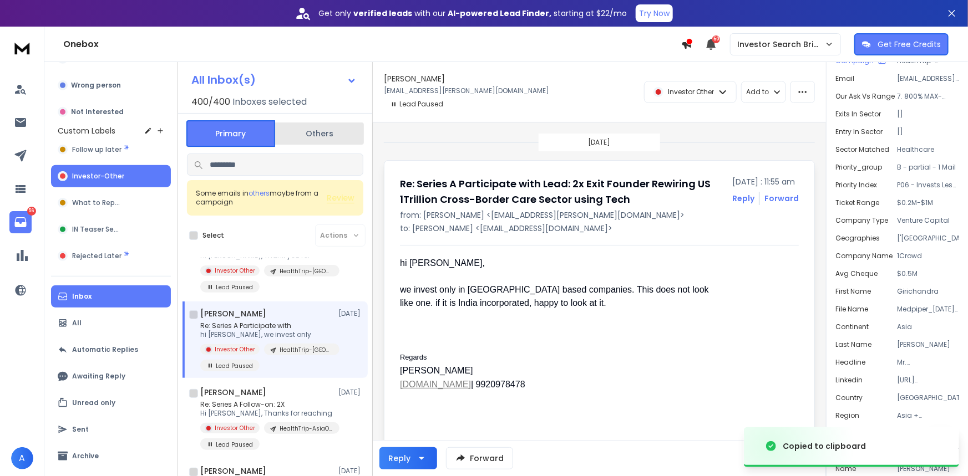
click at [902, 341] on p "[PERSON_NAME]" at bounding box center [928, 345] width 62 height 9
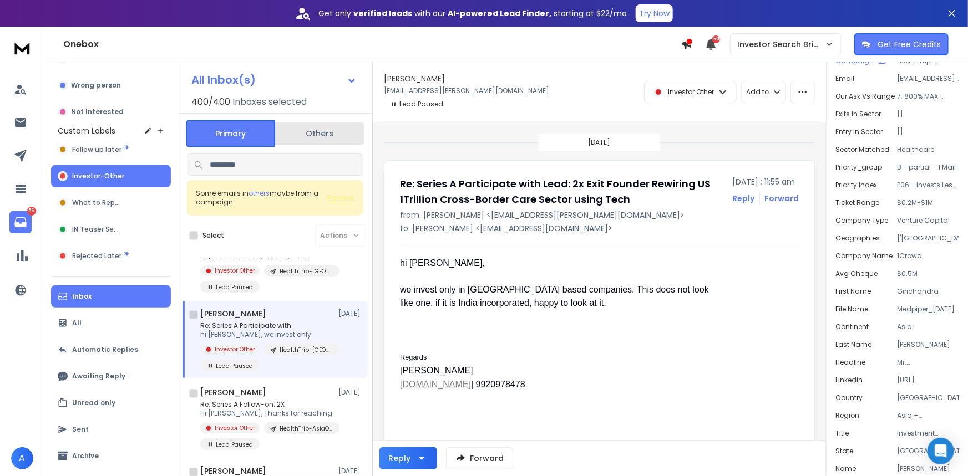
click at [907, 258] on p "1Crowd" at bounding box center [928, 256] width 62 height 9
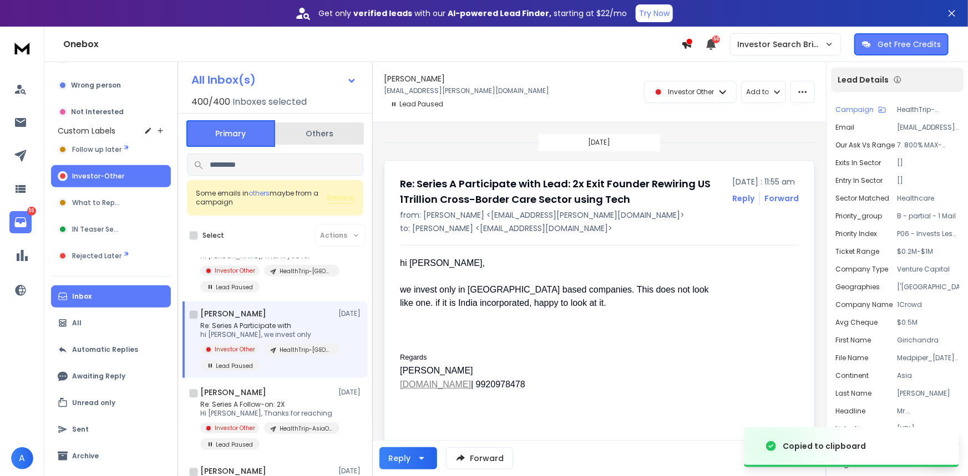
scroll to position [0, 0]
click at [943, 132] on p "[EMAIL_ADDRESS][PERSON_NAME][DOMAIN_NAME]" at bounding box center [928, 128] width 62 height 9
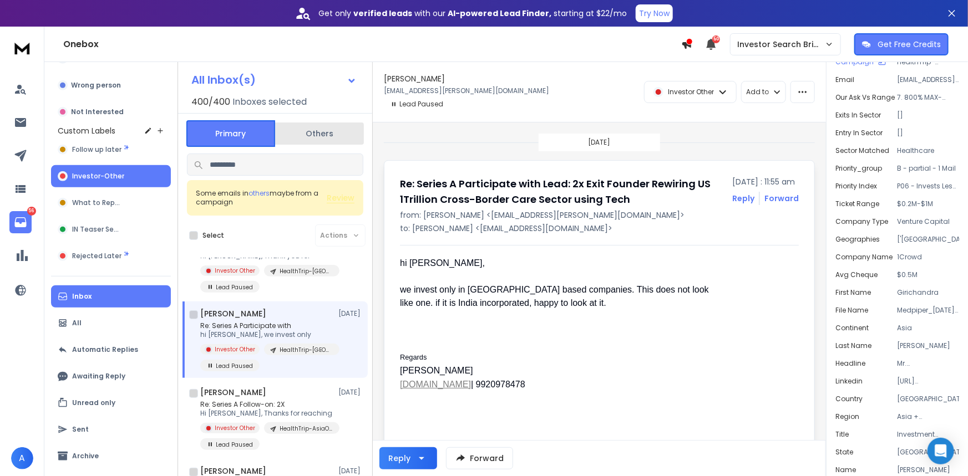
scroll to position [50, 0]
drag, startPoint x: 900, startPoint y: 397, endPoint x: 881, endPoint y: 389, distance: 20.4
click at [899, 397] on p "[GEOGRAPHIC_DATA]" at bounding box center [928, 398] width 62 height 9
click at [923, 78] on p "[EMAIL_ADDRESS][PERSON_NAME][DOMAIN_NAME]" at bounding box center [928, 78] width 62 height 9
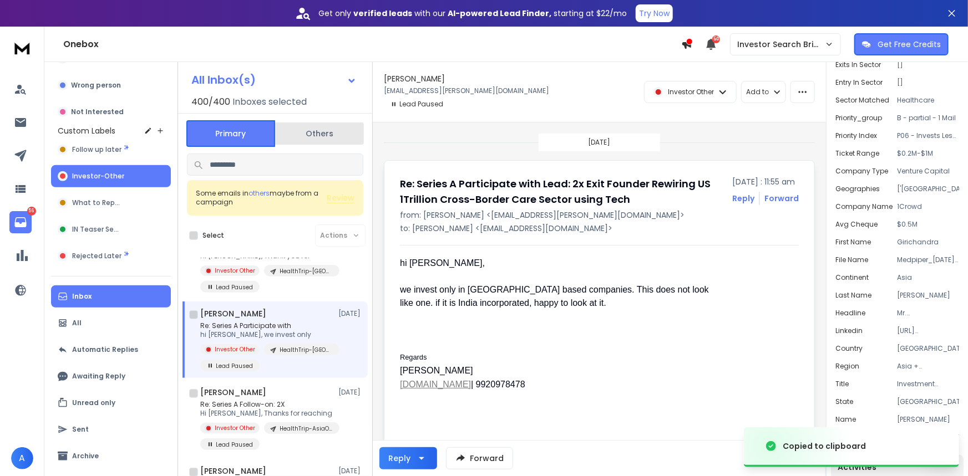
scroll to position [100, 0]
click at [915, 293] on p "[PERSON_NAME]" at bounding box center [928, 294] width 62 height 9
click at [912, 243] on p "Girichandra" at bounding box center [928, 241] width 62 height 9
